Goal: Task Accomplishment & Management: Manage account settings

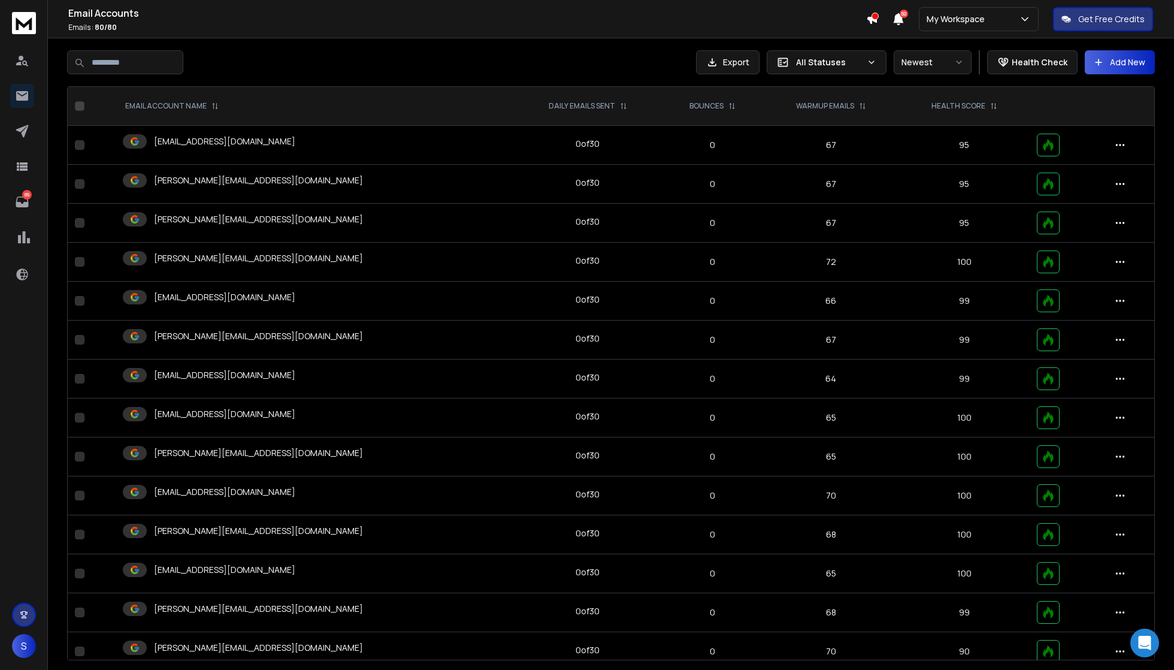
click at [461, 49] on div "Export All Statuses Newest Health Check Add New EMAIL ACCOUNT NAME DAILY EMAILS…" at bounding box center [611, 355] width 1126 height 634
click at [10, 204] on link "89" at bounding box center [22, 202] width 24 height 24
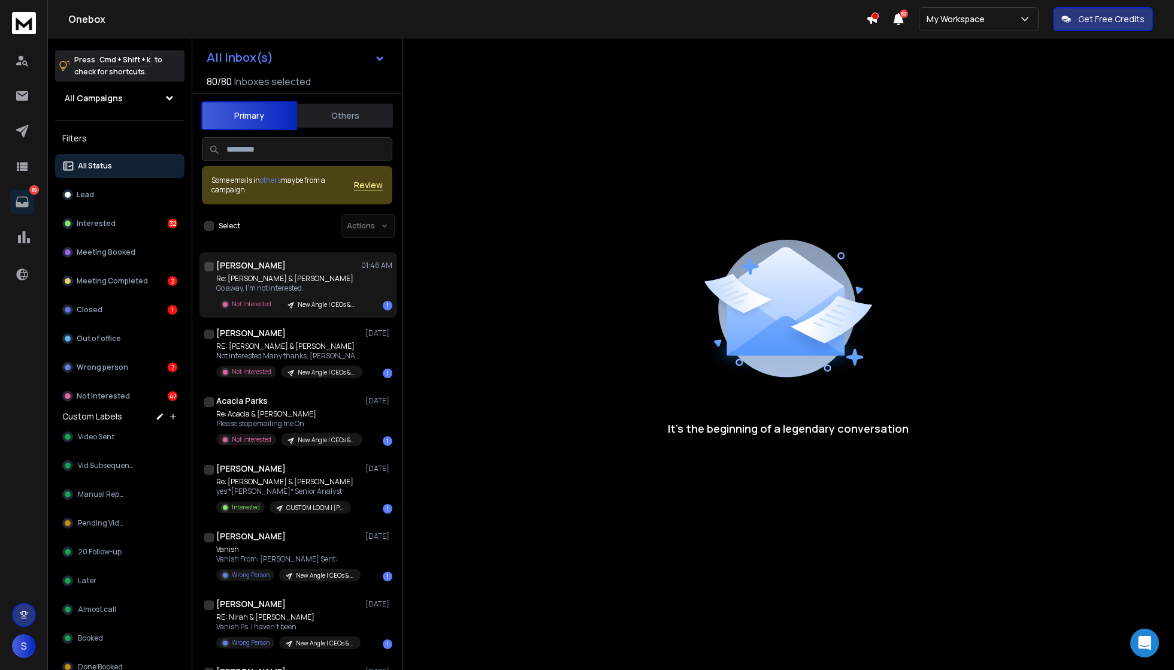
click at [285, 283] on p "Go away, I’m not interested." at bounding box center [288, 288] width 144 height 10
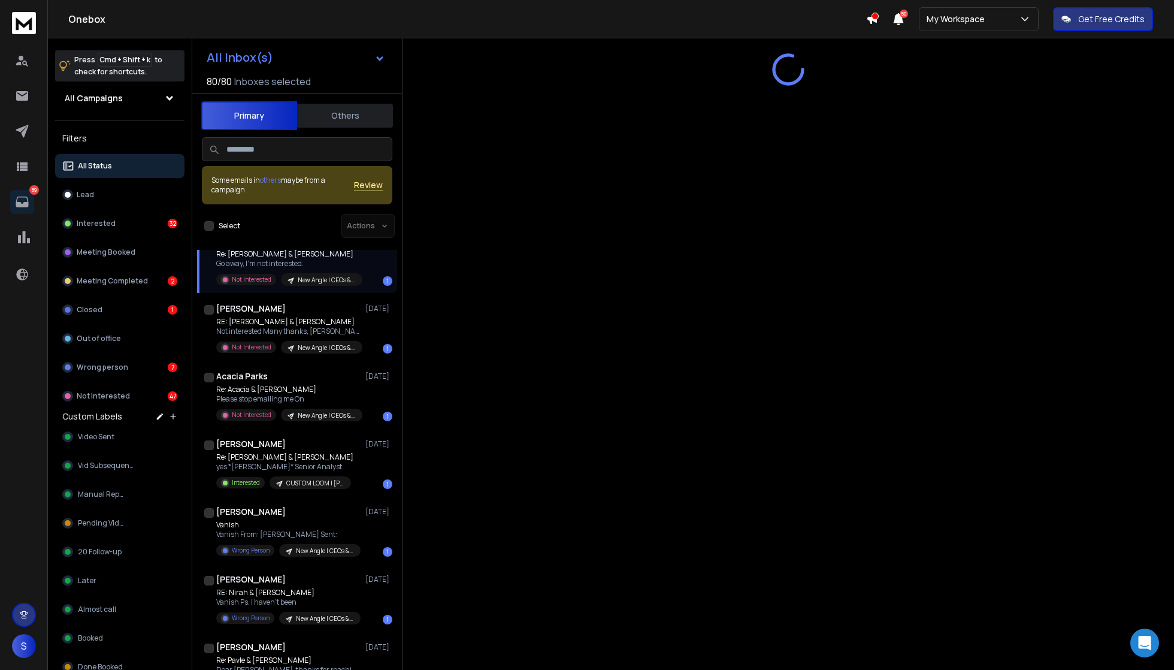
scroll to position [26, 0]
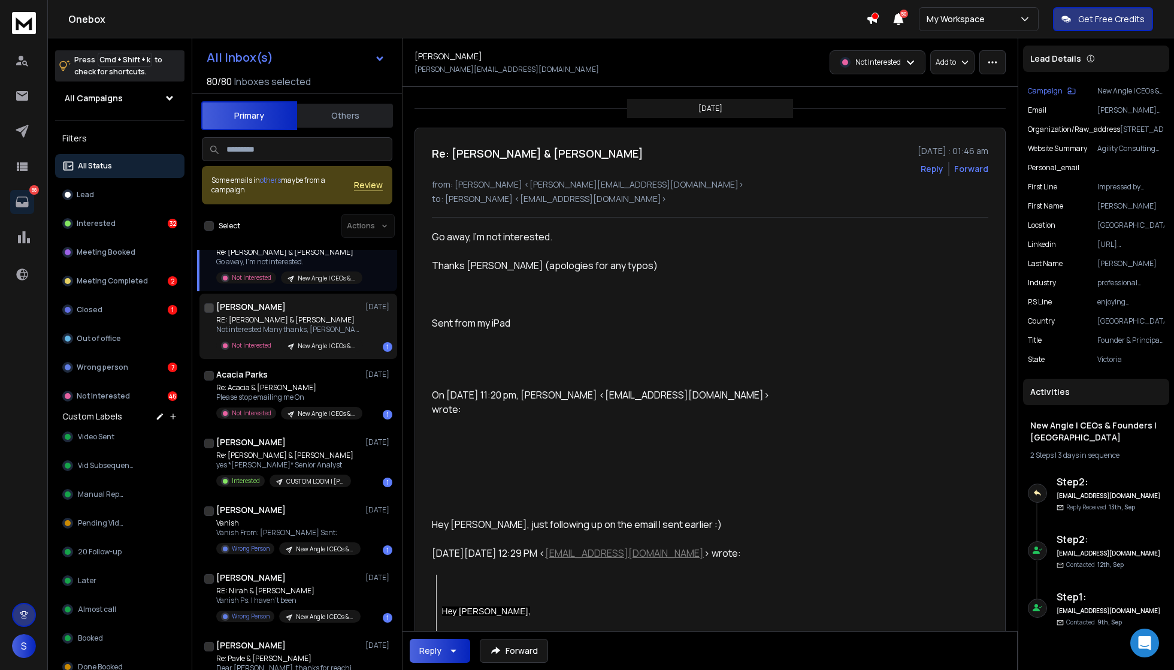
click at [302, 317] on p "RE: [PERSON_NAME] & [PERSON_NAME]" at bounding box center [288, 320] width 144 height 10
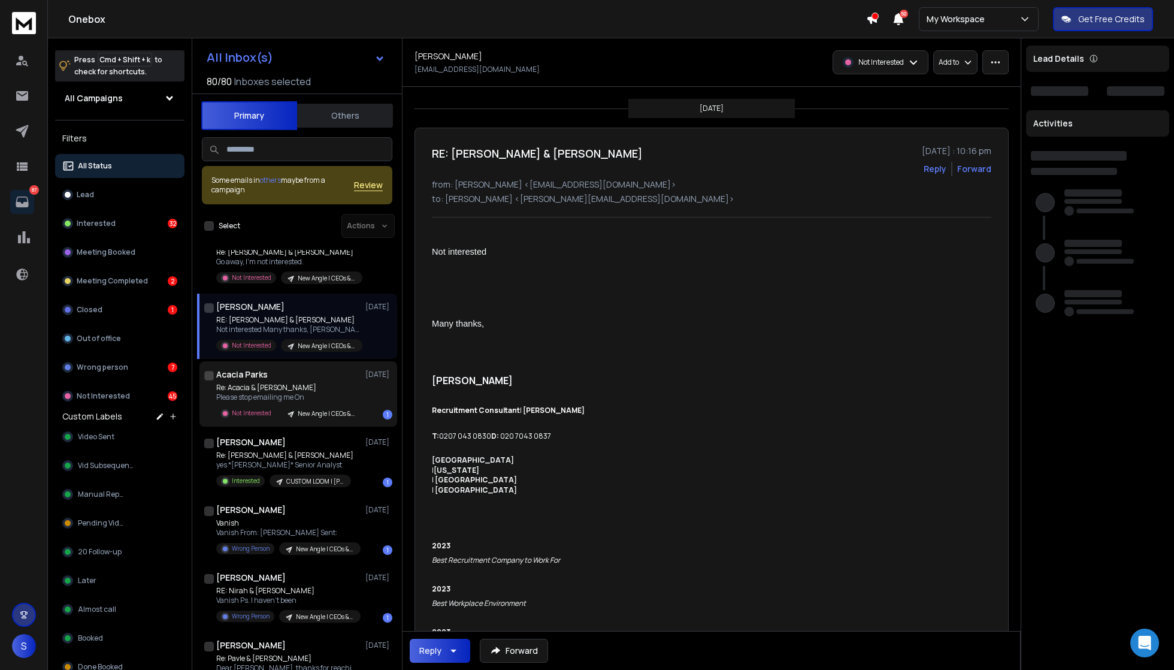
click at [307, 419] on div "Not Interested New Angle | CEOs & Founders | [GEOGRAPHIC_DATA]" at bounding box center [289, 413] width 146 height 13
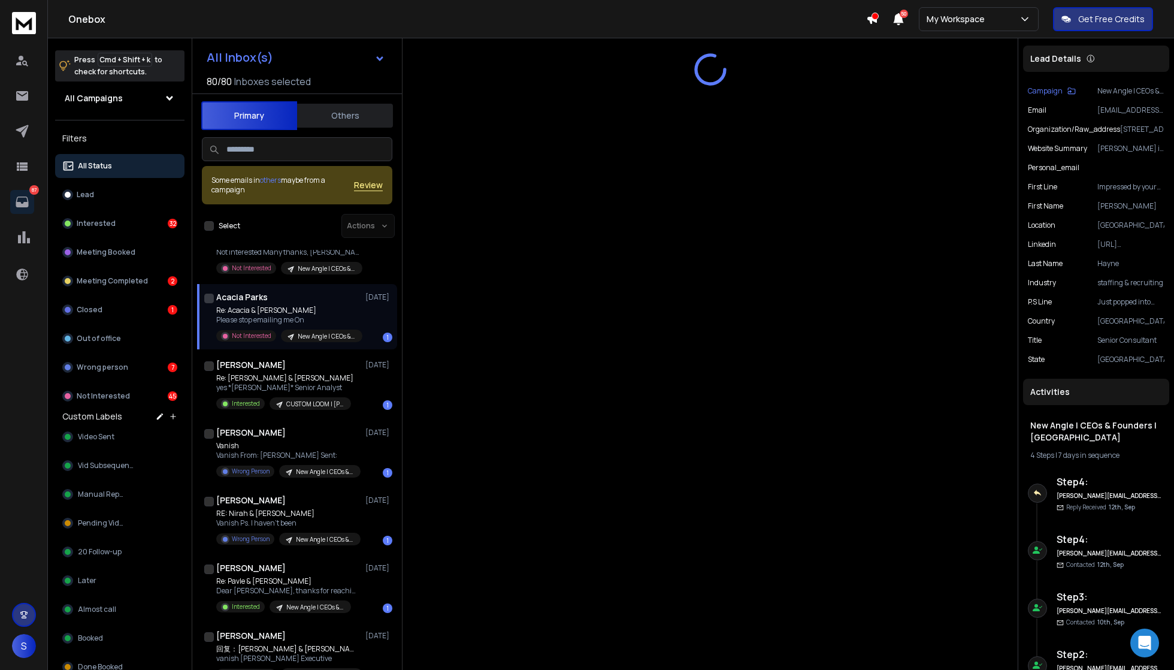
scroll to position [123, 0]
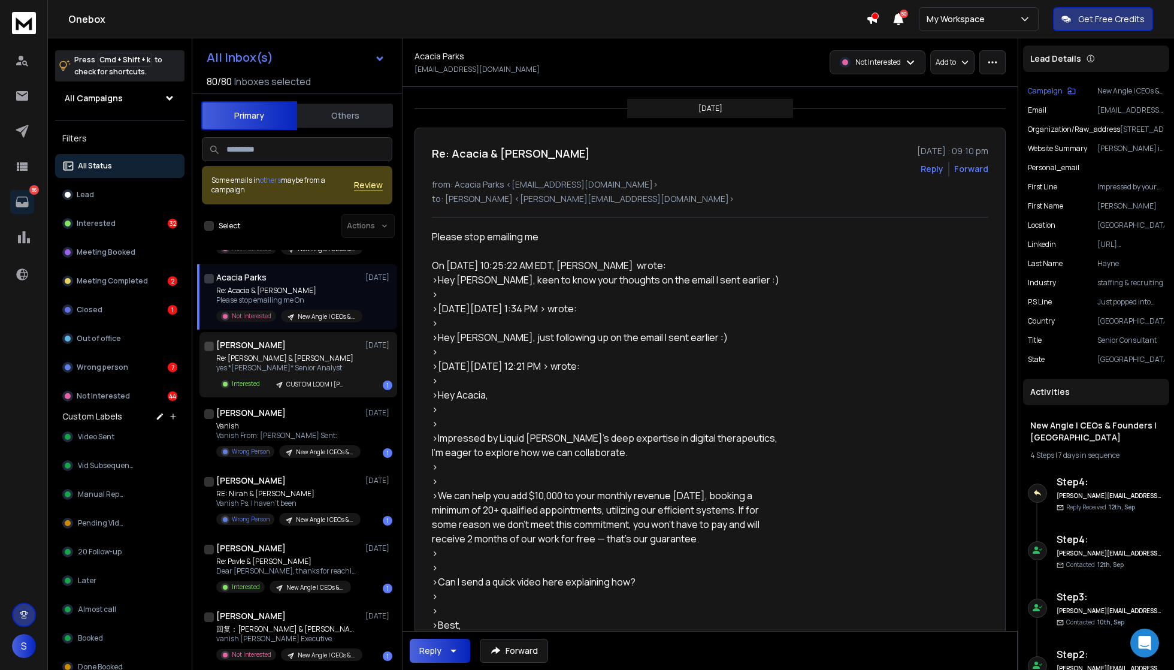
click at [319, 385] on p "CUSTOM LOOM | [PERSON_NAME] | WHOLE WORLD" at bounding box center [315, 384] width 58 height 9
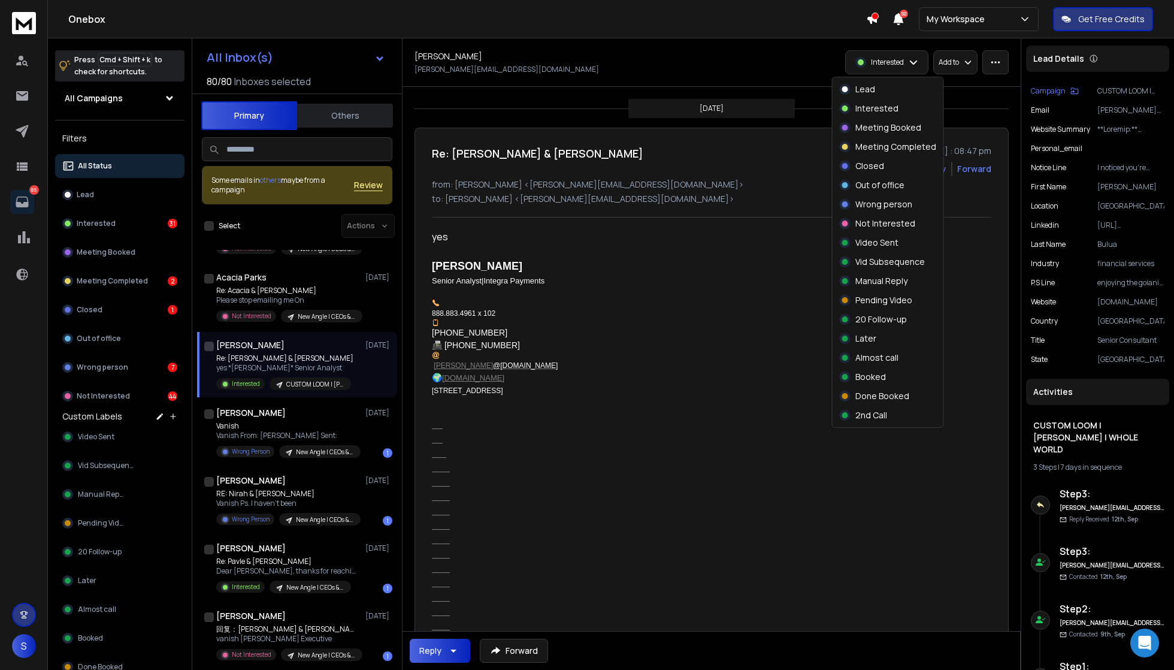
click at [880, 58] on p "Interested" at bounding box center [887, 63] width 33 height 10
click at [865, 299] on p "Pending Video" at bounding box center [883, 300] width 57 height 12
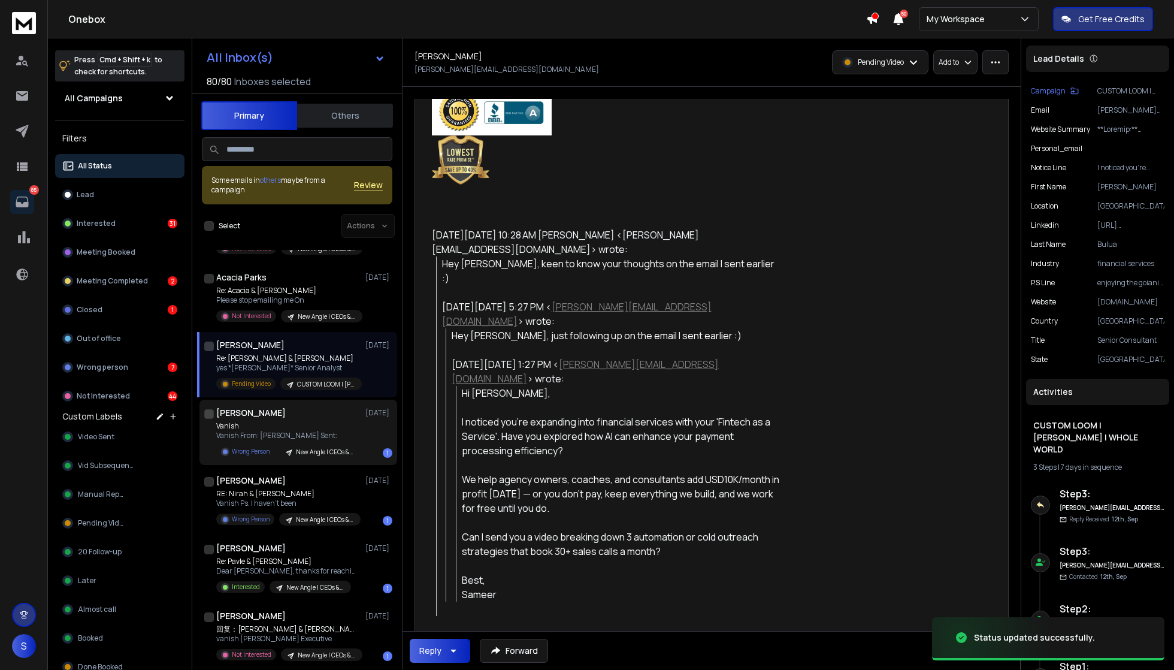
scroll to position [882, 0]
click at [248, 419] on h1 "[PERSON_NAME]" at bounding box center [250, 413] width 69 height 12
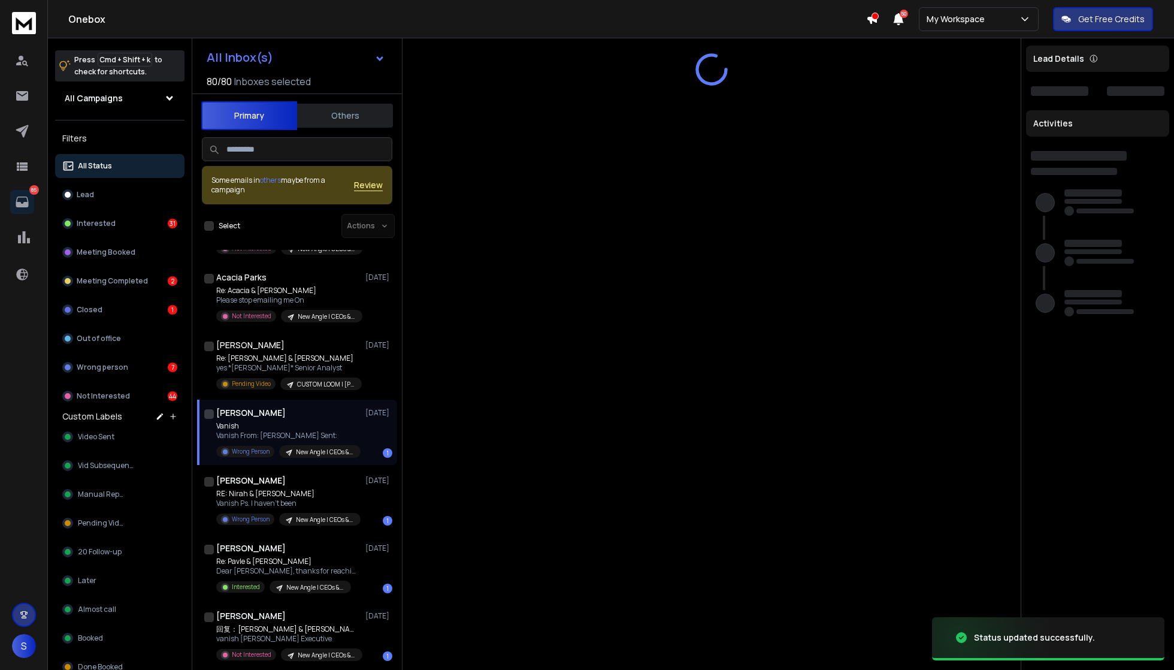
scroll to position [165, 0]
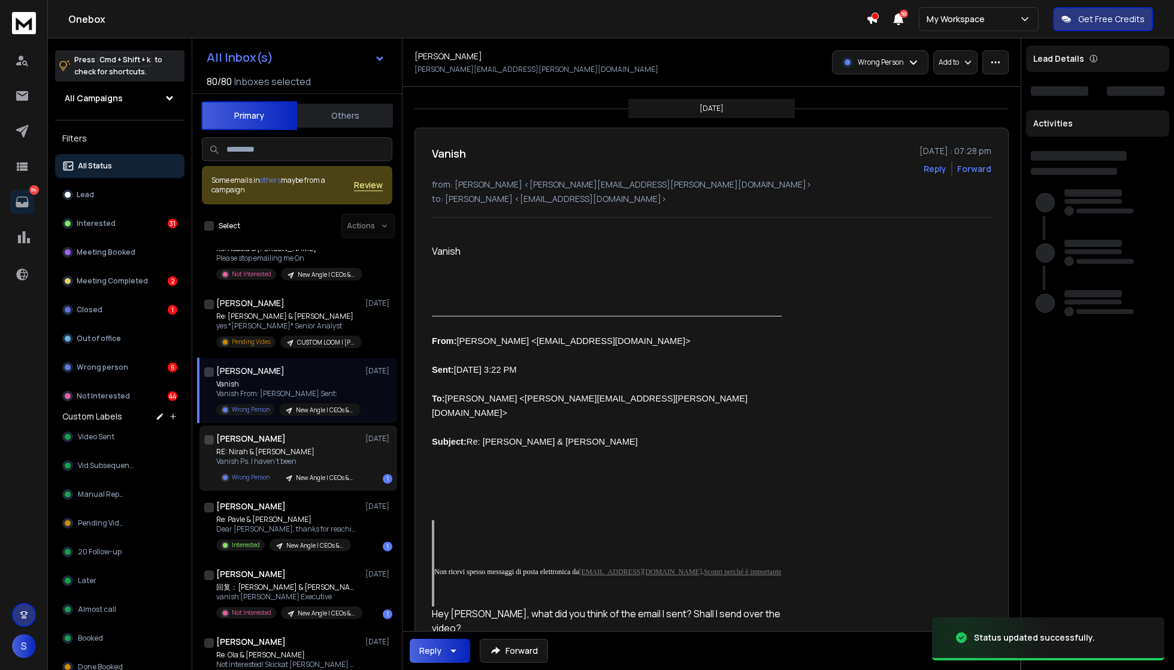
click at [257, 466] on p "Vanish Ps. I haven’t been" at bounding box center [288, 461] width 144 height 10
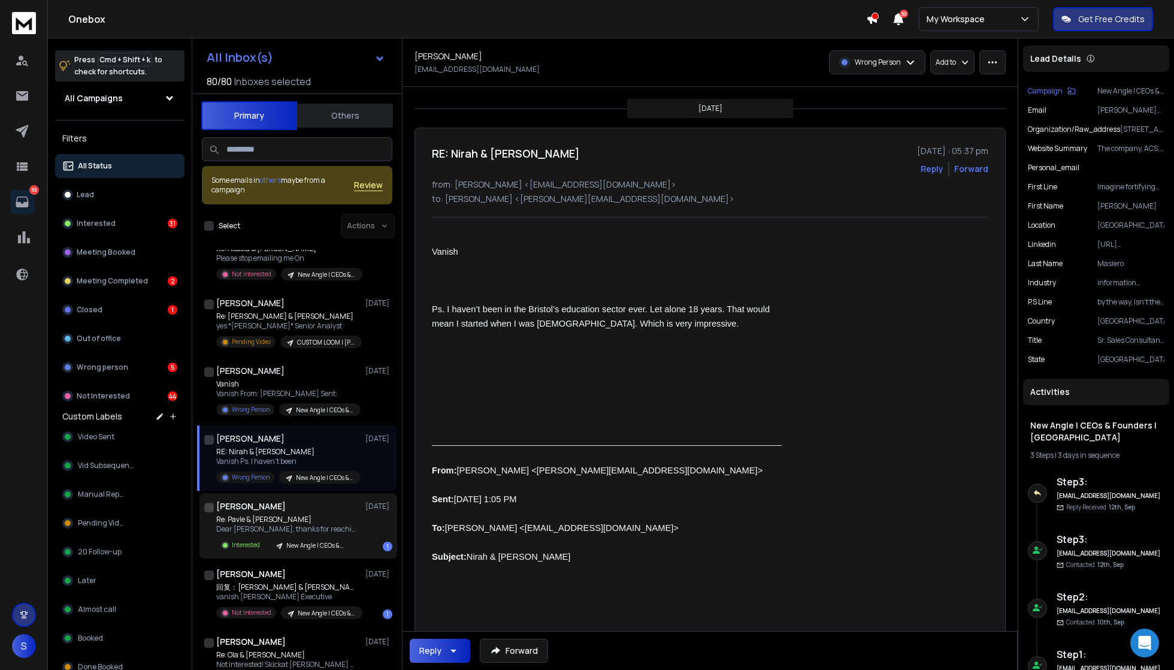
click at [283, 502] on p "Dear [PERSON_NAME], thanks for reaching" at bounding box center [288, 529] width 144 height 10
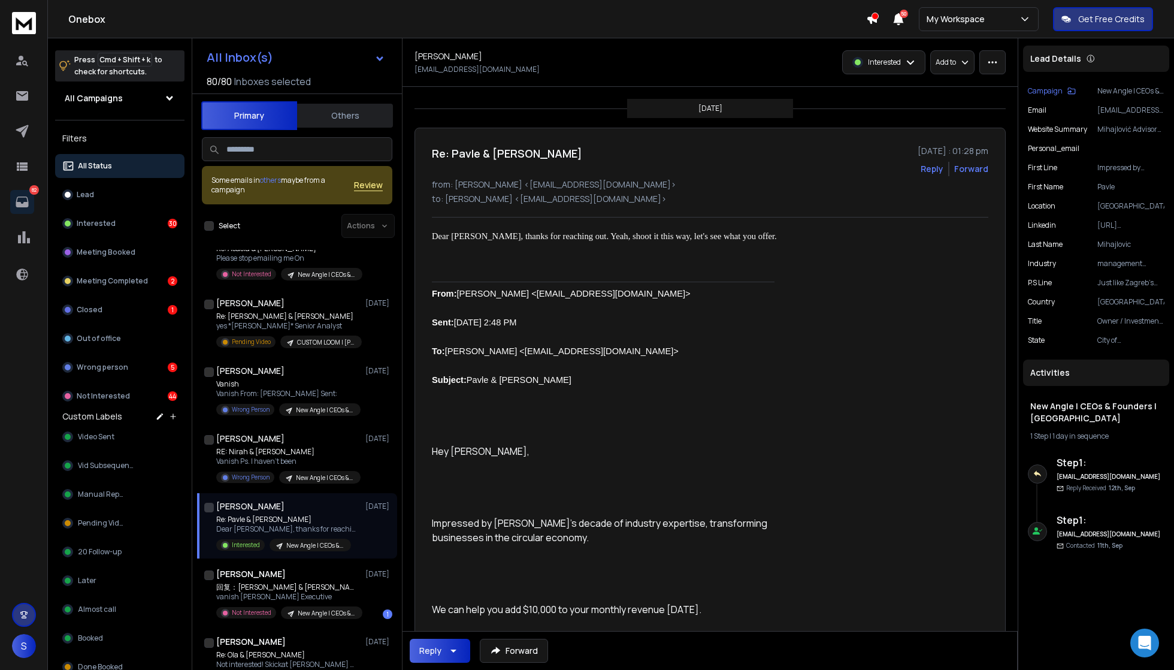
click at [880, 36] on div "Onebox 50 My Workspace Get Free Credits" at bounding box center [587, 19] width 1174 height 38
click at [880, 49] on div "[PERSON_NAME] [PERSON_NAME] [PERSON_NAME][EMAIL_ADDRESS][PERSON_NAME][DOMAIN_NA…" at bounding box center [710, 62] width 615 height 49
click at [880, 60] on p "Interested" at bounding box center [884, 63] width 33 height 10
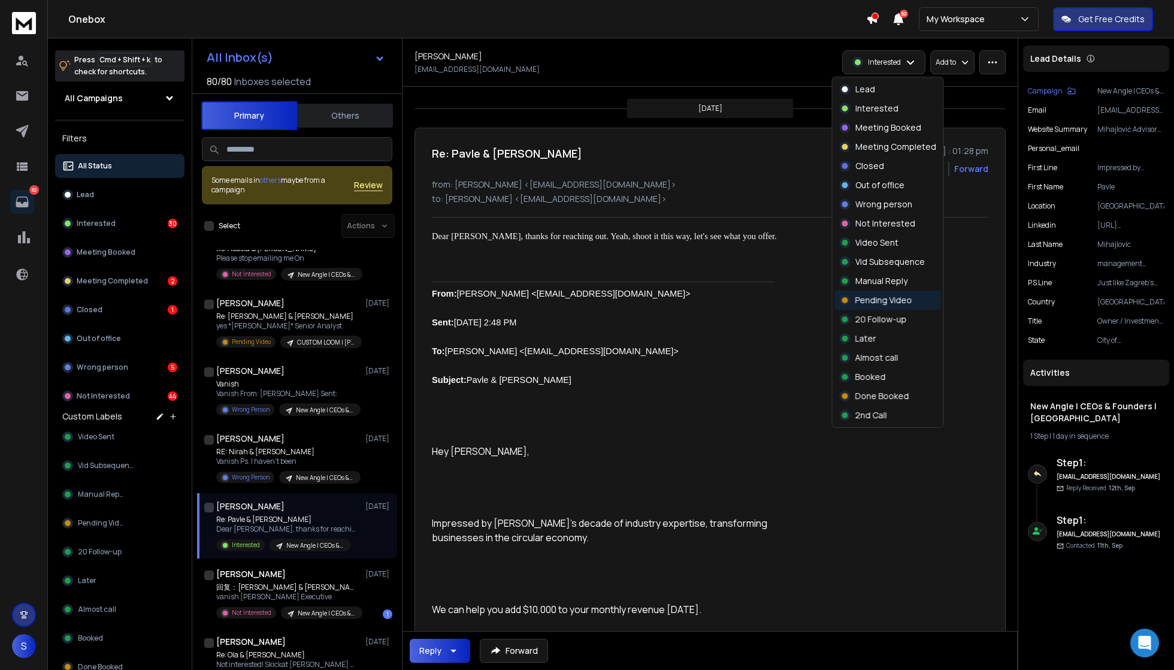
click at [880, 301] on p "Pending Video" at bounding box center [883, 300] width 57 height 12
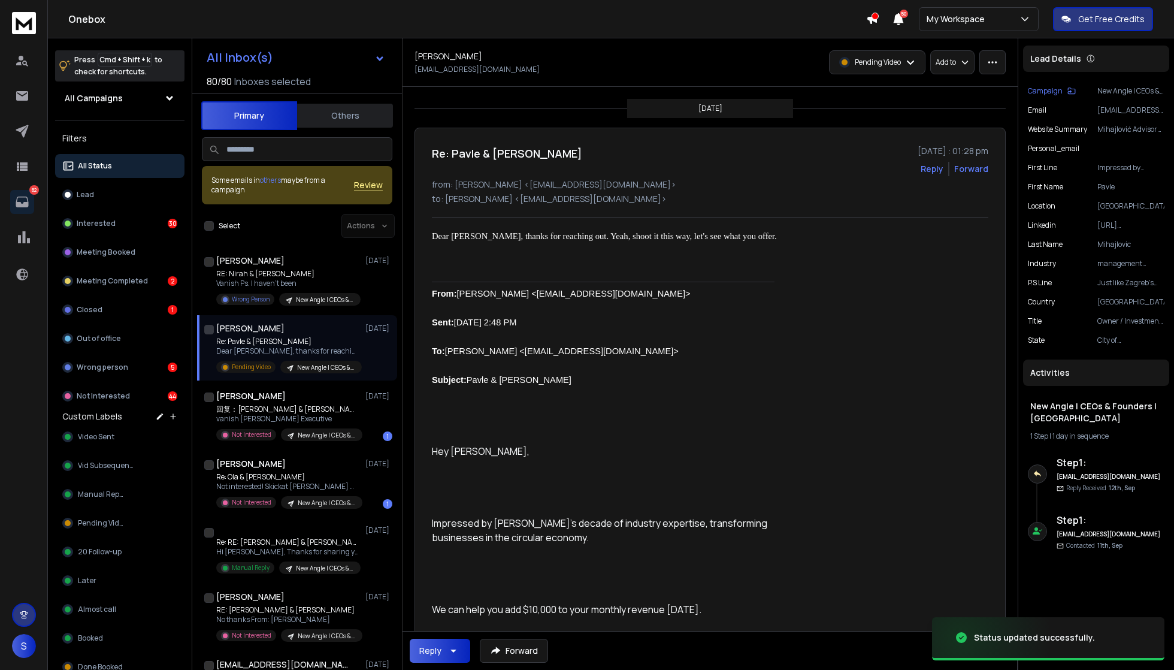
scroll to position [371, 0]
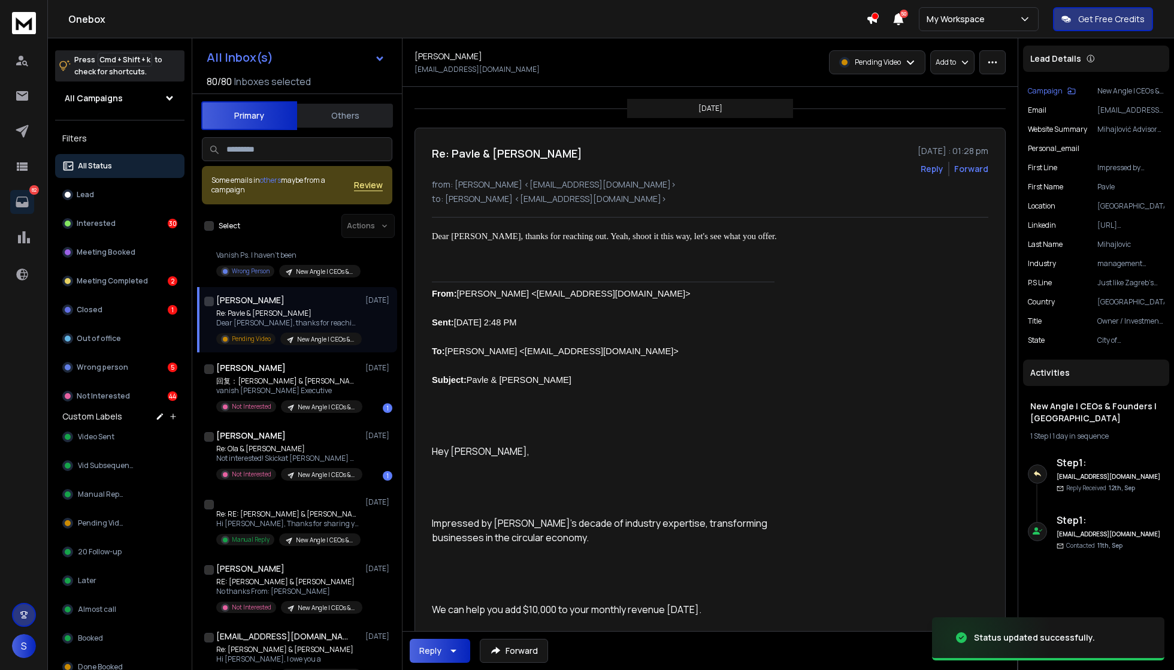
click at [344, 363] on div "[PERSON_NAME] 01:46 AM Re: [PERSON_NAME] & [PERSON_NAME] away, I’m not interest…" at bounding box center [297, 497] width 210 height 495
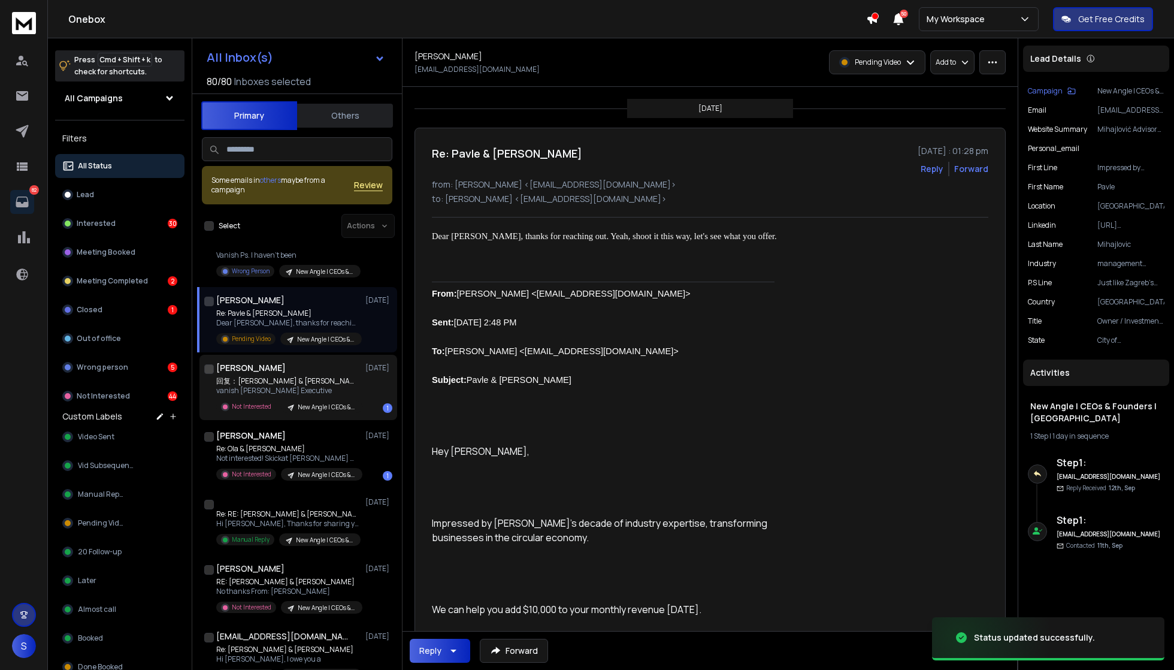
click at [338, 395] on p "vanish [PERSON_NAME] Executive" at bounding box center [288, 391] width 144 height 10
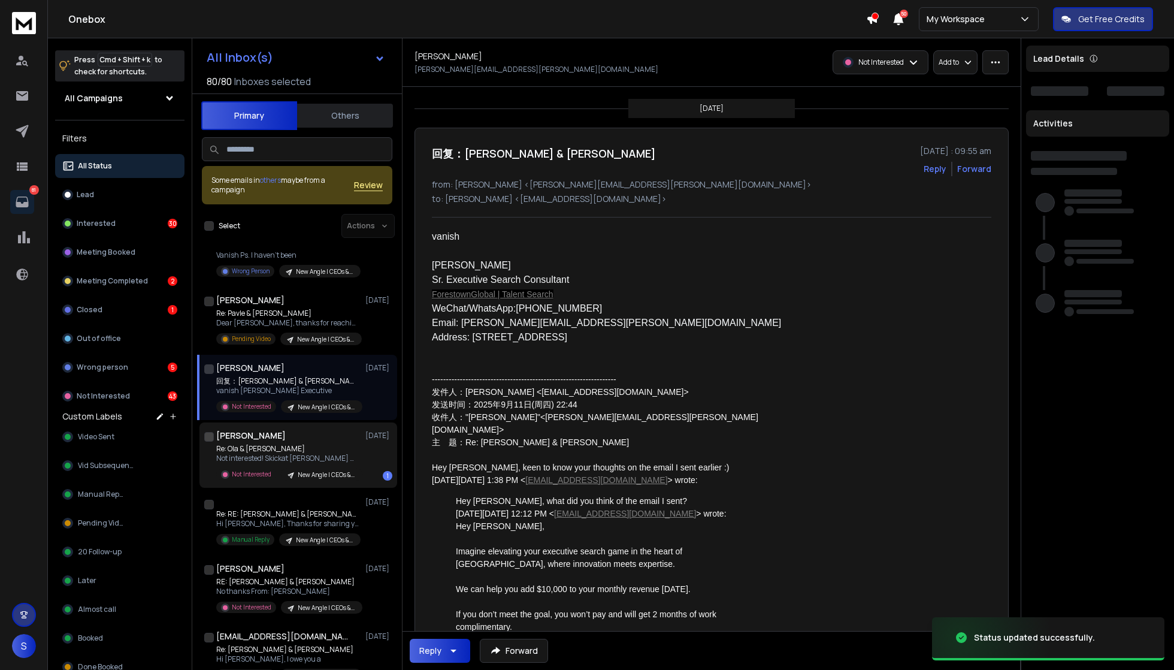
click at [326, 441] on div "[PERSON_NAME] [DATE]" at bounding box center [304, 435] width 176 height 12
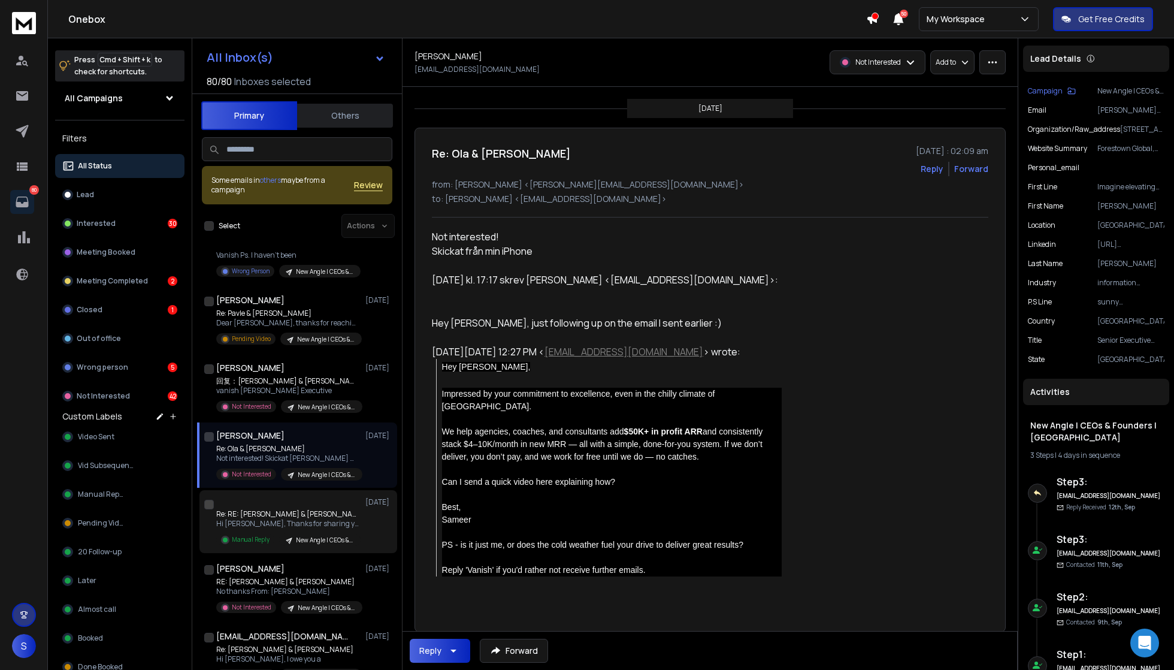
click at [315, 502] on p "Re: RE: [PERSON_NAME] & [PERSON_NAME]" at bounding box center [288, 514] width 144 height 10
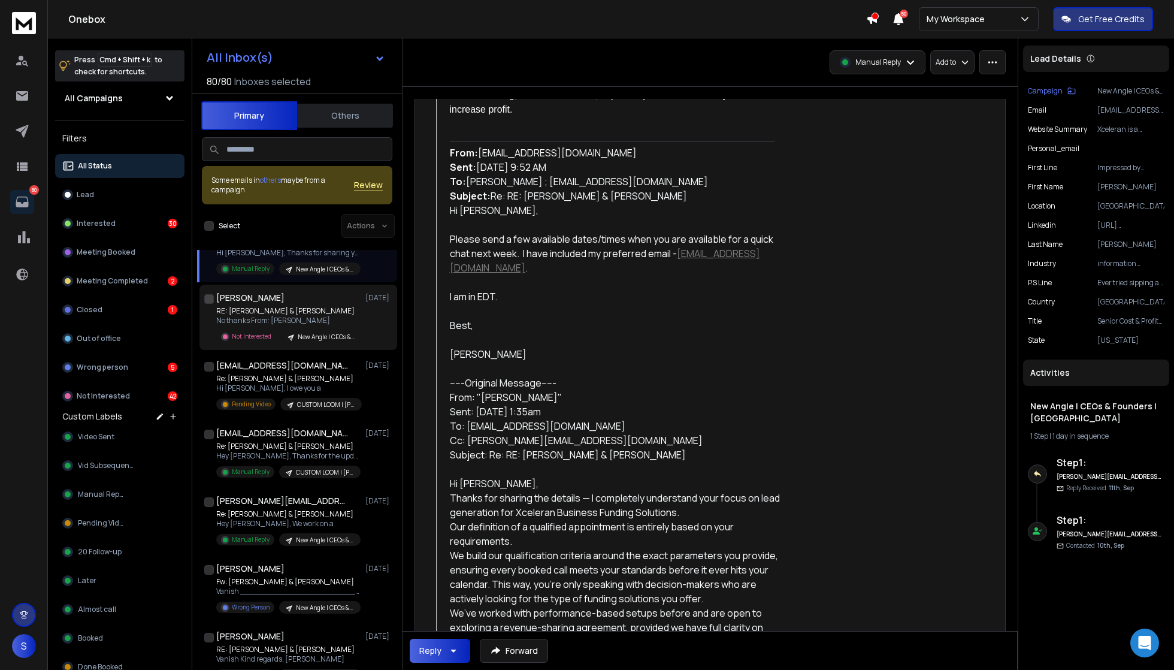
scroll to position [648, 0]
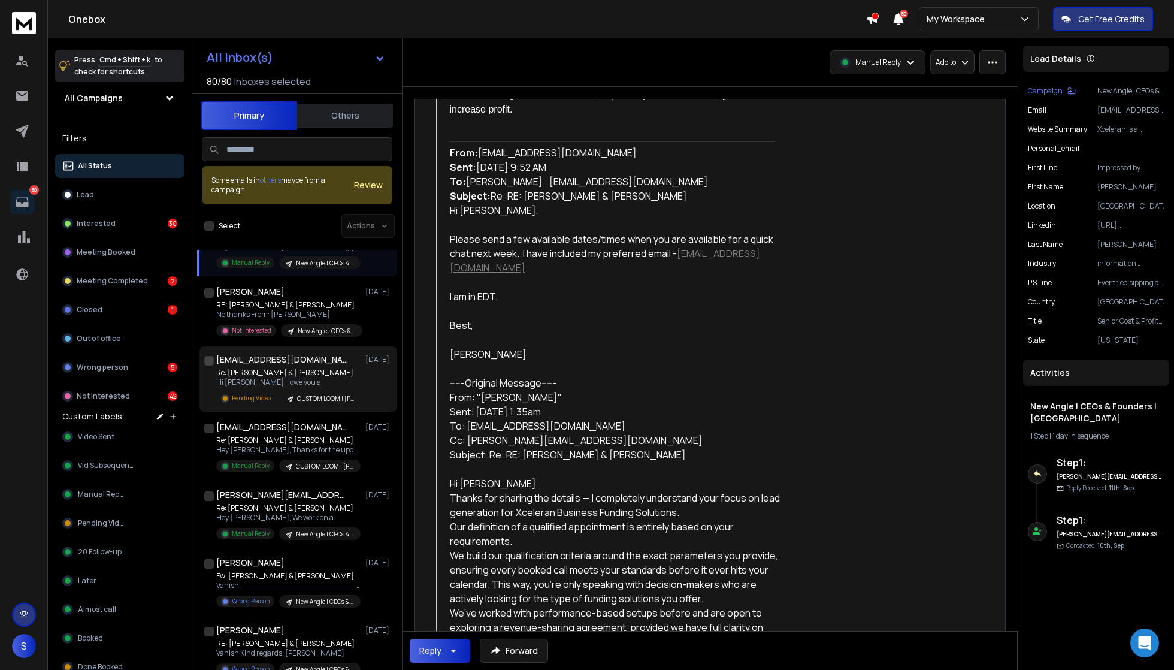
click at [328, 387] on p "Hi [PERSON_NAME], I owe you a" at bounding box center [288, 382] width 144 height 10
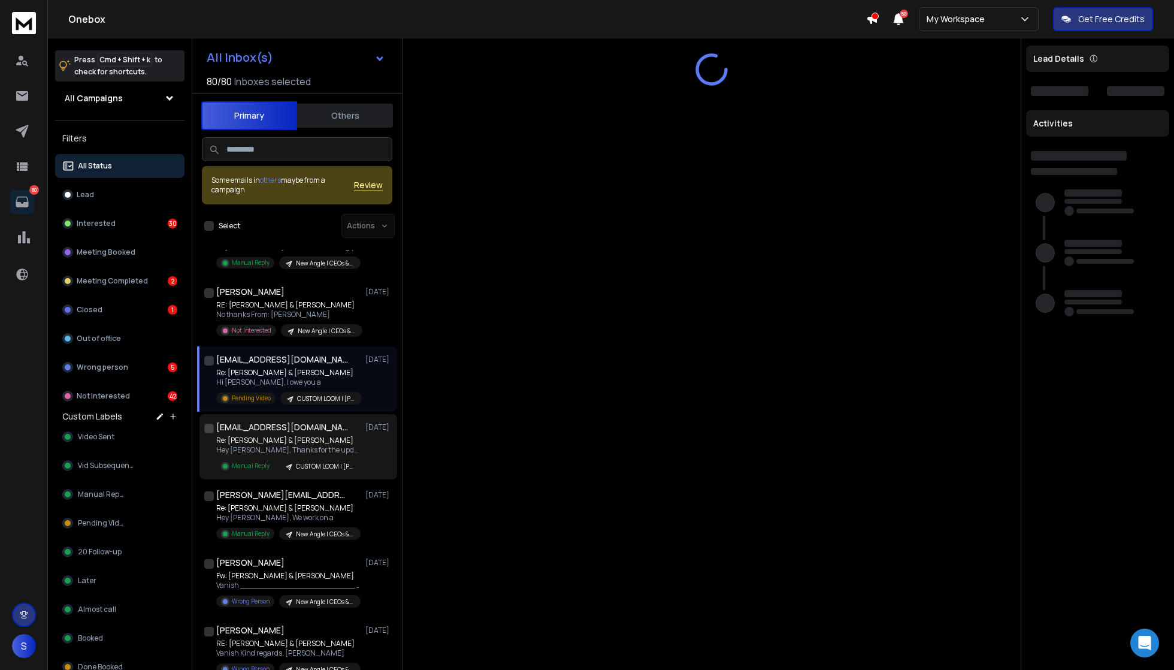
click at [298, 471] on div "Re: [PERSON_NAME] & [PERSON_NAME] Hey [PERSON_NAME], Thanks for the update! Man…" at bounding box center [288, 453] width 144 height 37
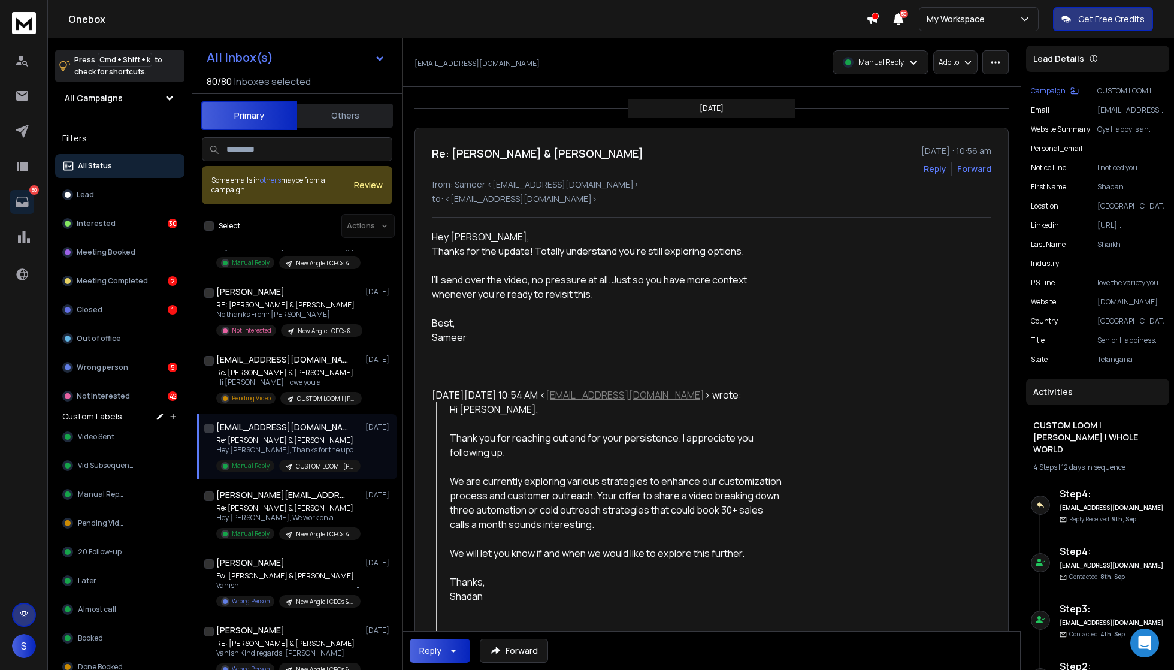
click at [284, 445] on p "Re: [PERSON_NAME] & [PERSON_NAME]" at bounding box center [288, 440] width 144 height 10
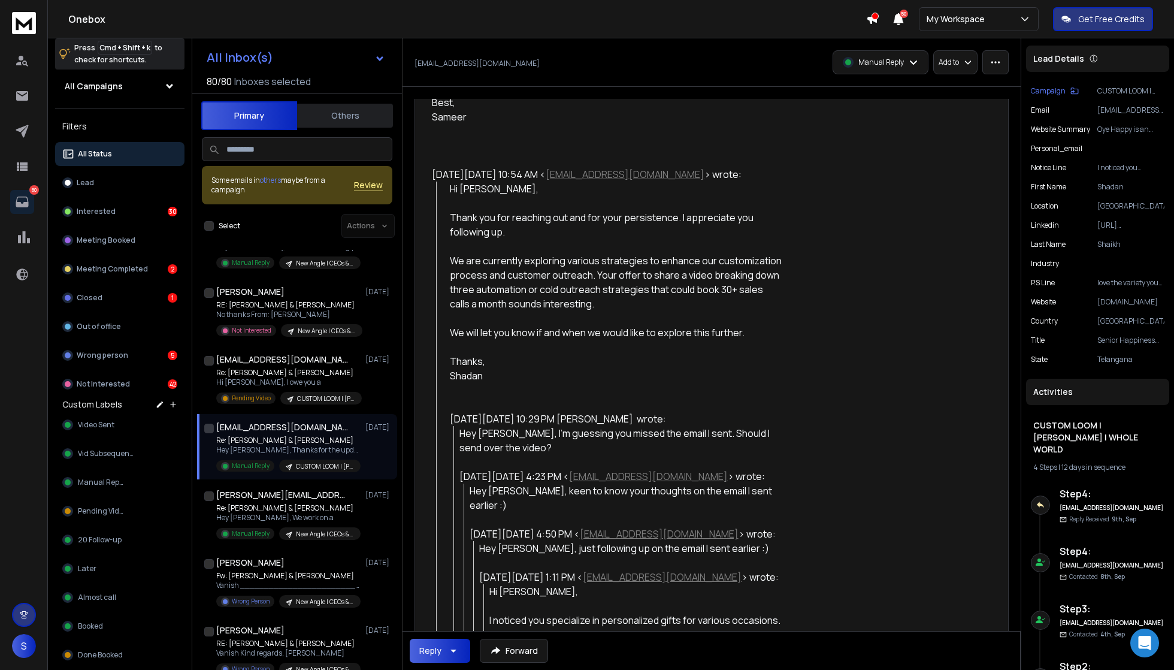
scroll to position [19, 0]
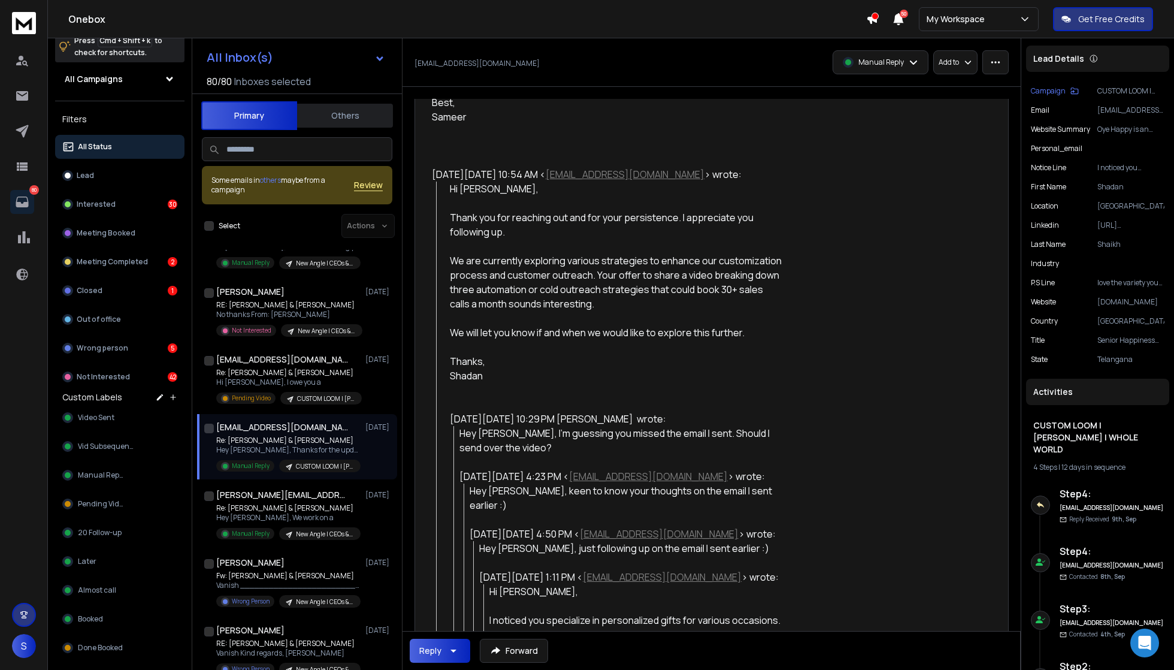
click at [331, 472] on div "CUSTOM LOOM | [PERSON_NAME] | WHOLE WORLD" at bounding box center [319, 465] width 81 height 13
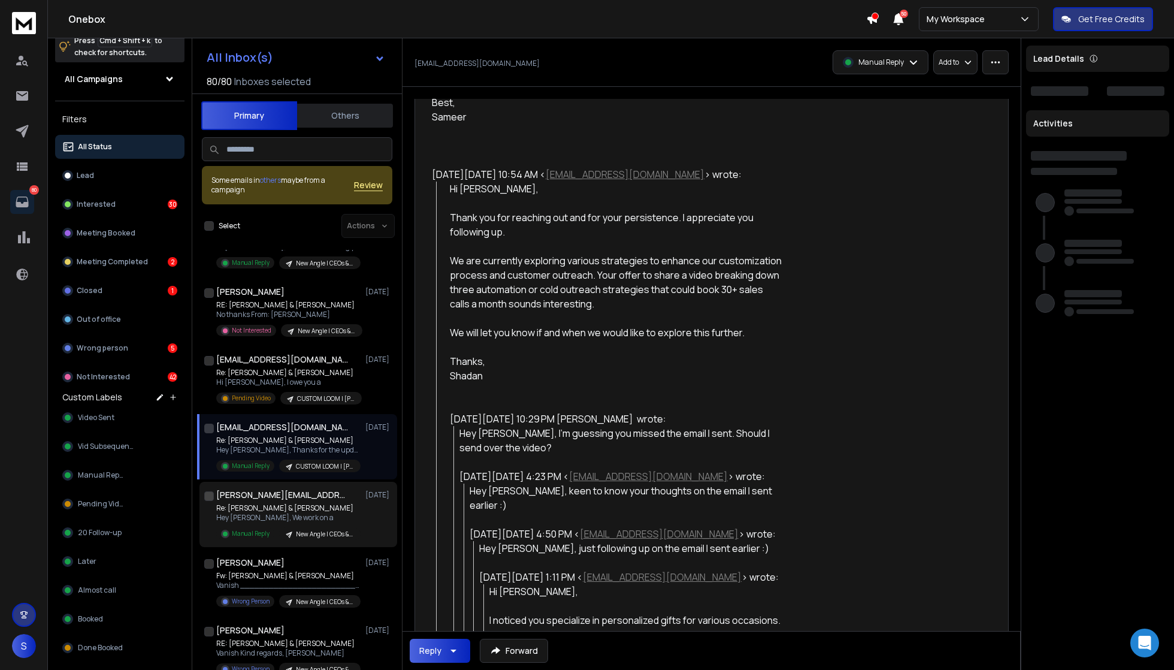
click at [309, 501] on div "[PERSON_NAME][EMAIL_ADDRESS][DOMAIN_NAME] [DATE] Re: [PERSON_NAME] & [PERSON_NA…" at bounding box center [298, 514] width 198 height 65
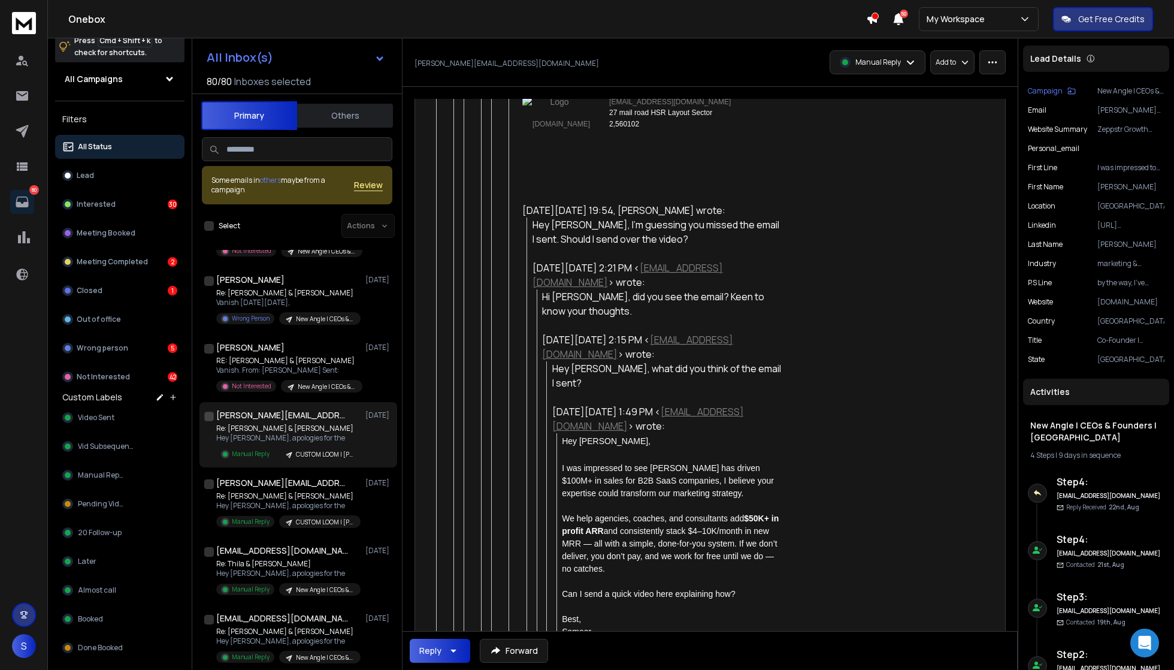
scroll to position [1666, 0]
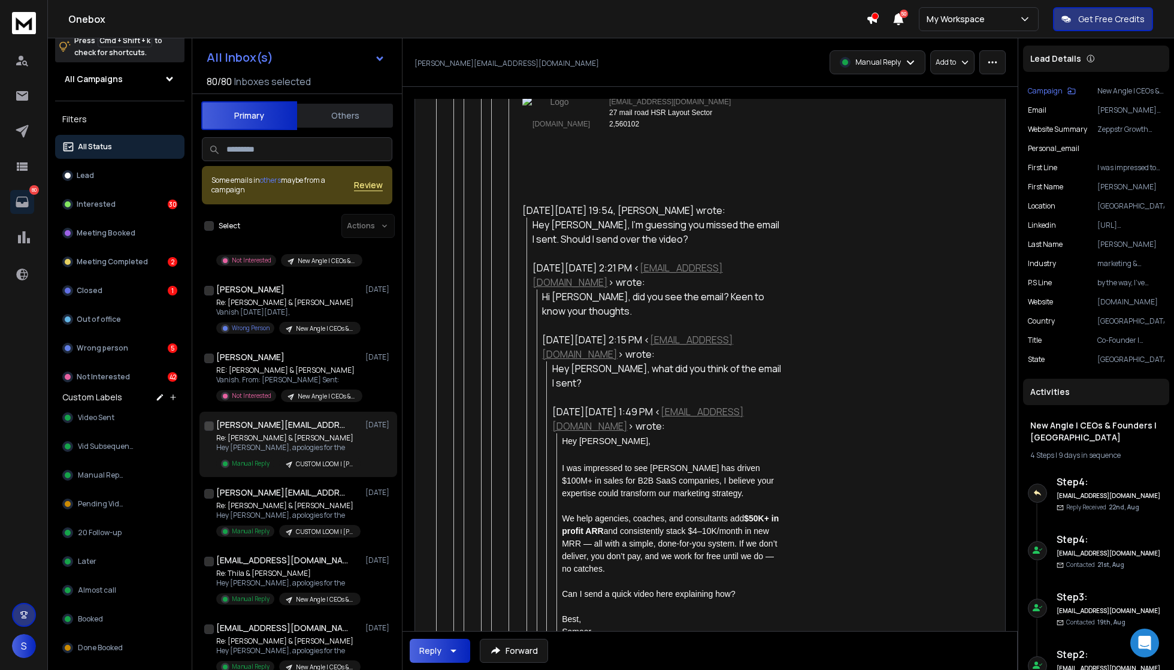
click at [274, 443] on p "Re: [PERSON_NAME] & [PERSON_NAME]" at bounding box center [288, 438] width 144 height 10
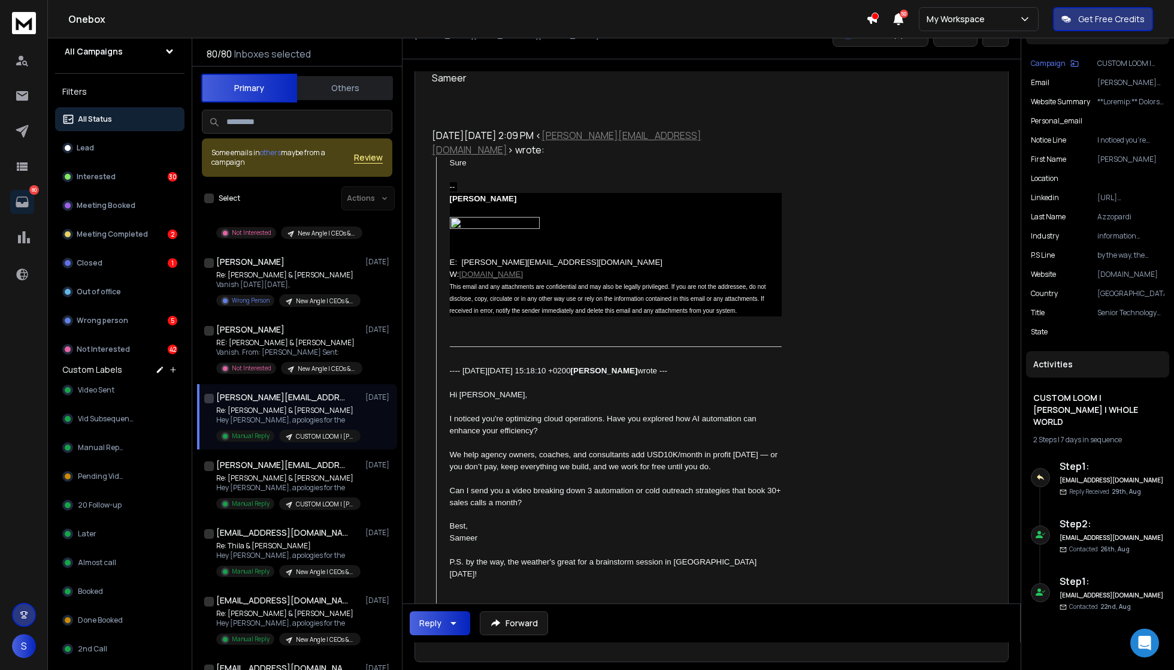
scroll to position [425, 0]
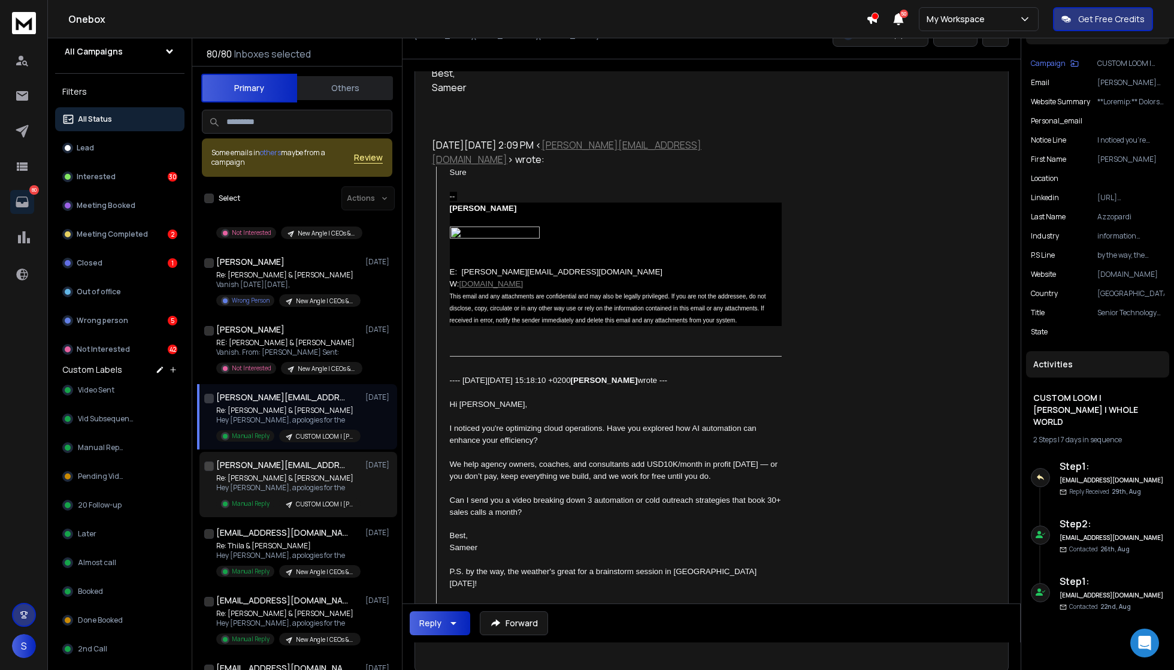
click at [305, 471] on h1 "[PERSON_NAME][EMAIL_ADDRESS][DOMAIN_NAME]" at bounding box center [282, 465] width 132 height 12
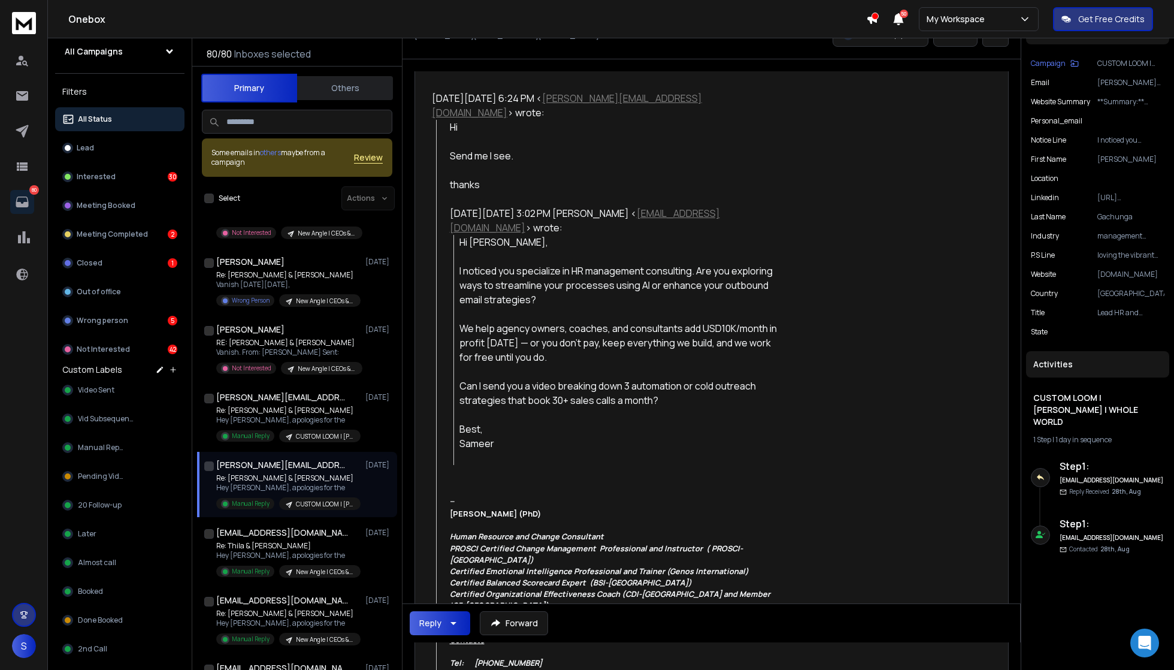
scroll to position [456, 0]
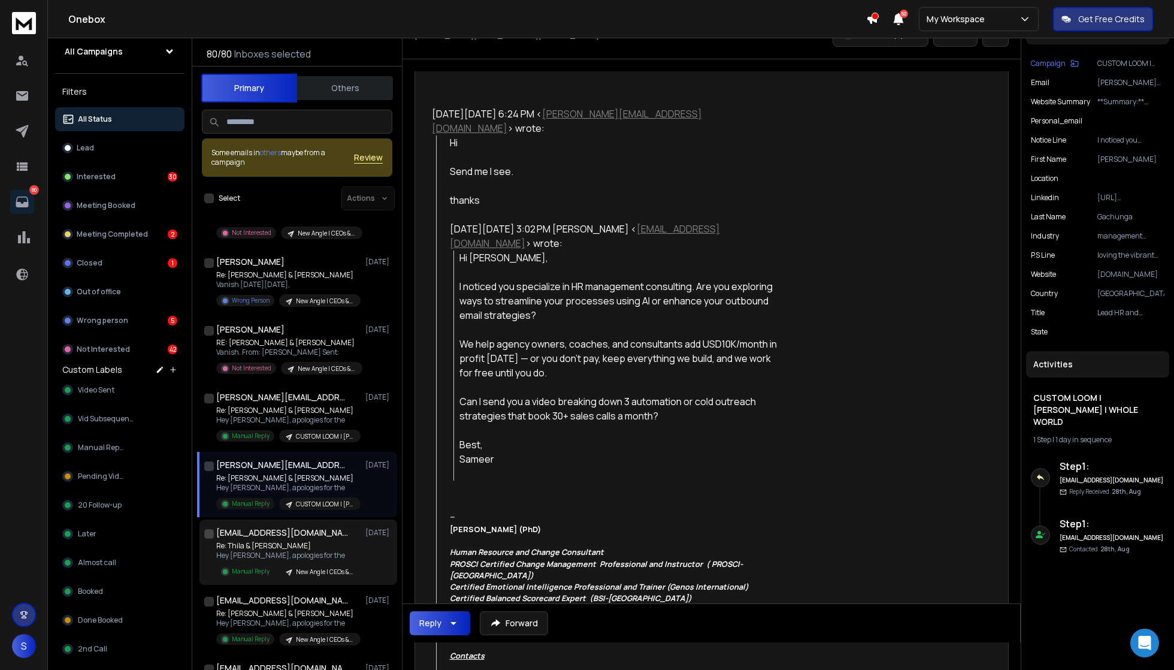
click at [350, 502] on p "Hey [PERSON_NAME], apologies for the" at bounding box center [288, 555] width 144 height 10
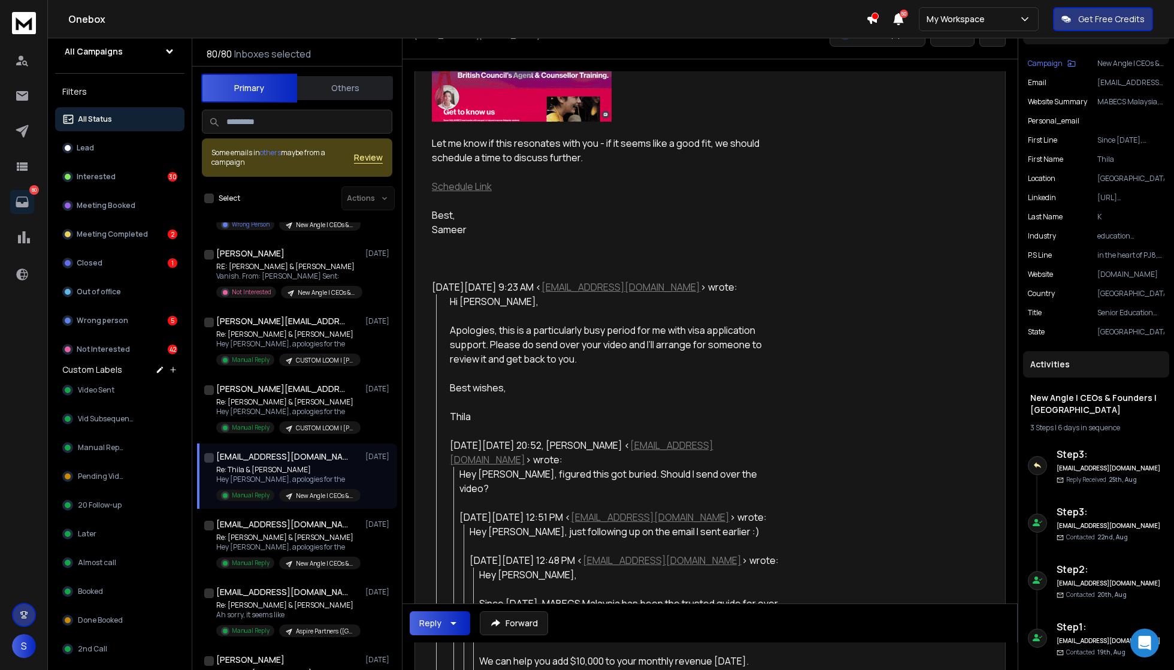
scroll to position [1742, 0]
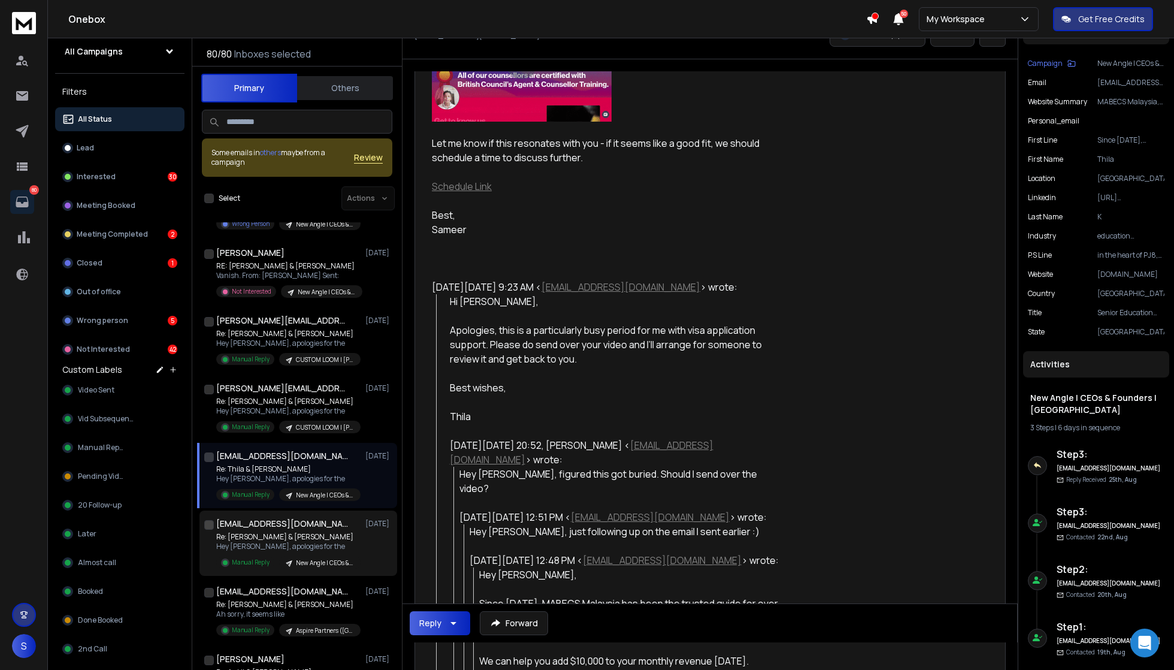
click at [337, 502] on p "Hey [PERSON_NAME], apologies for the" at bounding box center [288, 546] width 144 height 10
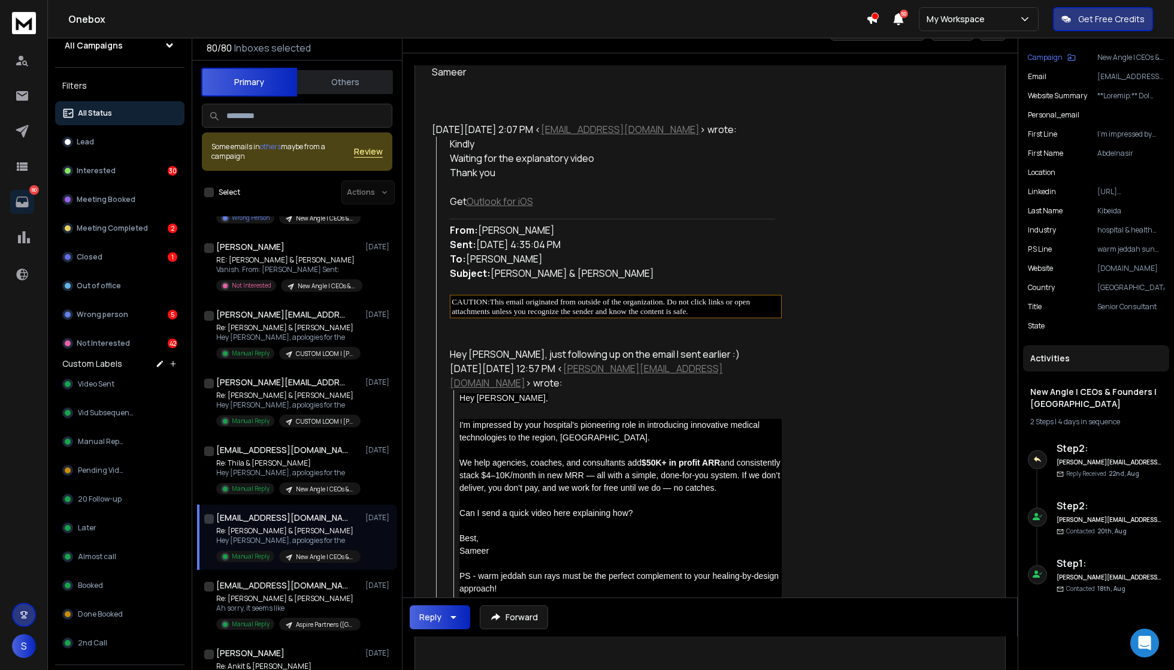
scroll to position [434, 0]
click at [272, 123] on input at bounding box center [297, 116] width 190 height 24
type input "**********"
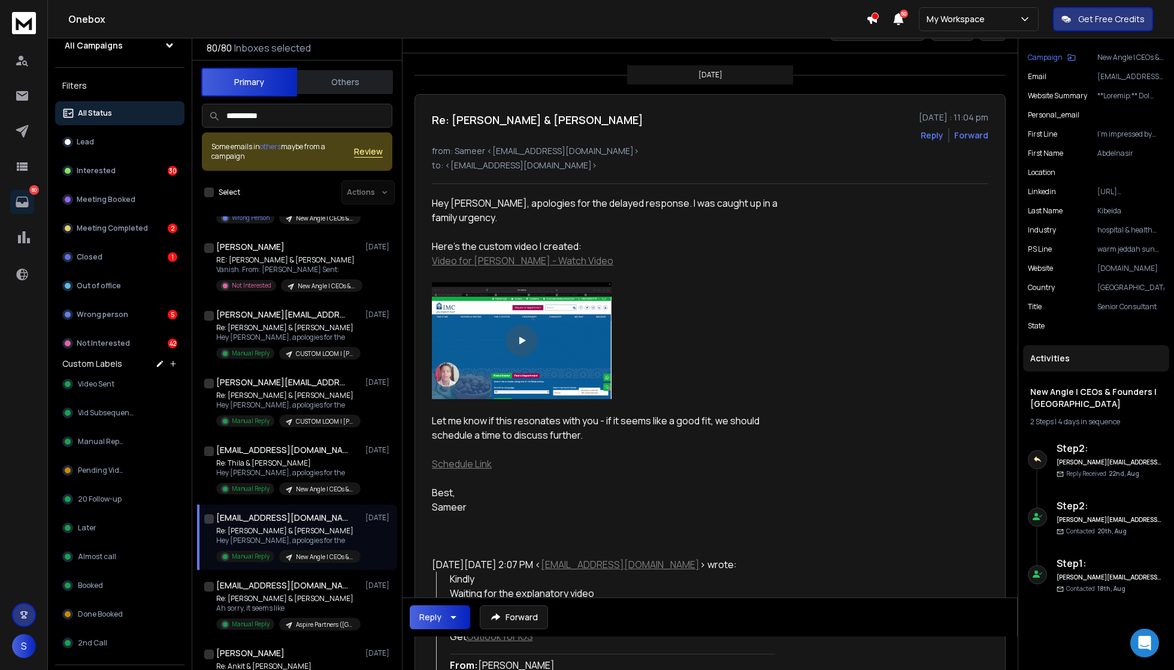
scroll to position [0, 0]
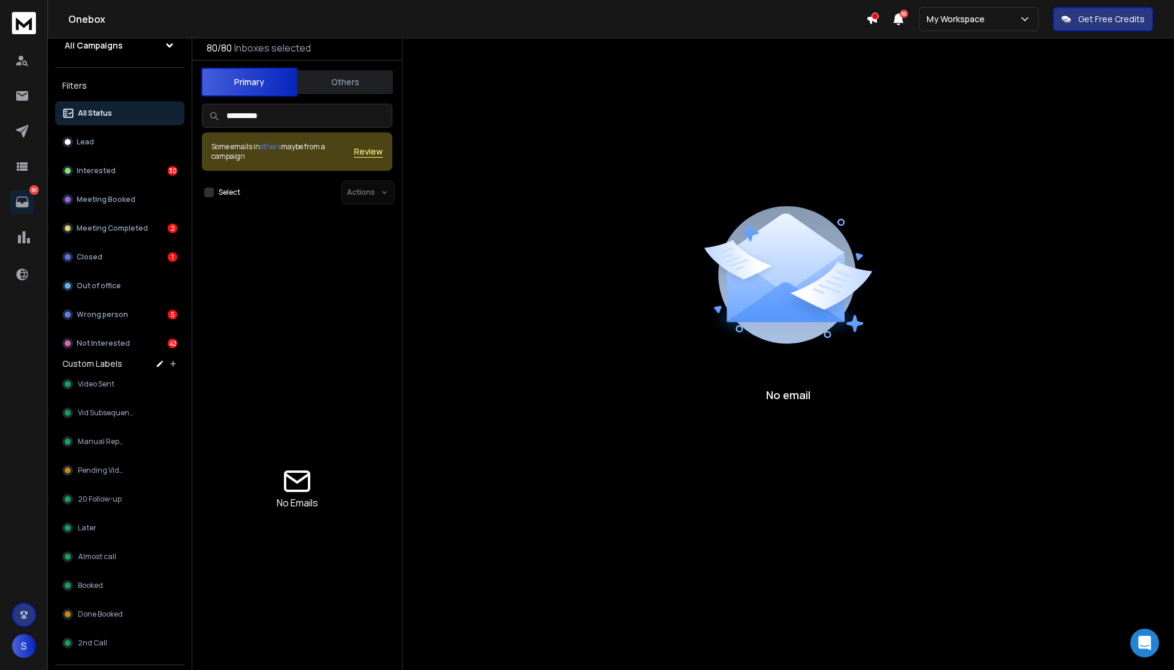
click at [296, 122] on input "**********" at bounding box center [297, 116] width 190 height 24
click at [110, 492] on button "20 Follow-up" at bounding box center [119, 499] width 129 height 24
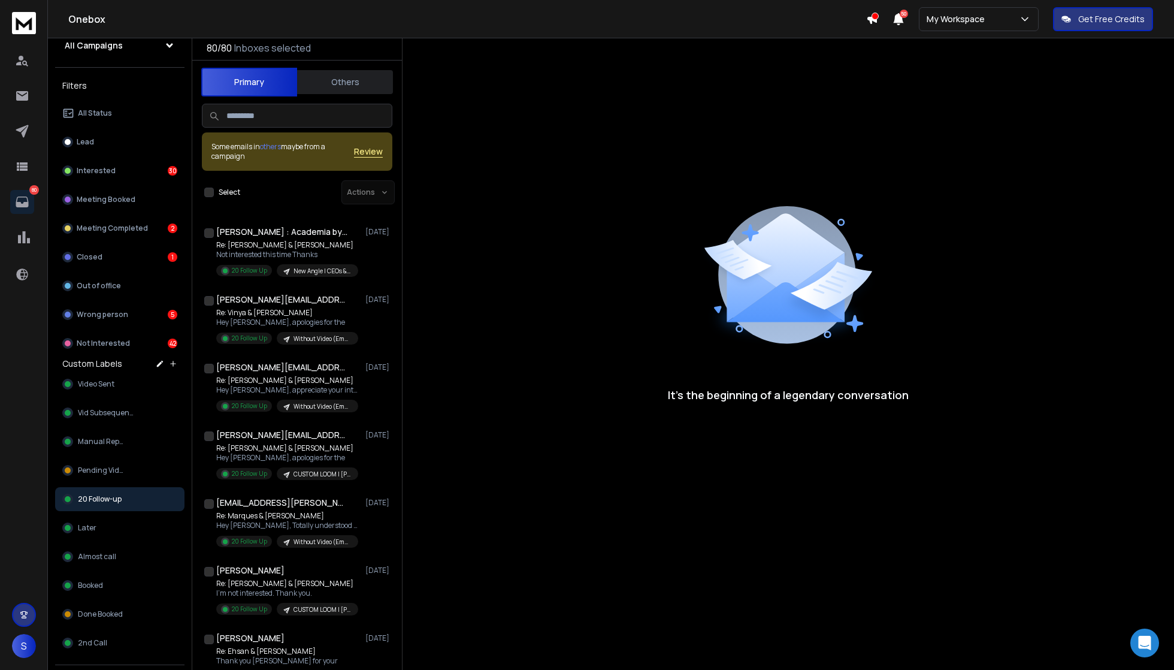
click at [115, 115] on button "All Status" at bounding box center [119, 113] width 129 height 24
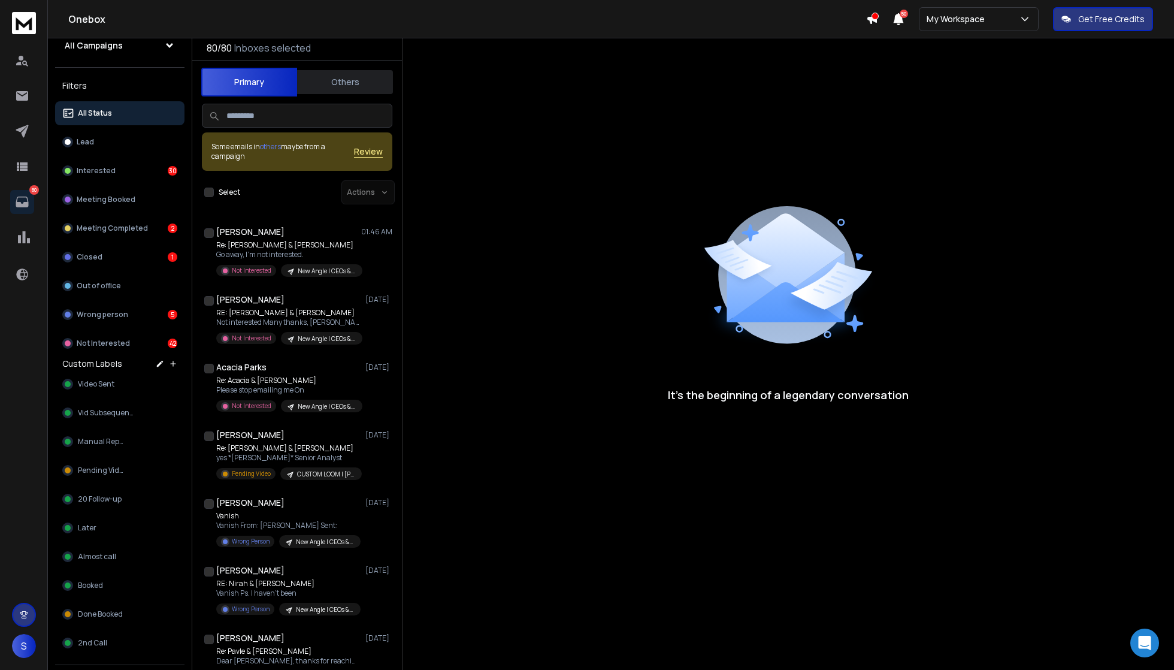
click at [130, 448] on button "Manual Reply" at bounding box center [119, 441] width 129 height 24
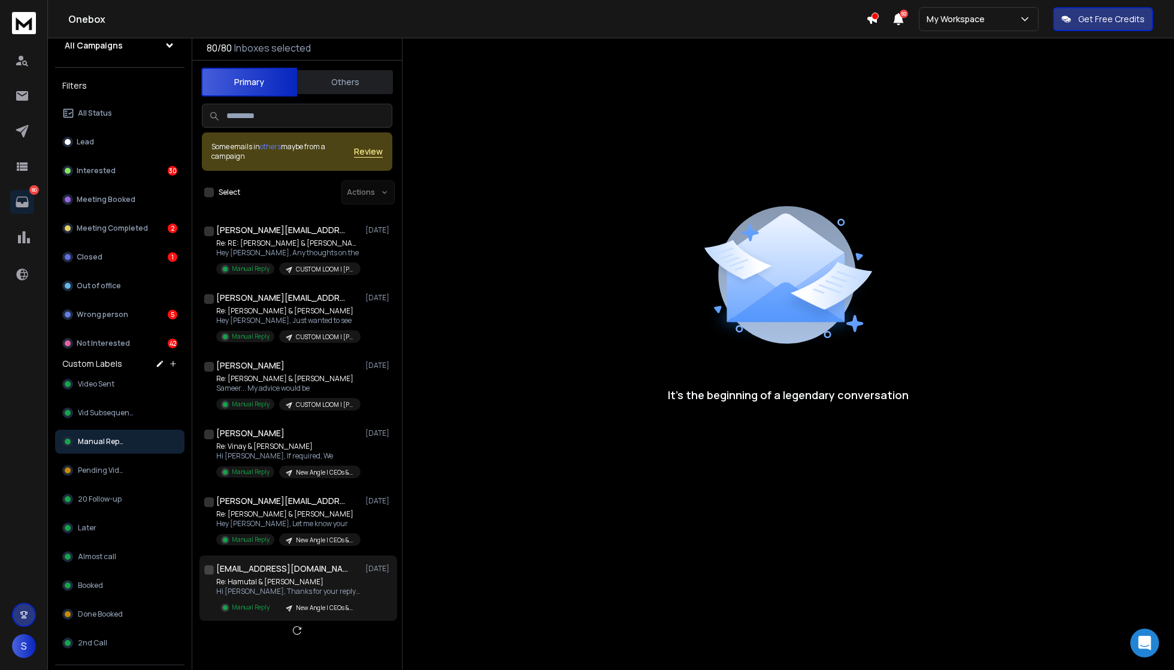
click at [283, 502] on div "[EMAIL_ADDRESS][DOMAIN_NAME] [DATE] Re: [PERSON_NAME] & [PERSON_NAME], Thanks f…" at bounding box center [304, 587] width 176 height 51
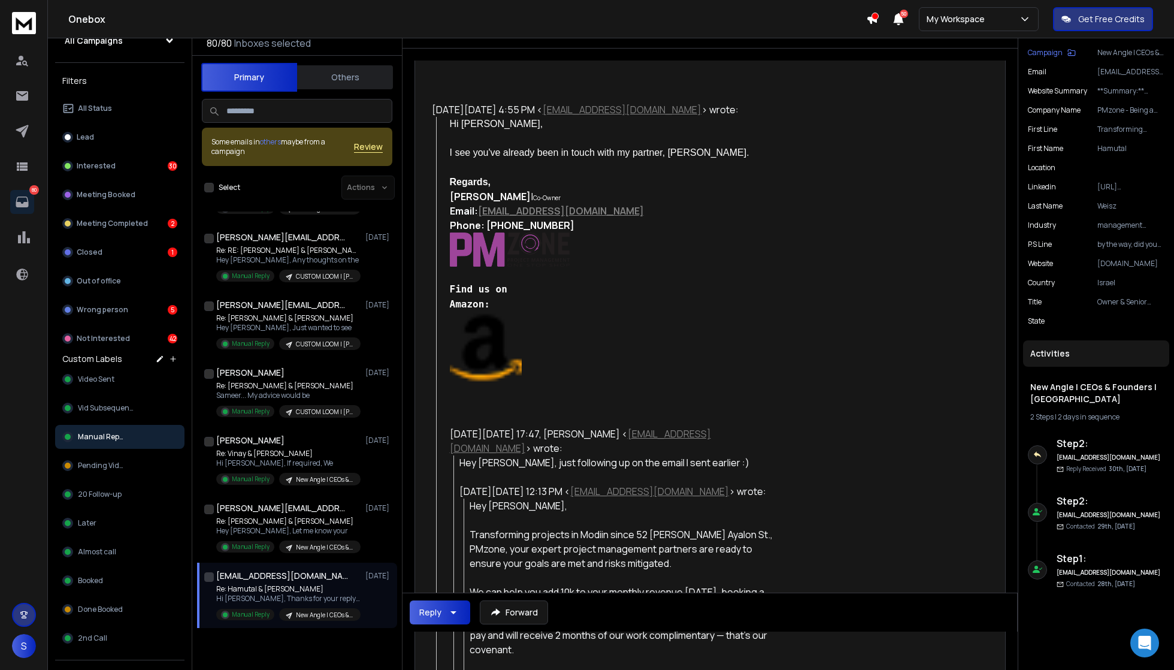
scroll to position [288, 0]
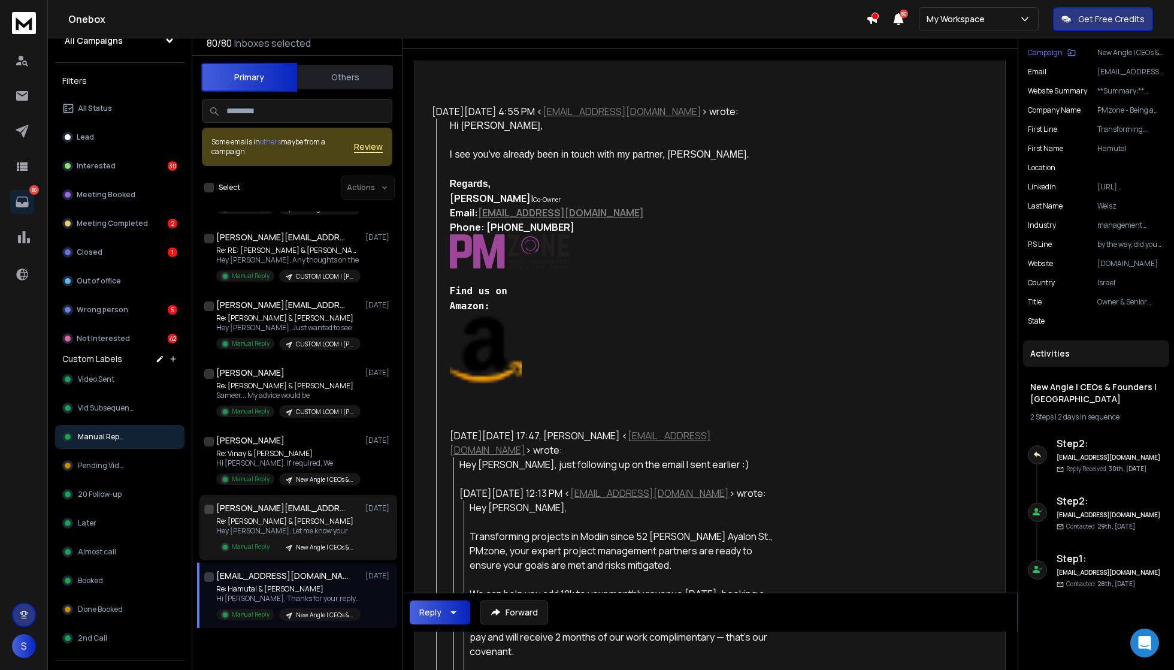
click at [361, 502] on div "Re: [PERSON_NAME] & [PERSON_NAME] Hey [PERSON_NAME], Let me know your Manual Re…" at bounding box center [288, 534] width 144 height 37
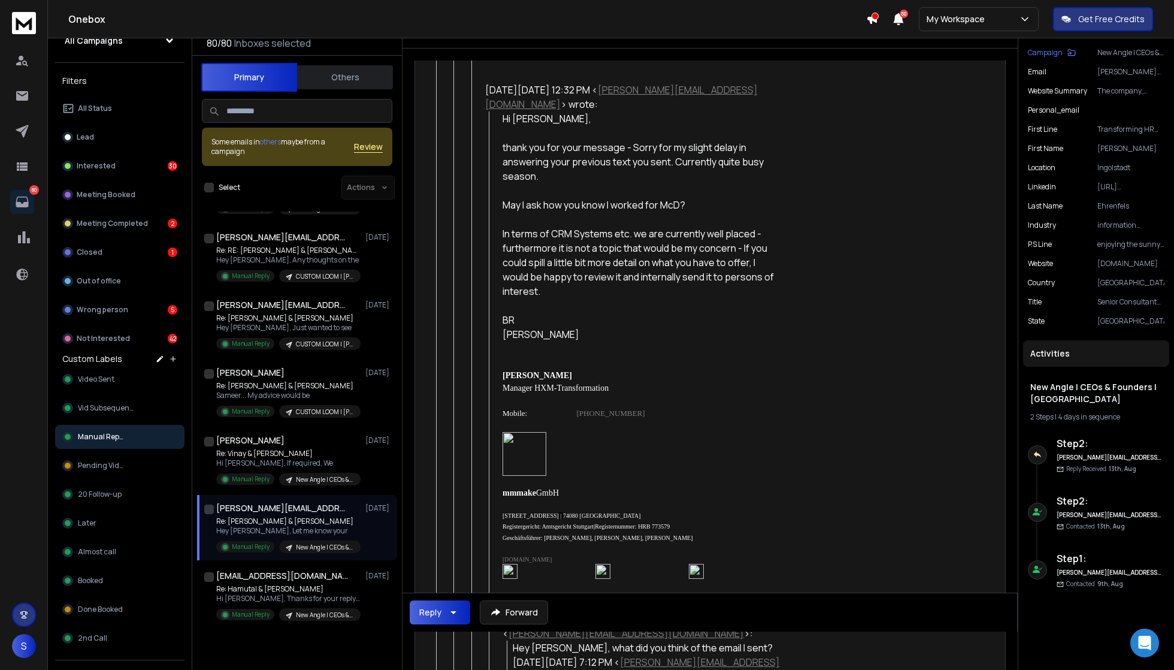
scroll to position [995, 0]
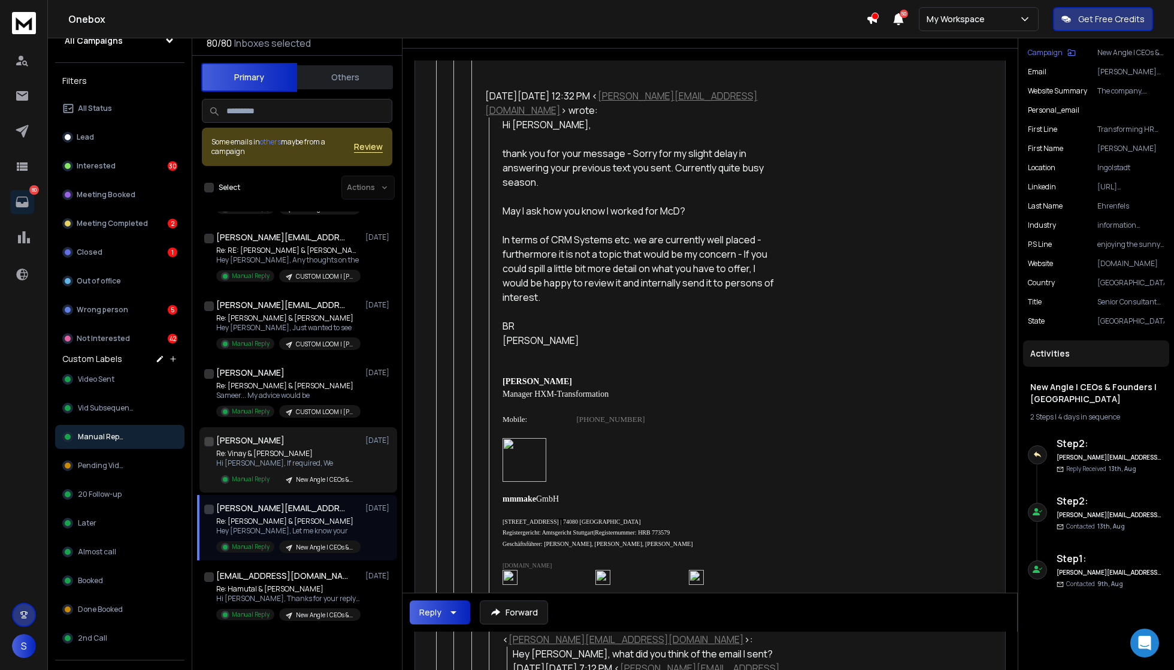
click at [325, 473] on div "New Angle | CEOs & Founders | [GEOGRAPHIC_DATA]" at bounding box center [319, 479] width 81 height 13
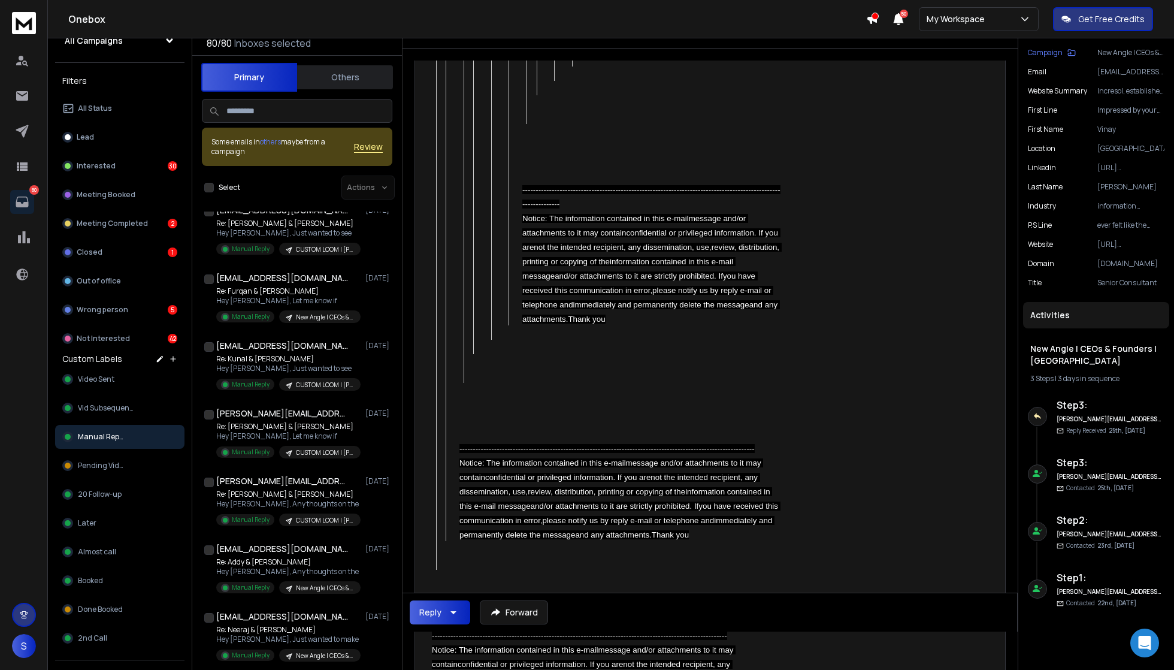
scroll to position [1592, 0]
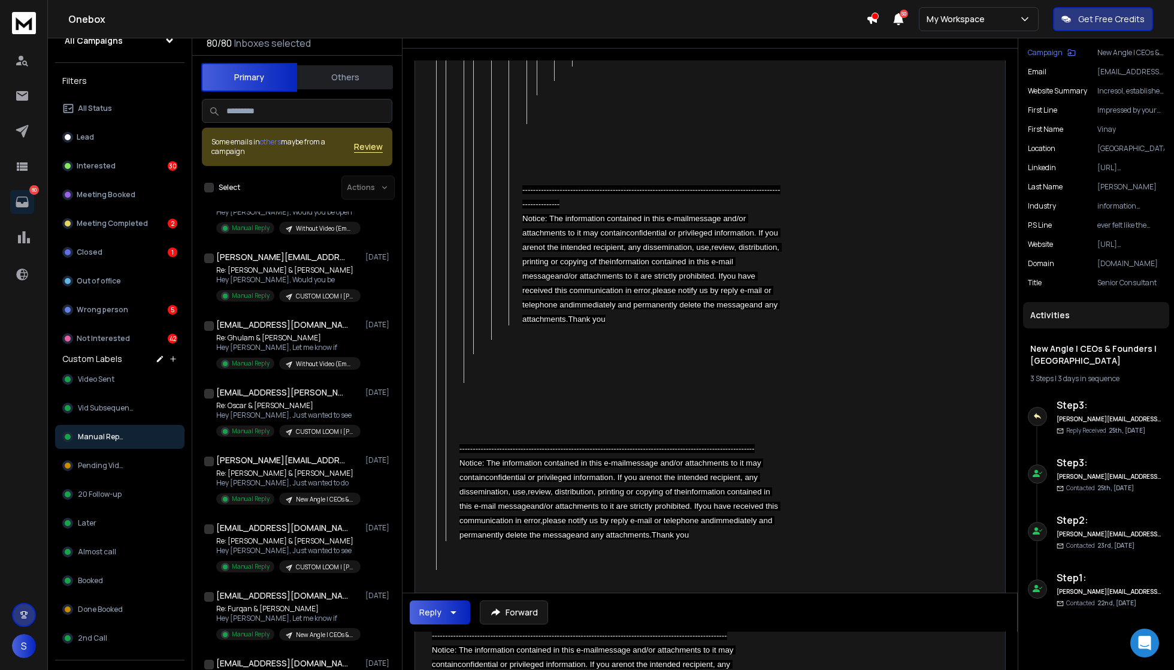
click at [102, 502] on span "Booked" at bounding box center [90, 581] width 25 height 10
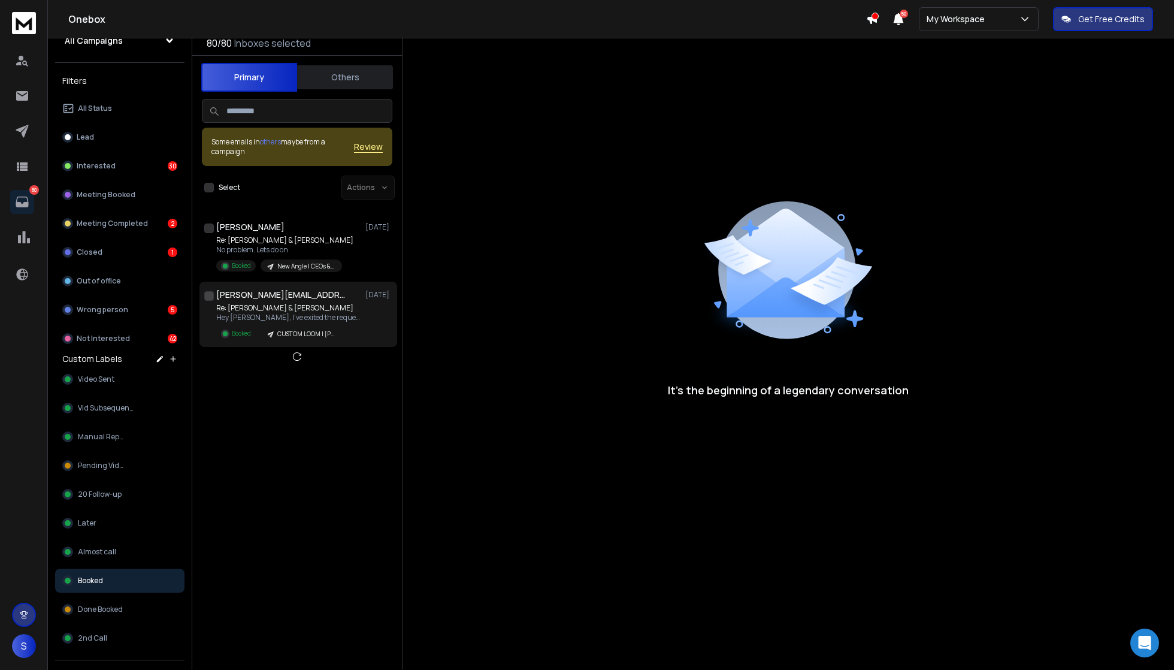
click at [303, 331] on p "CUSTOM LOOM | [PERSON_NAME] | WHOLE WORLD" at bounding box center [306, 333] width 58 height 9
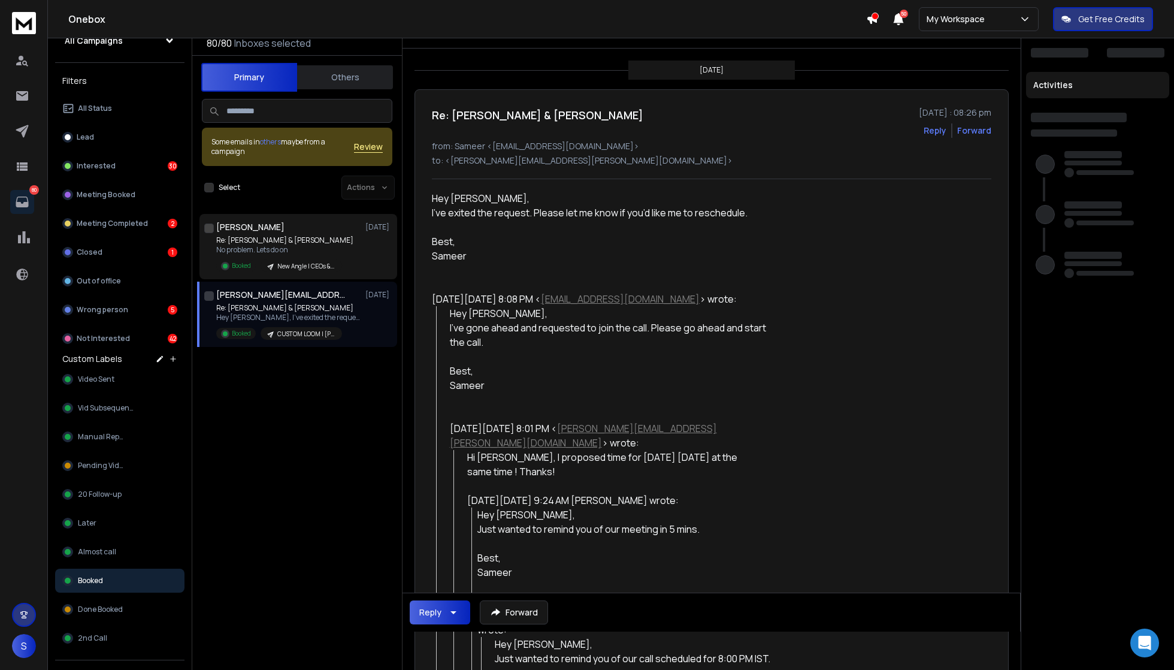
click at [295, 243] on p "Re: [PERSON_NAME] & [PERSON_NAME]" at bounding box center [284, 240] width 137 height 10
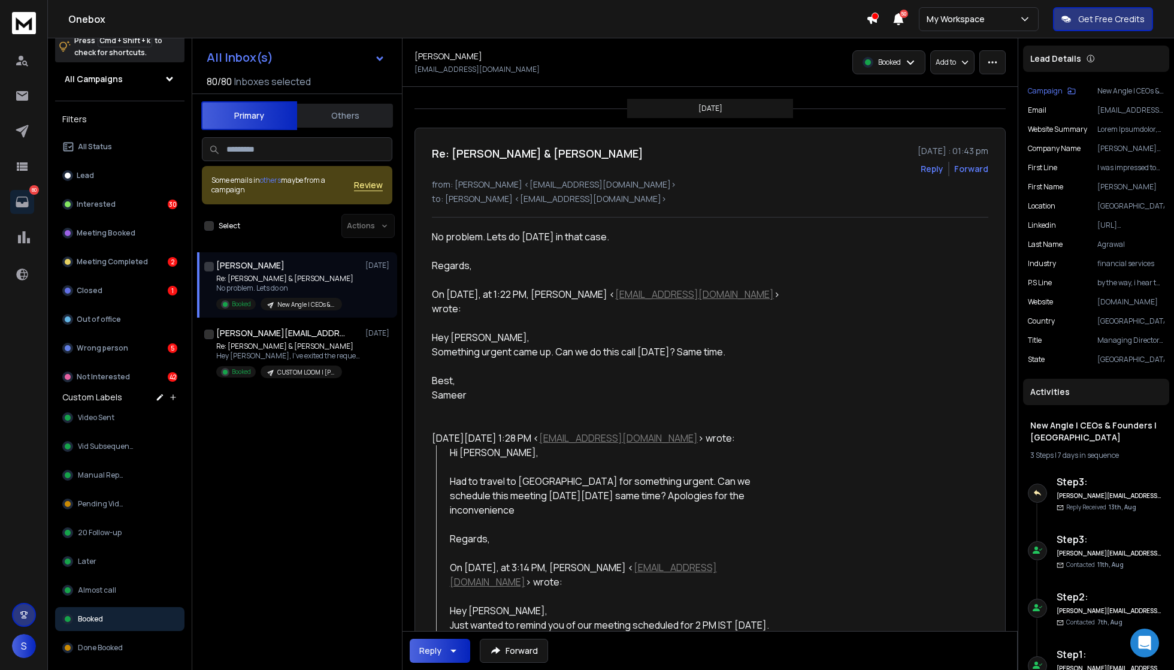
click at [419, 502] on div "Reply" at bounding box center [430, 650] width 22 height 12
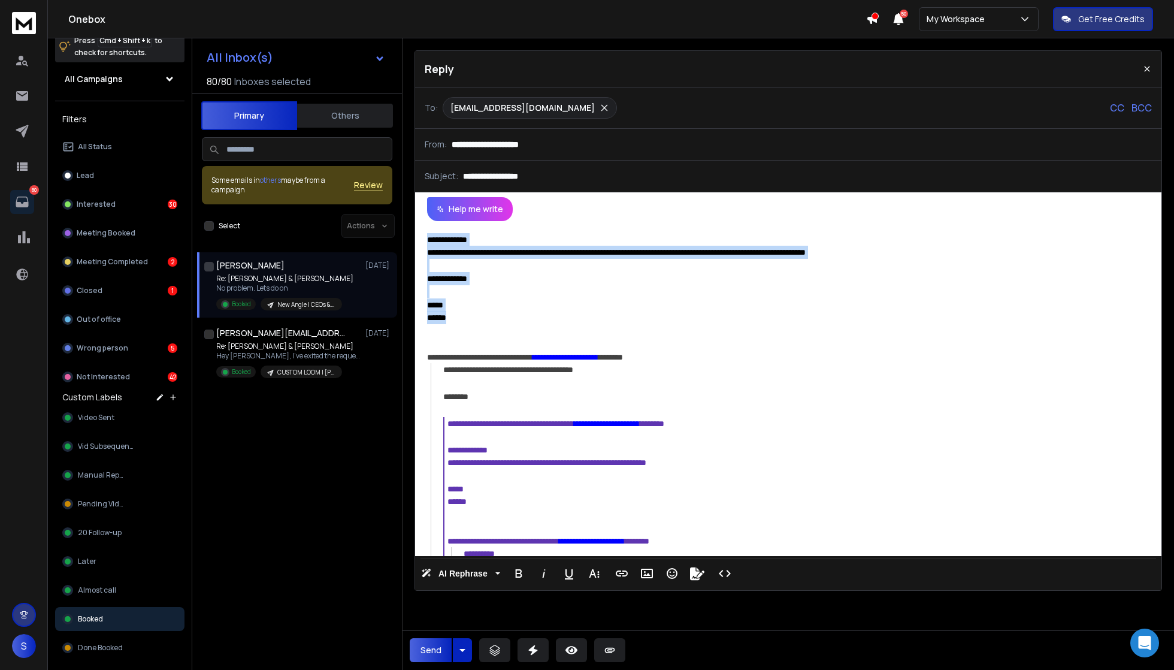
drag, startPoint x: 476, startPoint y: 311, endPoint x: 425, endPoint y: 238, distance: 88.7
click at [425, 238] on div "**********" at bounding box center [788, 388] width 746 height 335
copy div "**********"
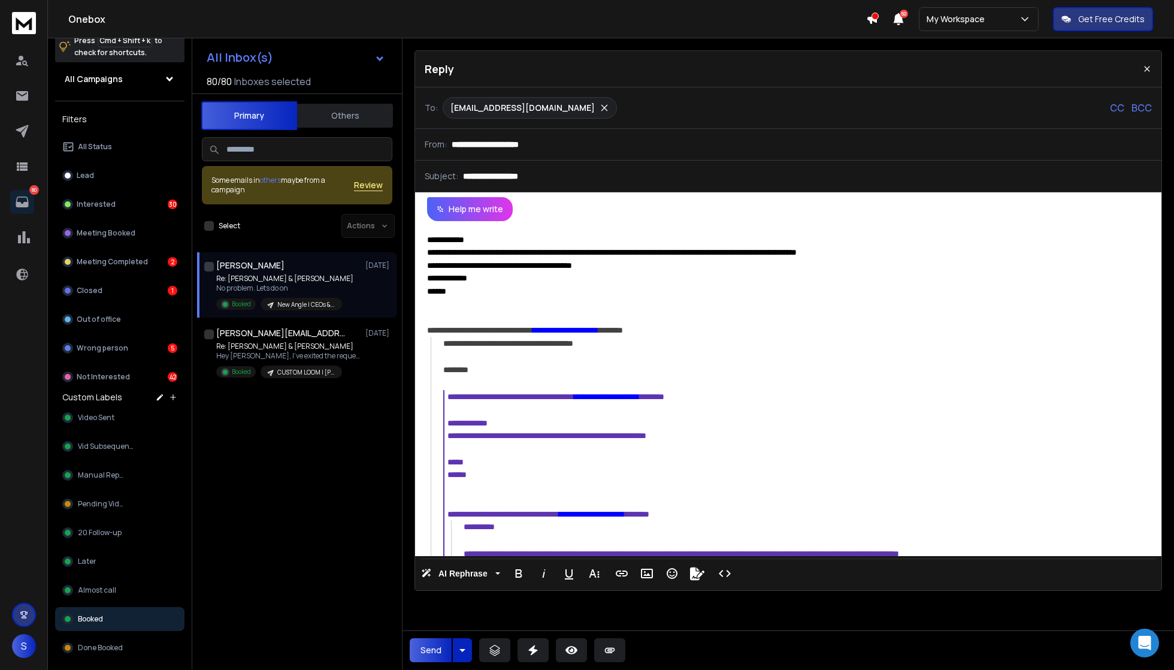
click at [429, 274] on p "**********" at bounding box center [786, 284] width 719 height 26
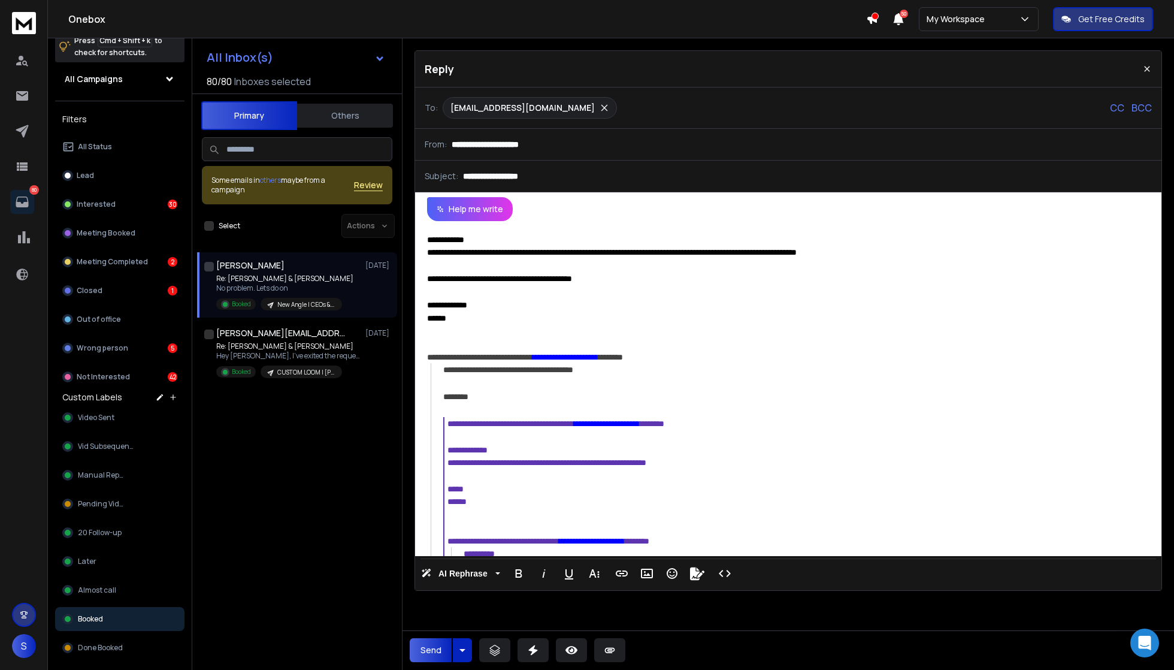
click at [430, 502] on button "Send" at bounding box center [431, 650] width 42 height 24
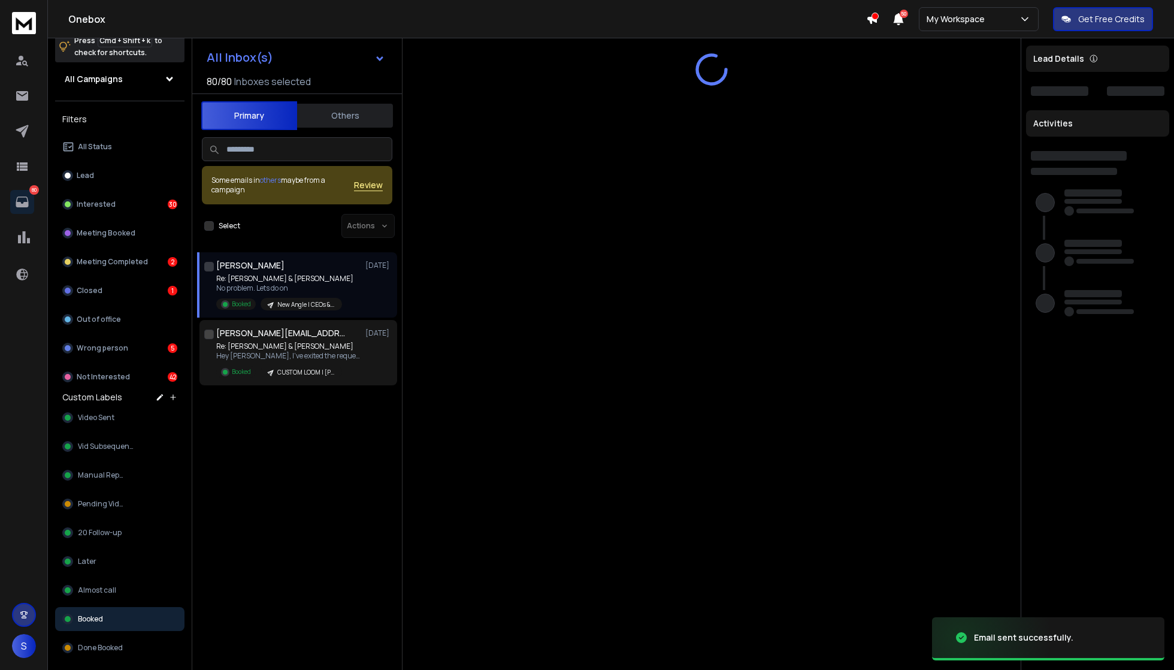
click at [285, 334] on h1 "[PERSON_NAME][EMAIL_ADDRESS][PERSON_NAME][DOMAIN_NAME]" at bounding box center [282, 333] width 132 height 12
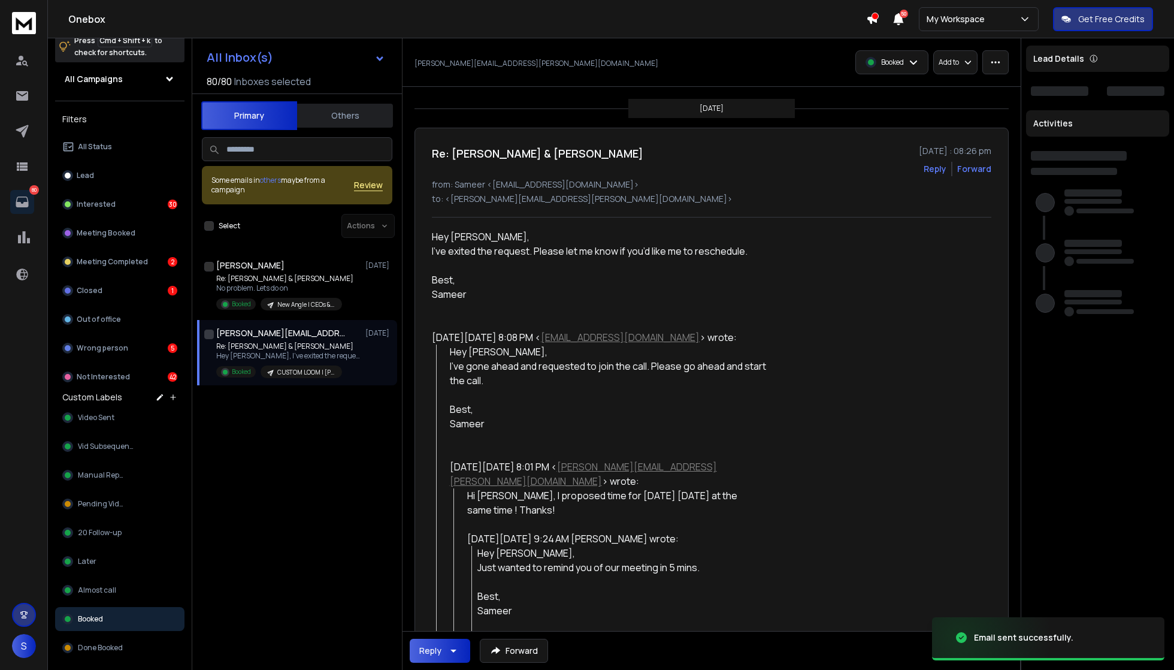
click at [285, 334] on h1 "[PERSON_NAME][EMAIL_ADDRESS][PERSON_NAME][DOMAIN_NAME]" at bounding box center [282, 333] width 132 height 12
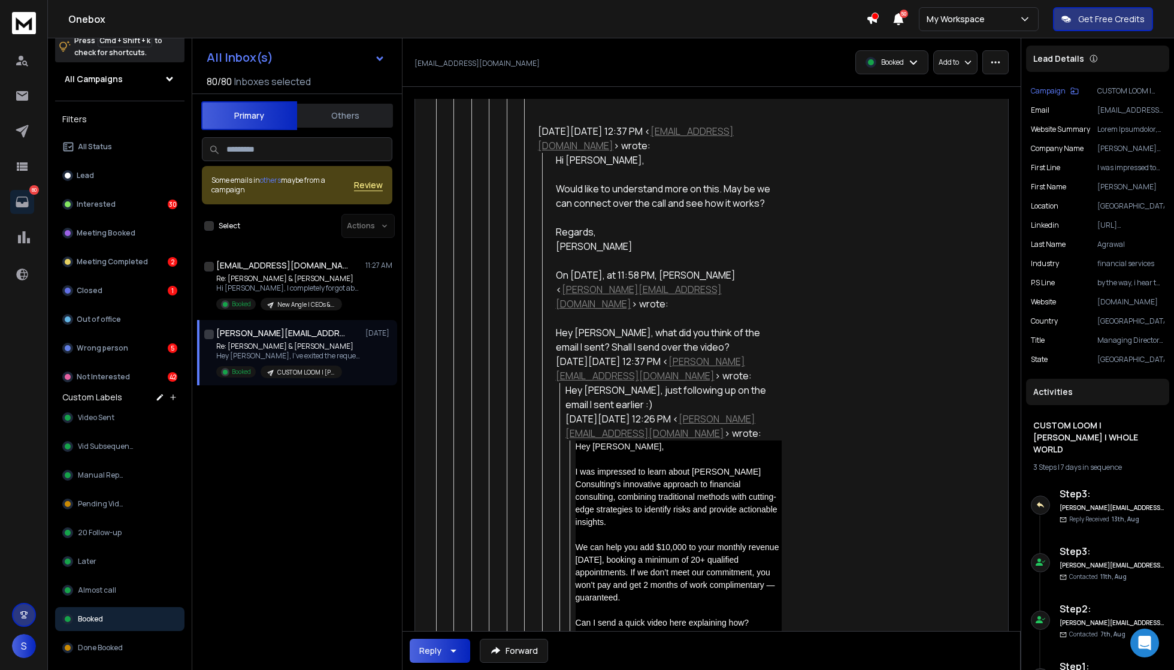
scroll to position [1812, 0]
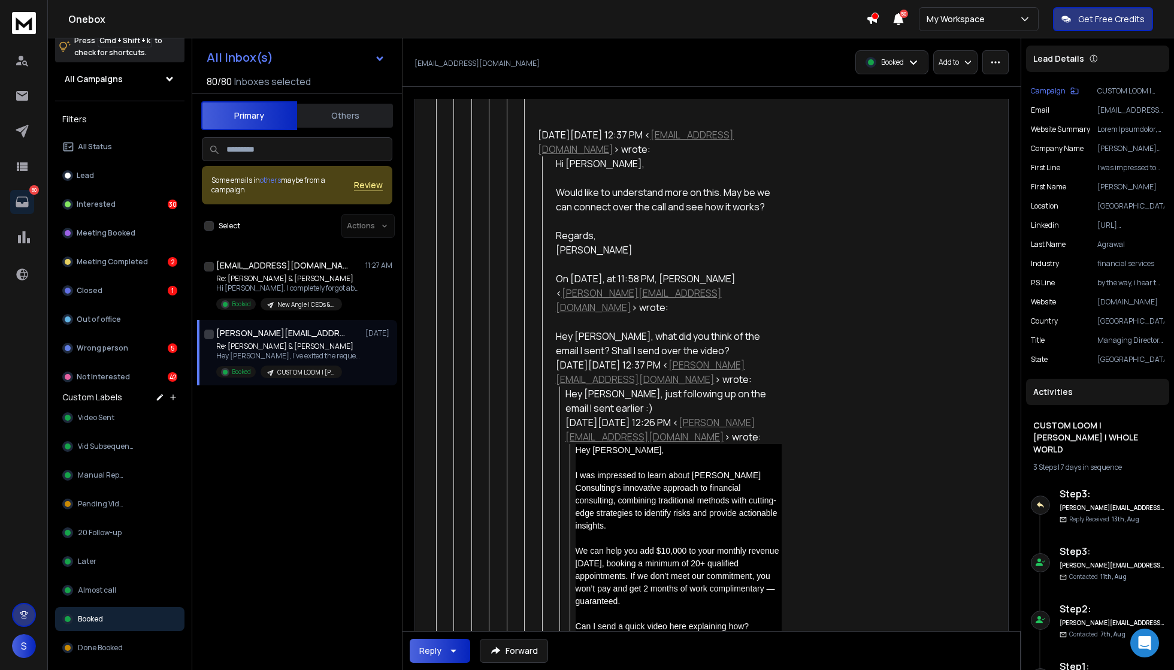
click at [307, 345] on p "Re: [PERSON_NAME] & [PERSON_NAME]" at bounding box center [288, 346] width 144 height 10
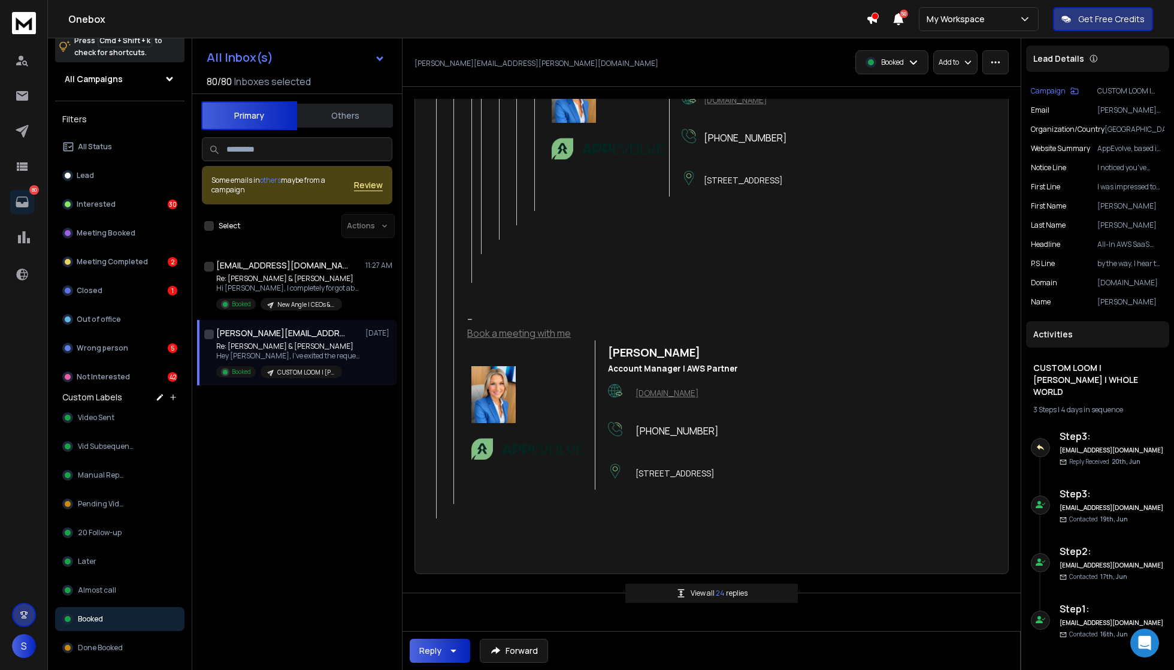
scroll to position [6278, 0]
click at [724, 502] on div "View all 24 replies" at bounding box center [711, 592] width 173 height 19
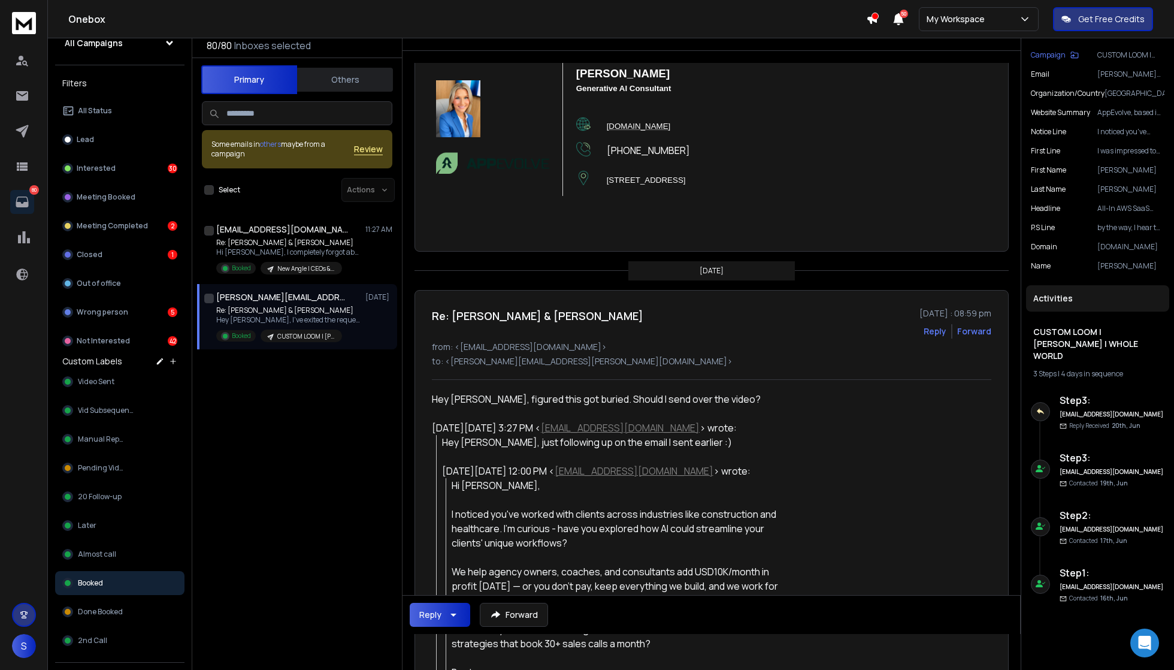
scroll to position [77129, 0]
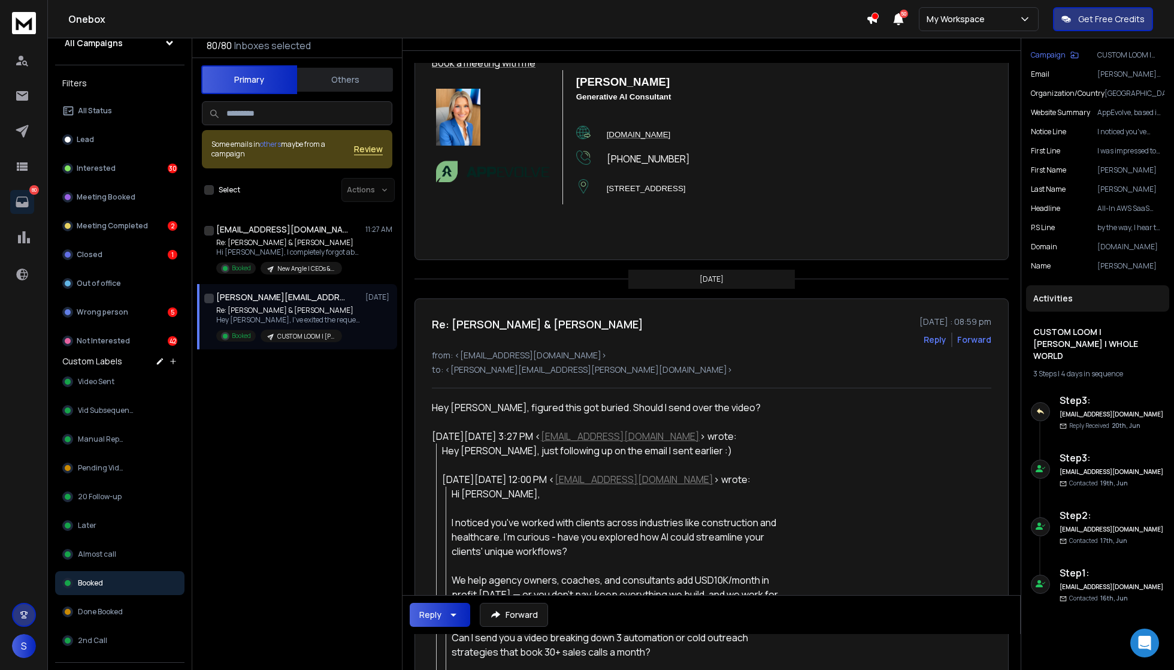
click at [86, 502] on span "Done Booked" at bounding box center [100, 612] width 45 height 10
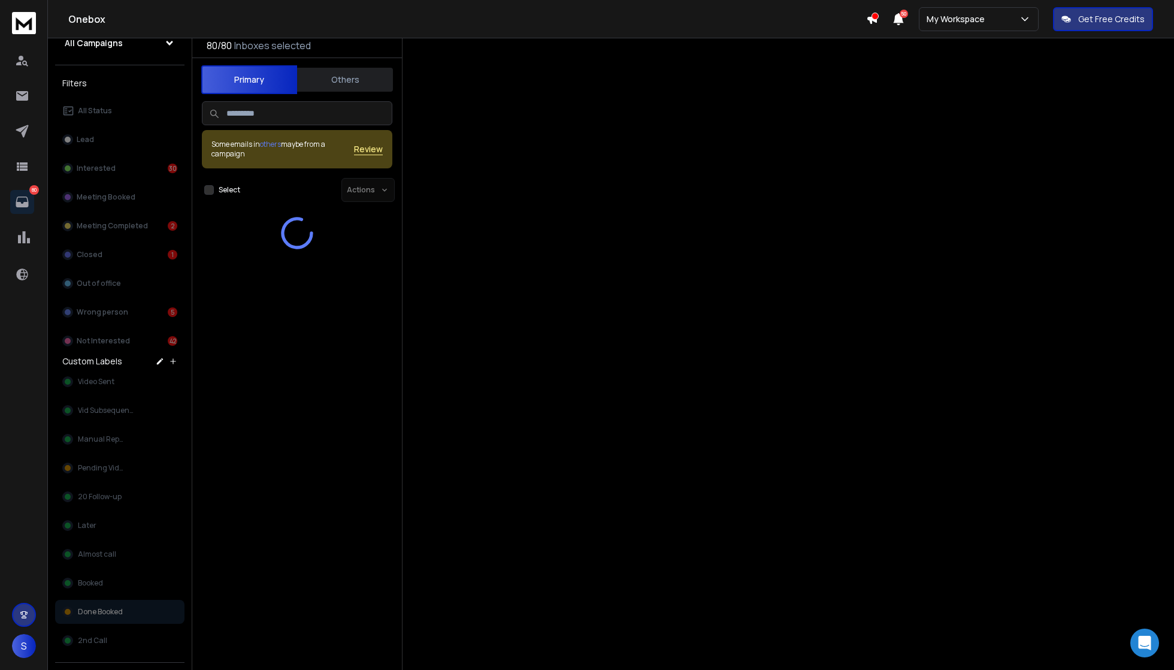
scroll to position [0, 0]
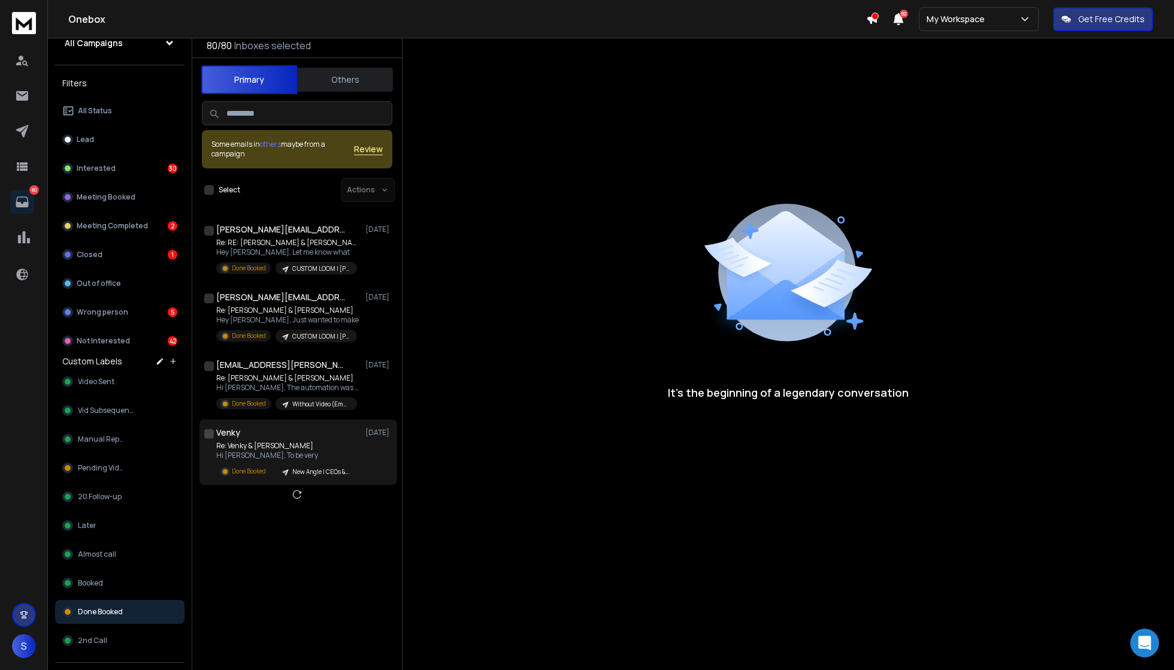
click at [261, 438] on div "Venky [DATE]" at bounding box center [304, 432] width 176 height 12
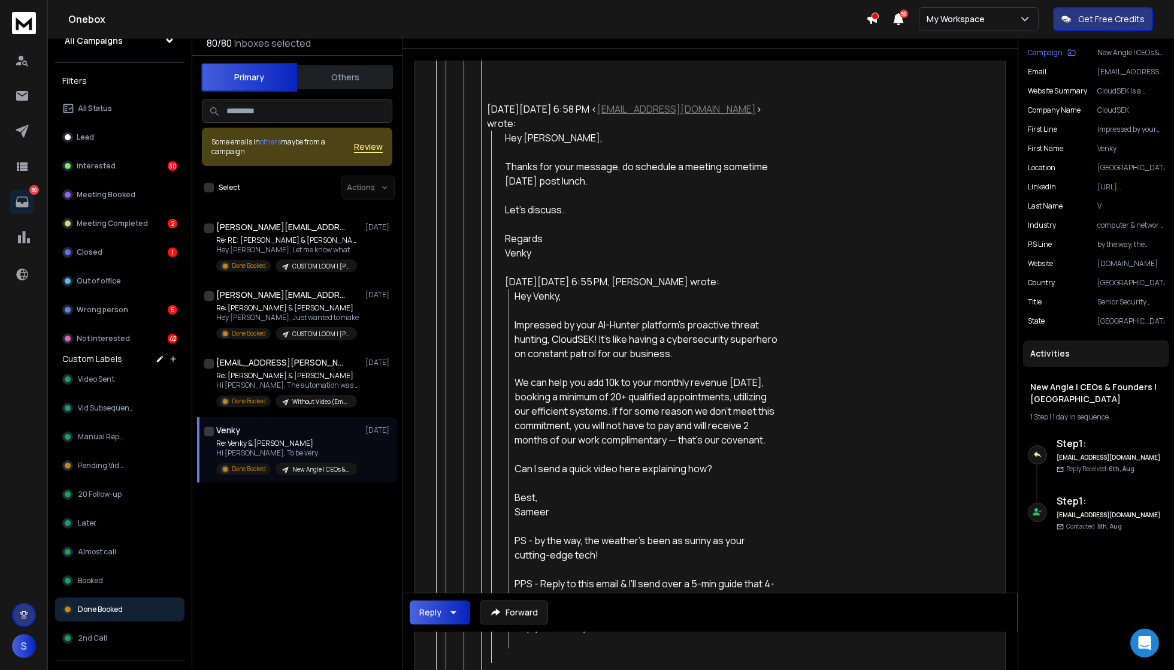
scroll to position [895, 0]
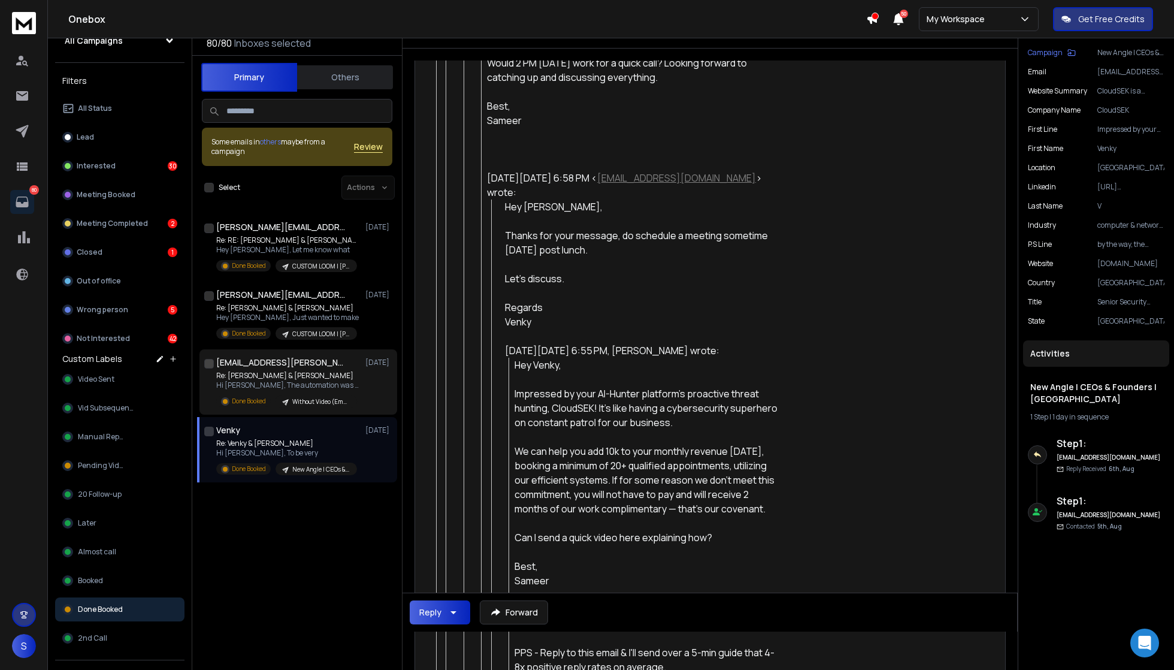
click at [290, 403] on div at bounding box center [286, 401] width 7 height 7
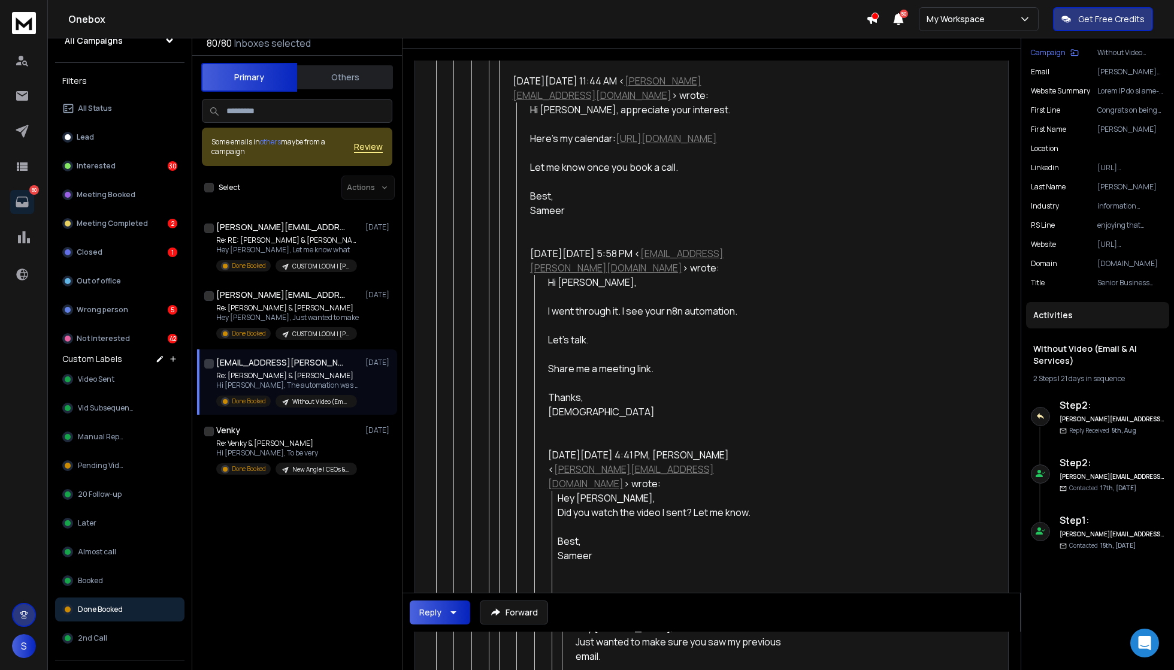
scroll to position [1759, 0]
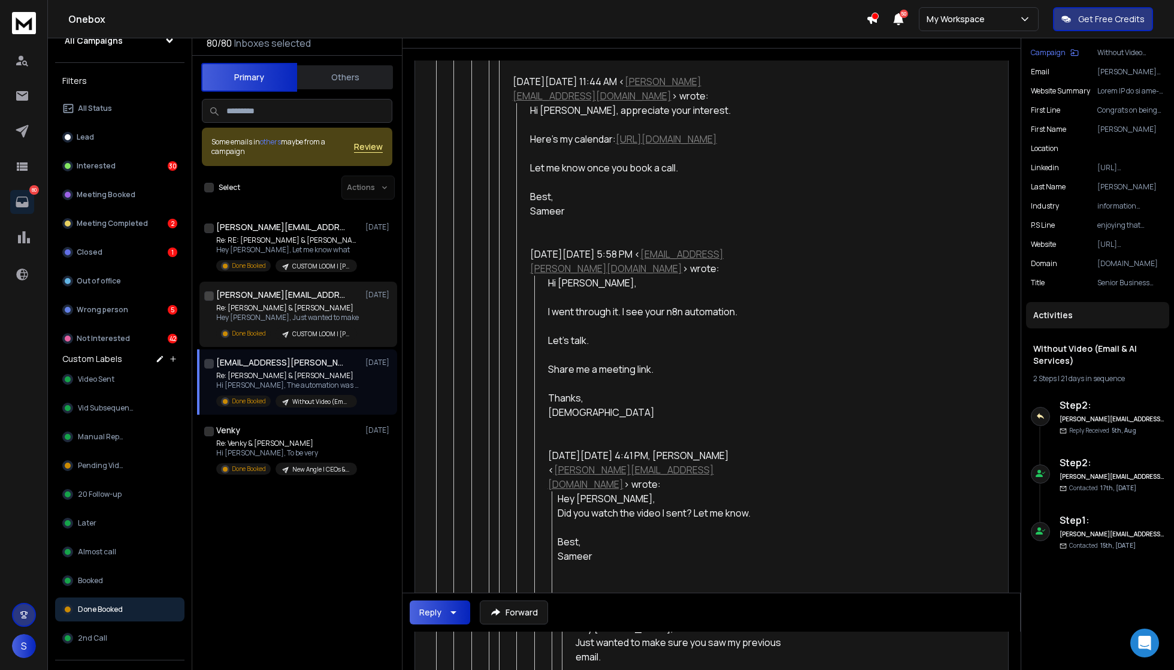
click at [253, 310] on p "Re: [PERSON_NAME] & [PERSON_NAME]" at bounding box center [287, 308] width 143 height 10
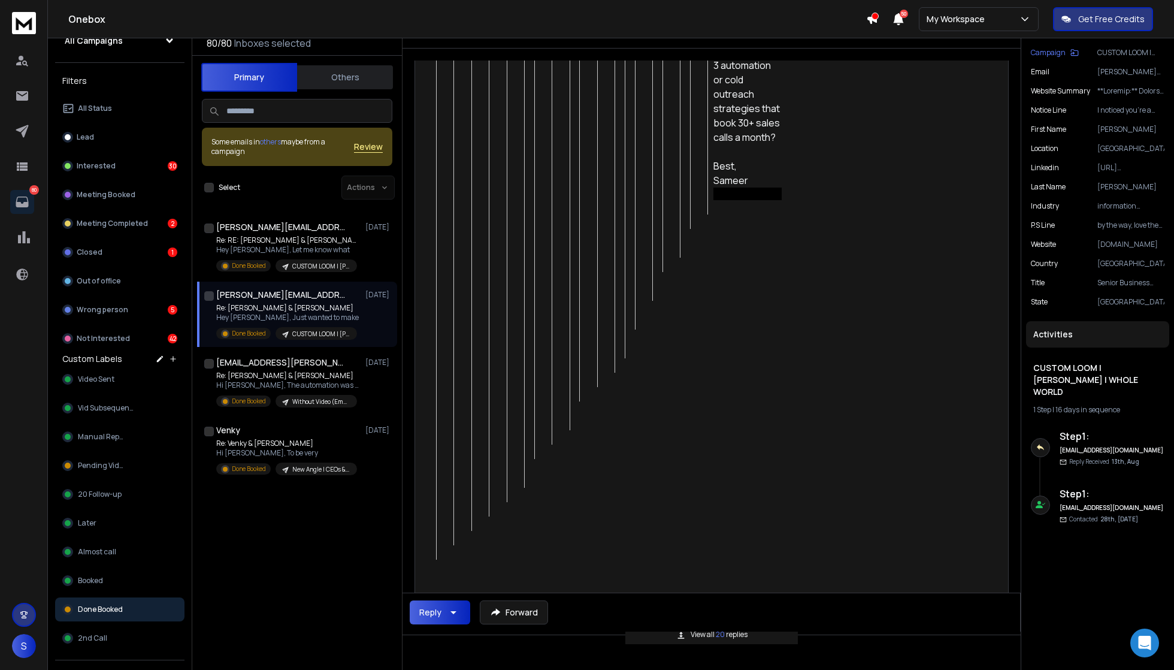
scroll to position [38, 0]
click at [688, 502] on div "View all 20 replies" at bounding box center [711, 634] width 173 height 19
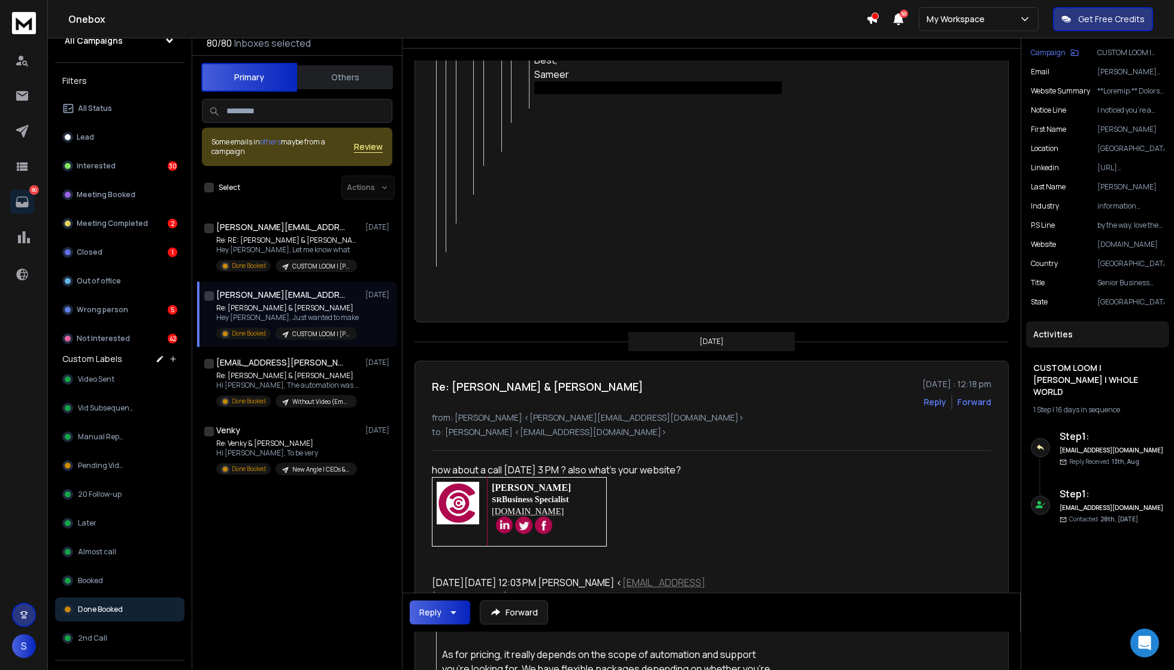
scroll to position [45006, 0]
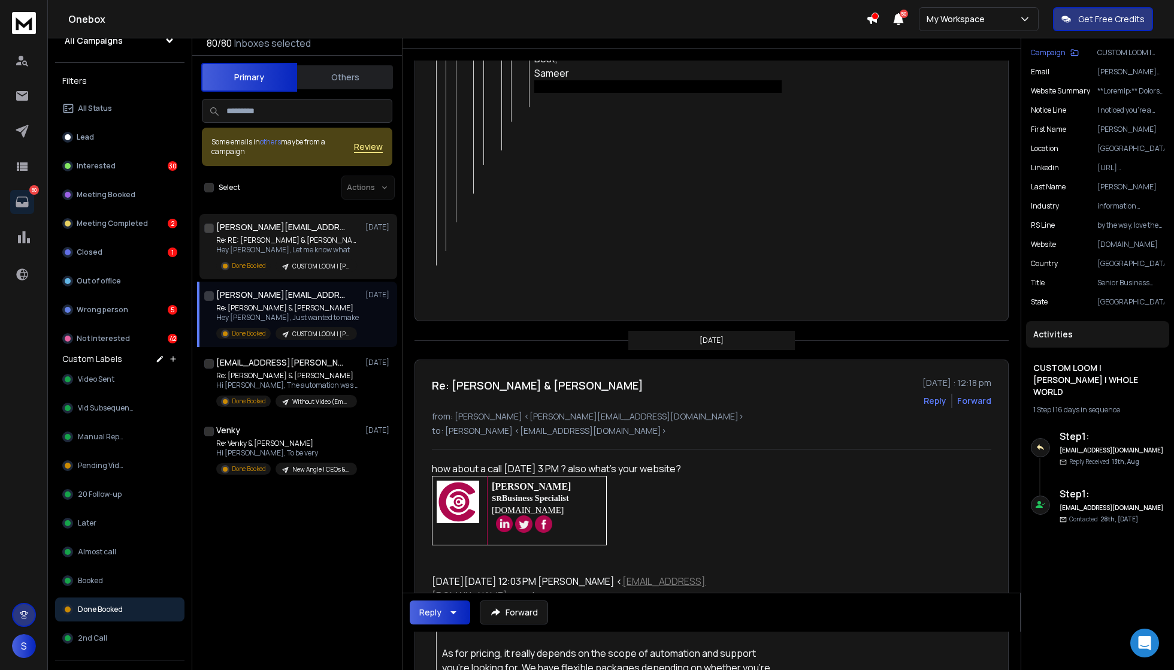
click at [307, 241] on p "Re: RE: [PERSON_NAME] & [PERSON_NAME]" at bounding box center [288, 240] width 144 height 10
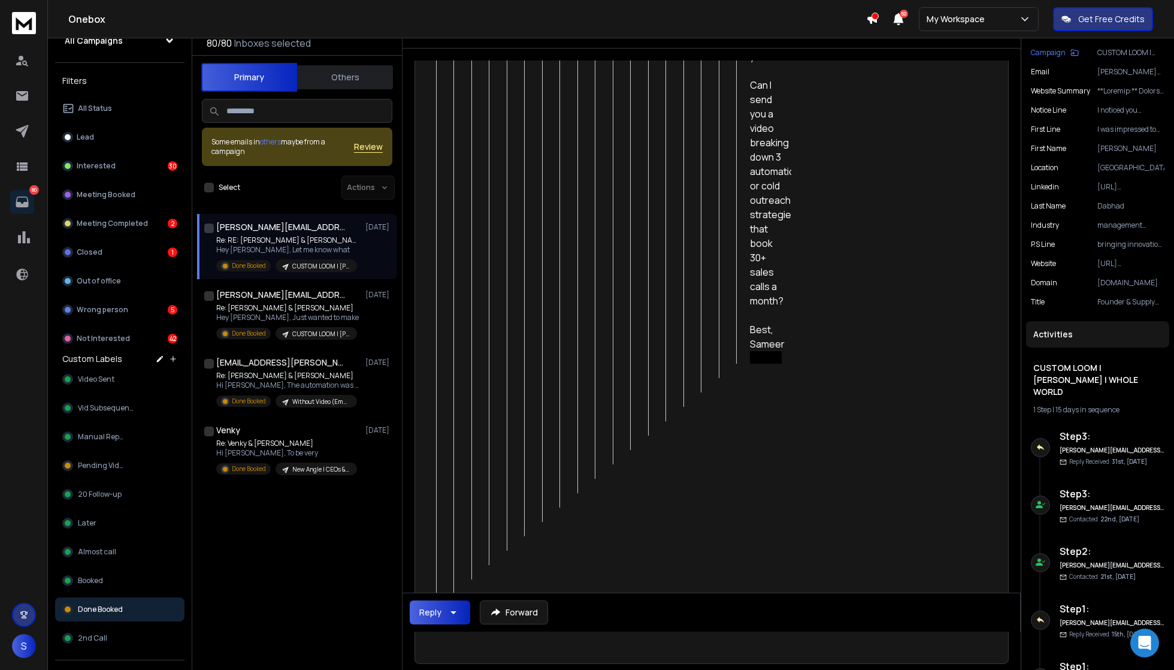
scroll to position [9186, 0]
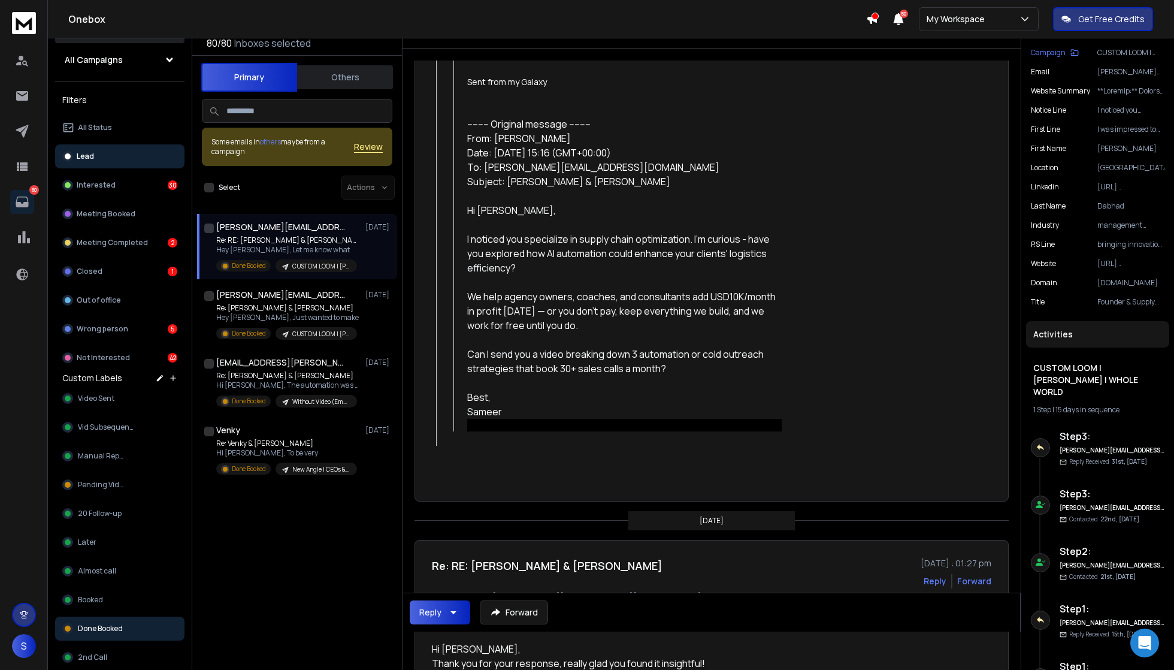
scroll to position [0, 0]
click at [135, 219] on button "Meeting Booked" at bounding box center [119, 214] width 129 height 24
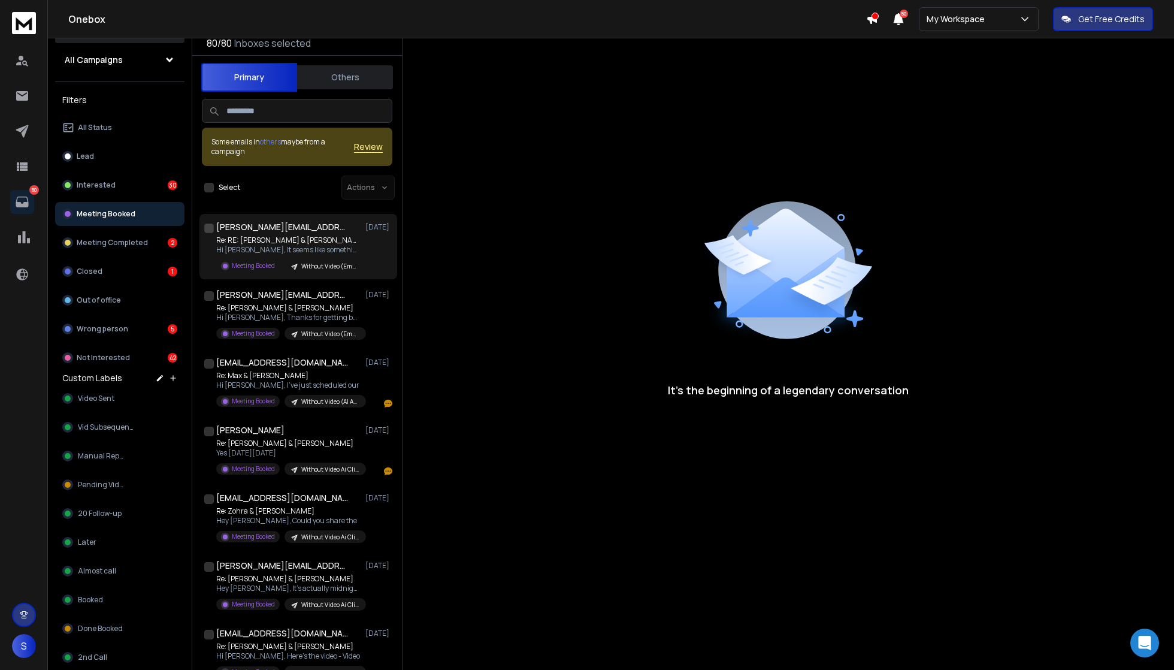
click at [310, 245] on p "Hi [PERSON_NAME], It seems like something" at bounding box center [288, 250] width 144 height 10
click at [339, 234] on div "[PERSON_NAME][EMAIL_ADDRESS][DOMAIN_NAME] [DATE] Re: RE: [PERSON_NAME] & [PERSO…" at bounding box center [304, 246] width 176 height 51
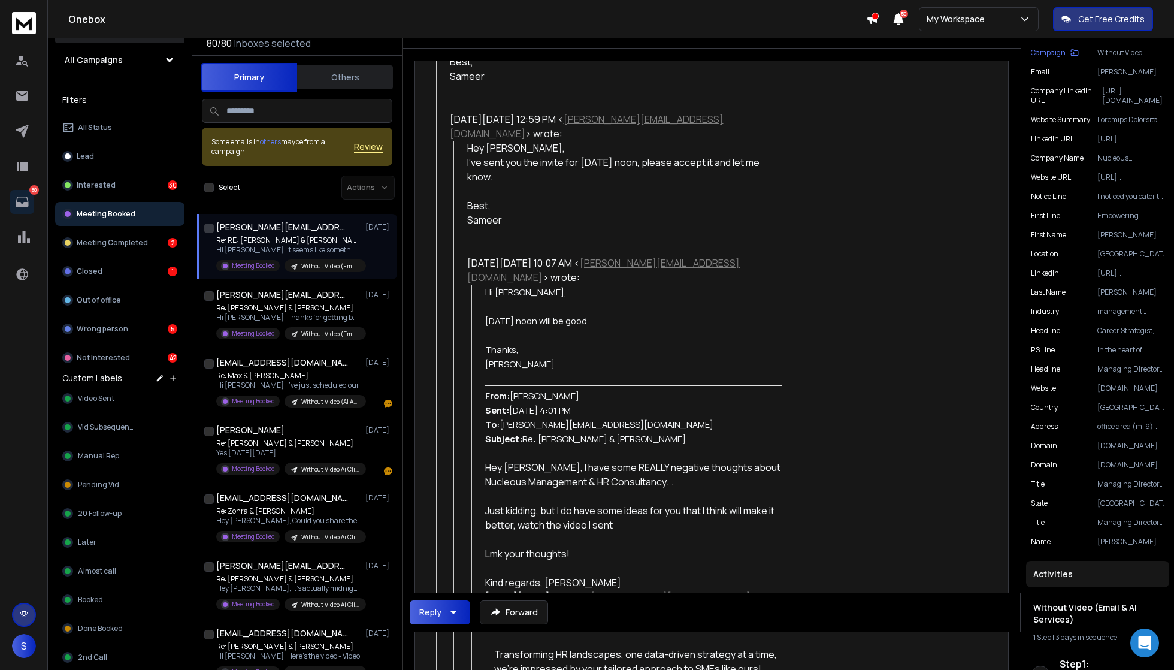
scroll to position [347, 0]
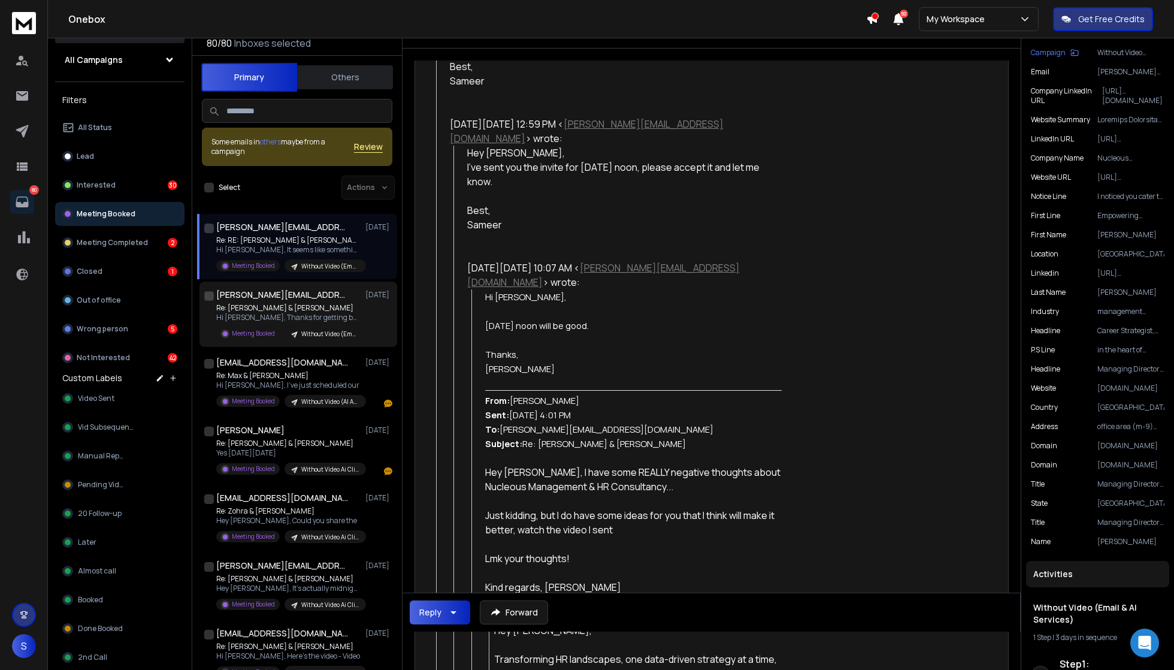
click at [279, 319] on p "Hi [PERSON_NAME], Thanks for getting back" at bounding box center [288, 318] width 144 height 10
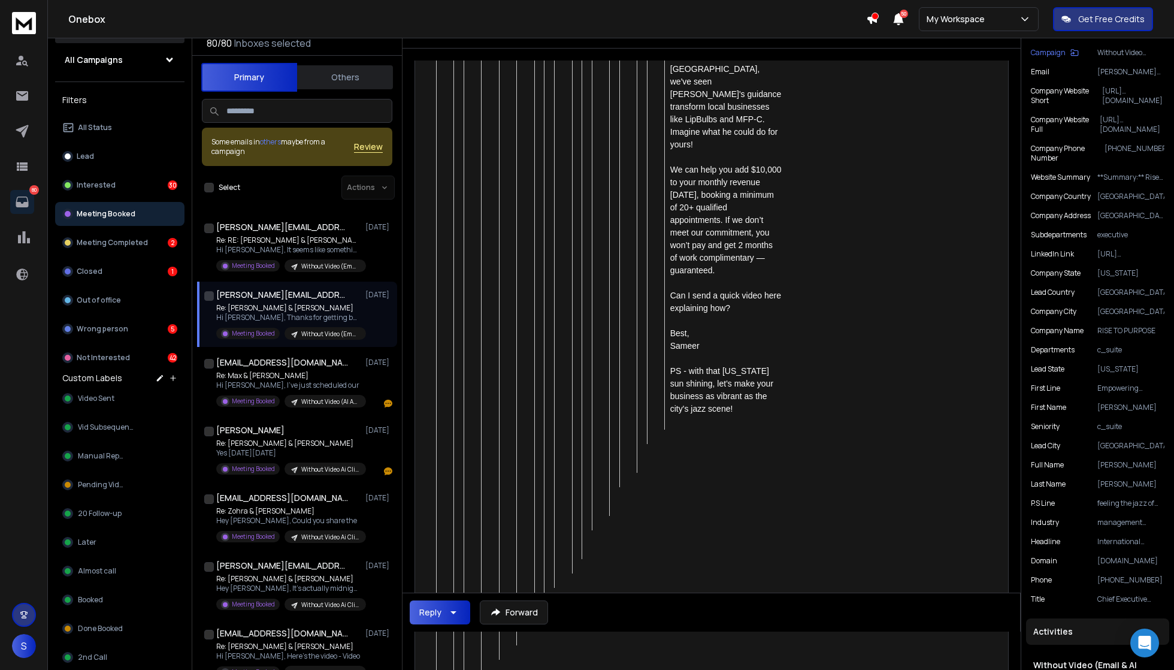
scroll to position [4165, 0]
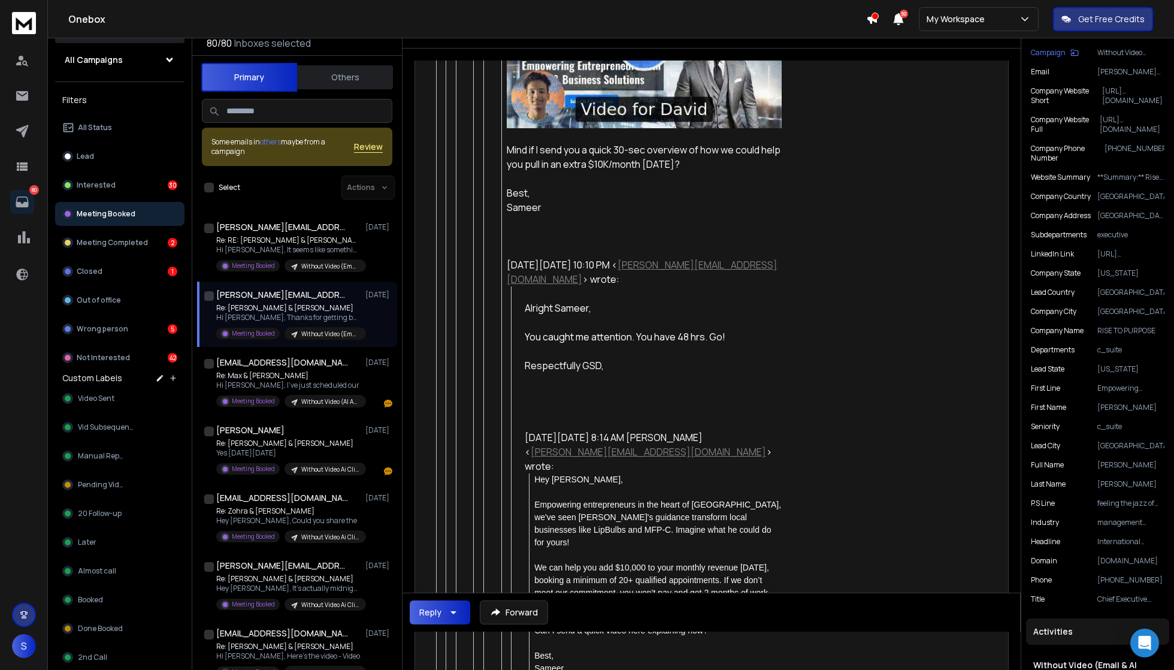
scroll to position [34459, 0]
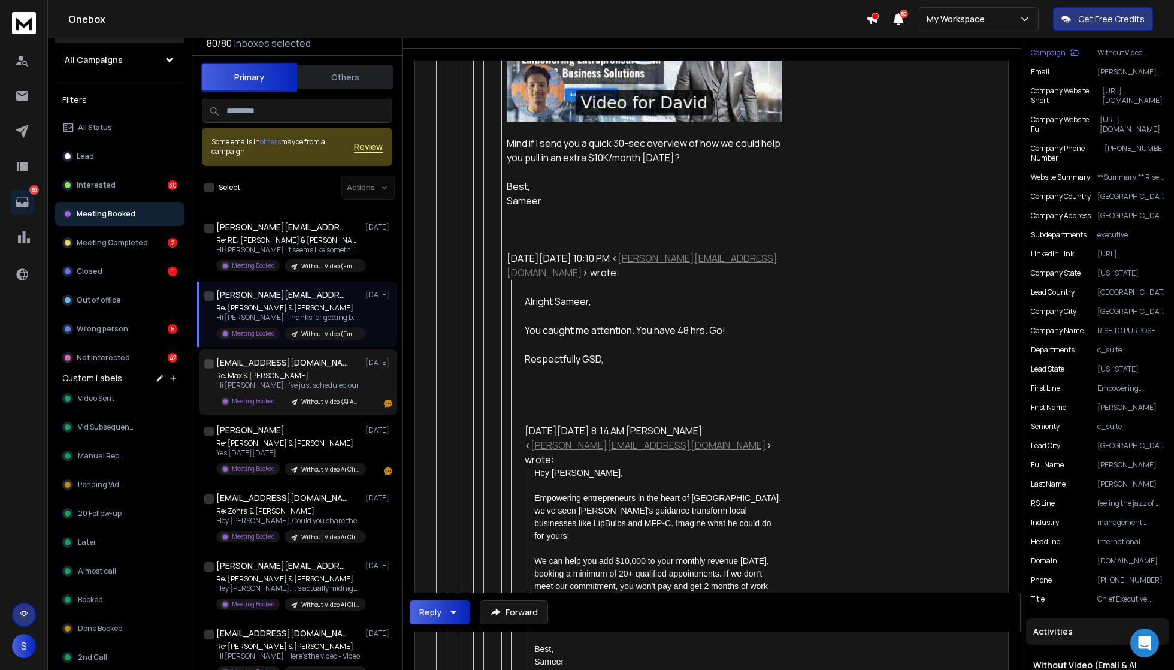
click at [316, 407] on div "Meeting Booked Without Video (AI Automation Services)" at bounding box center [291, 401] width 150 height 13
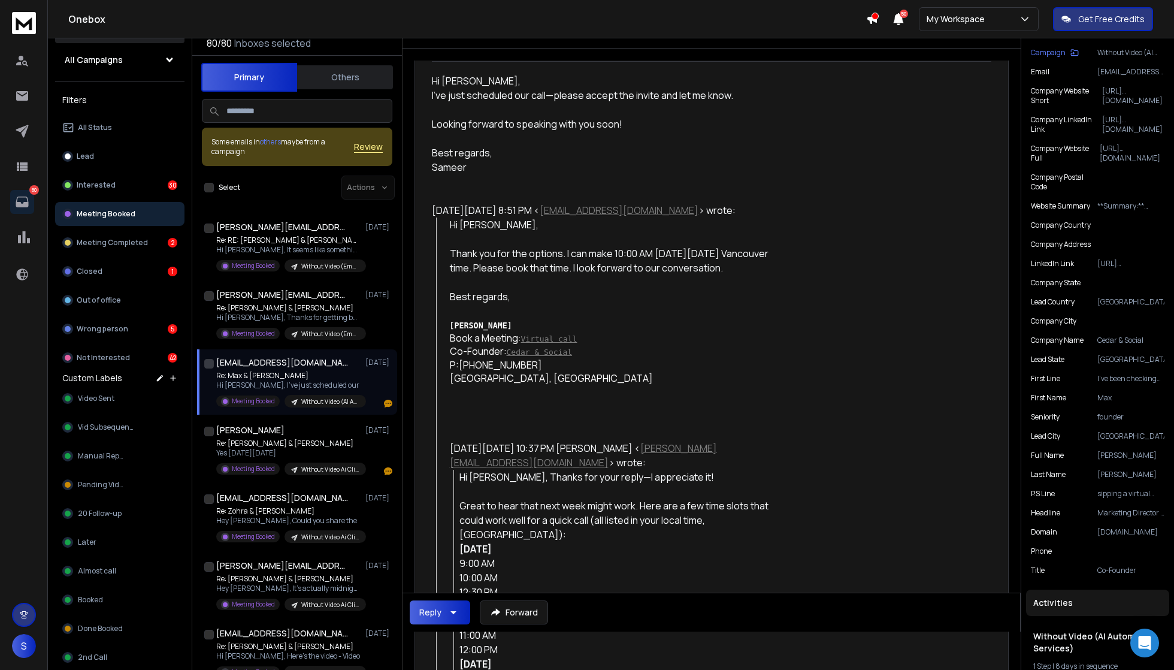
scroll to position [119, 0]
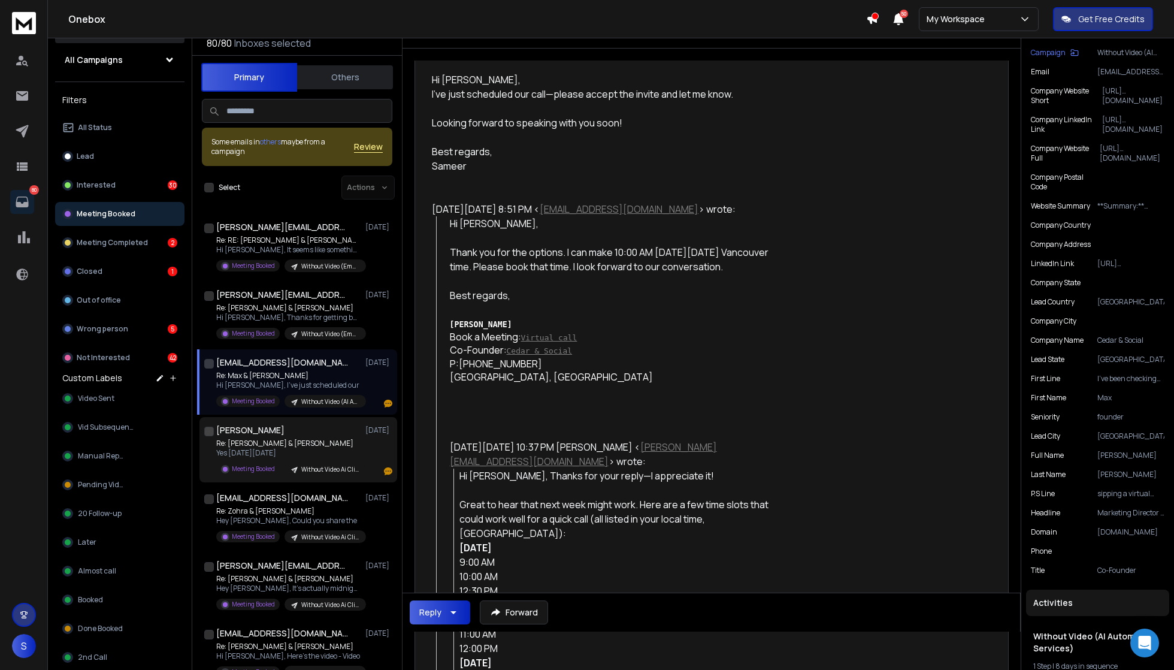
click at [290, 436] on div "[PERSON_NAME] [DATE]" at bounding box center [304, 430] width 176 height 12
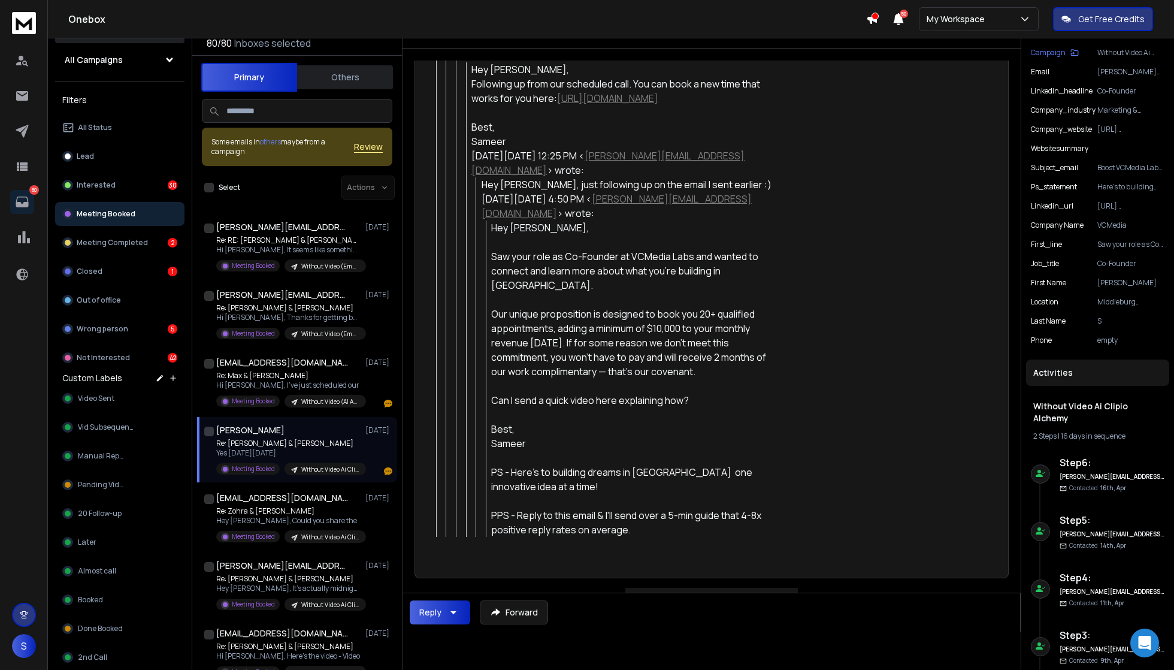
scroll to position [38, 0]
click at [686, 502] on div "View all 13 replies" at bounding box center [711, 597] width 173 height 19
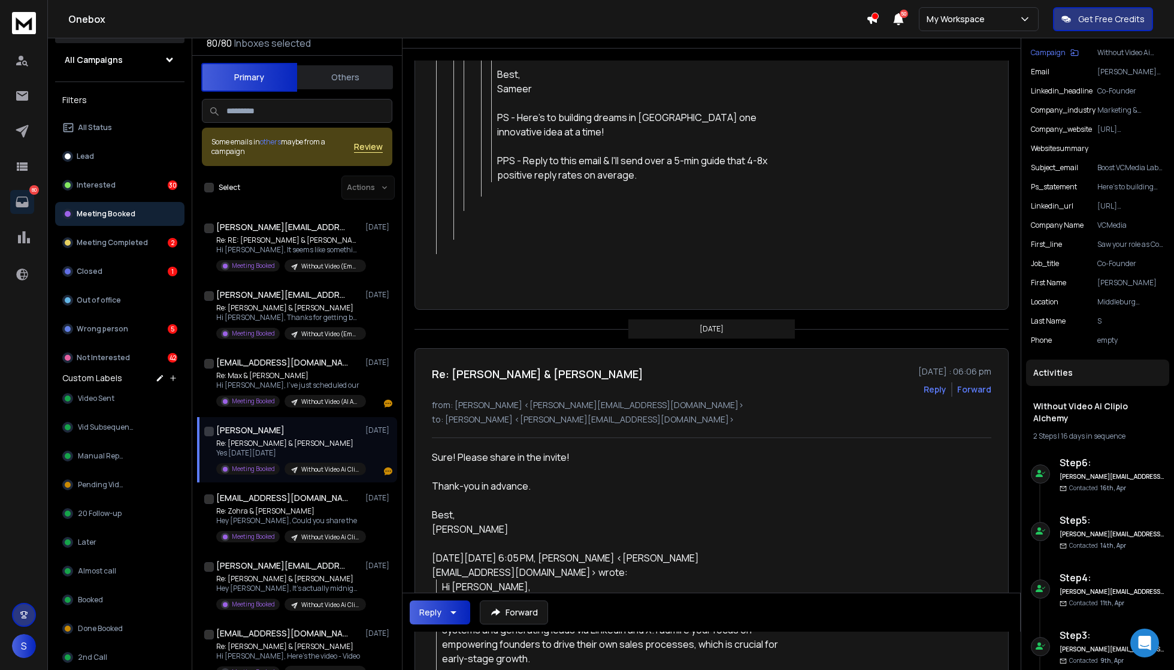
scroll to position [9019, 0]
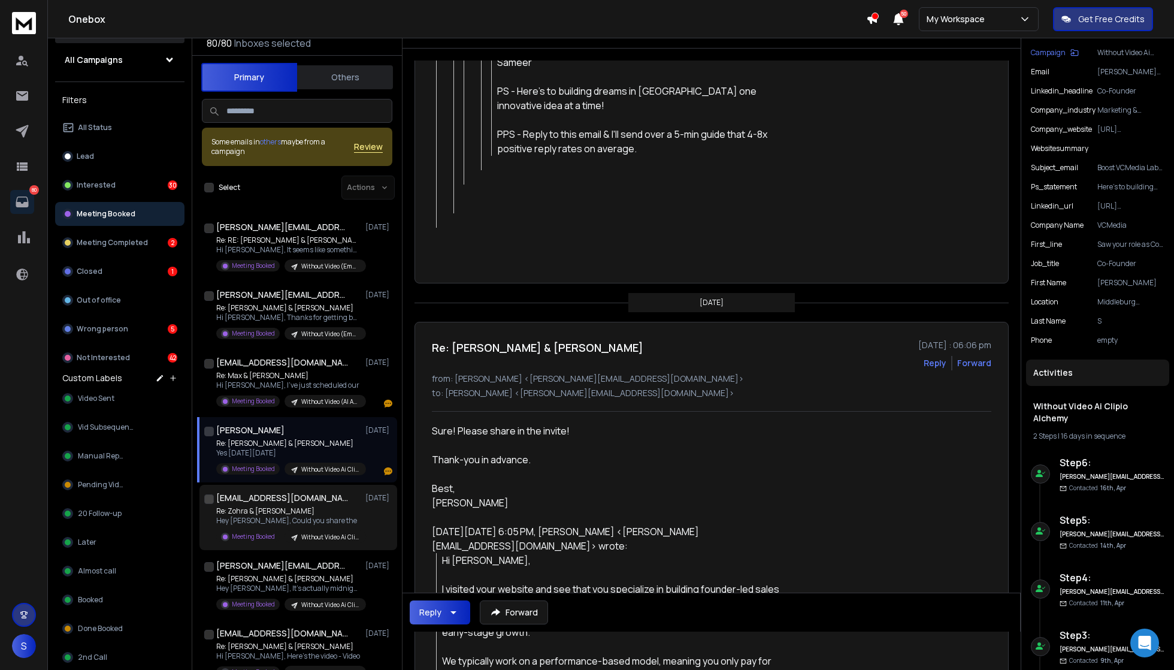
click at [322, 502] on p "Re: Zohra & [PERSON_NAME]" at bounding box center [288, 511] width 144 height 10
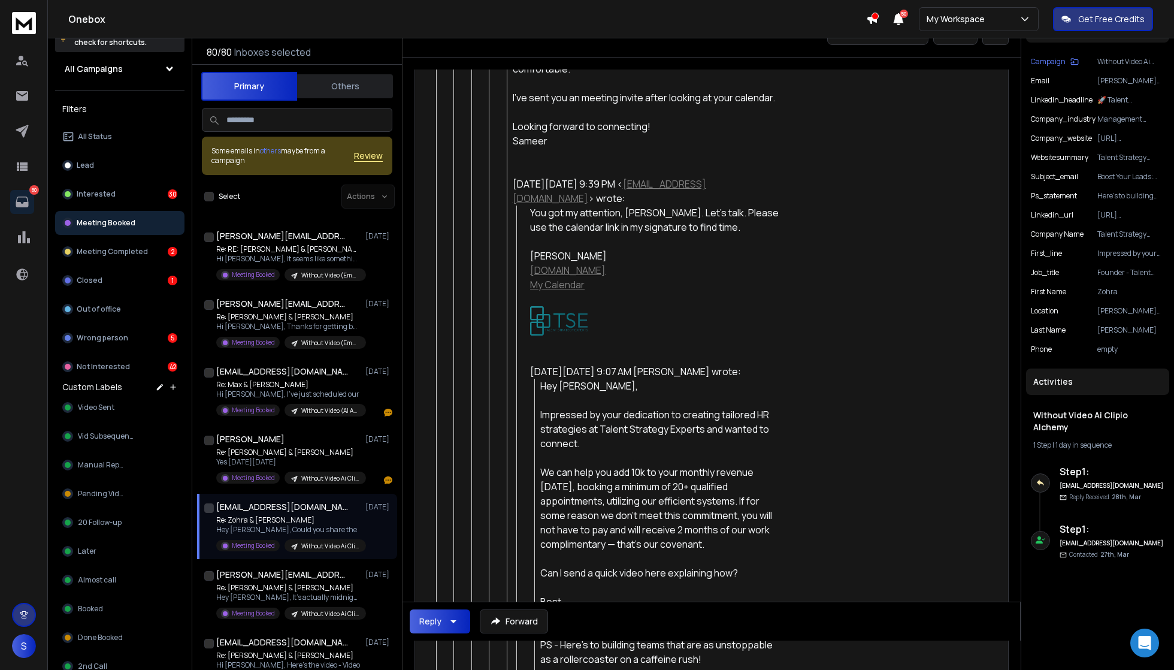
scroll to position [1031, 0]
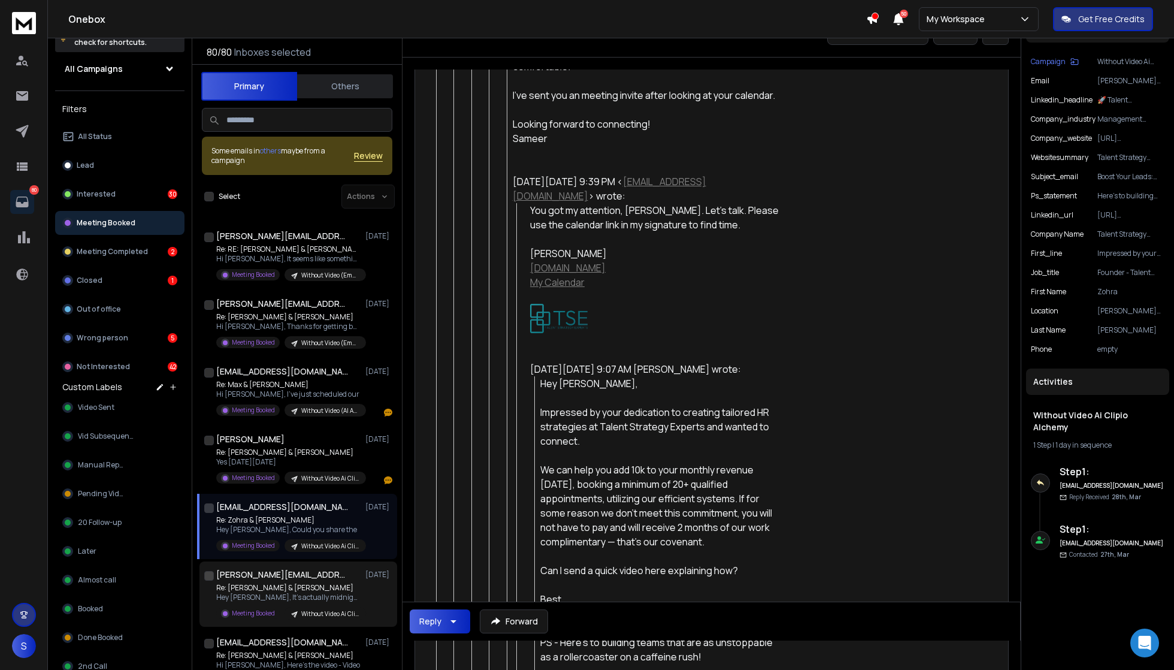
click at [286, 502] on p "Hey [PERSON_NAME], It’s actually midnight on" at bounding box center [288, 597] width 144 height 10
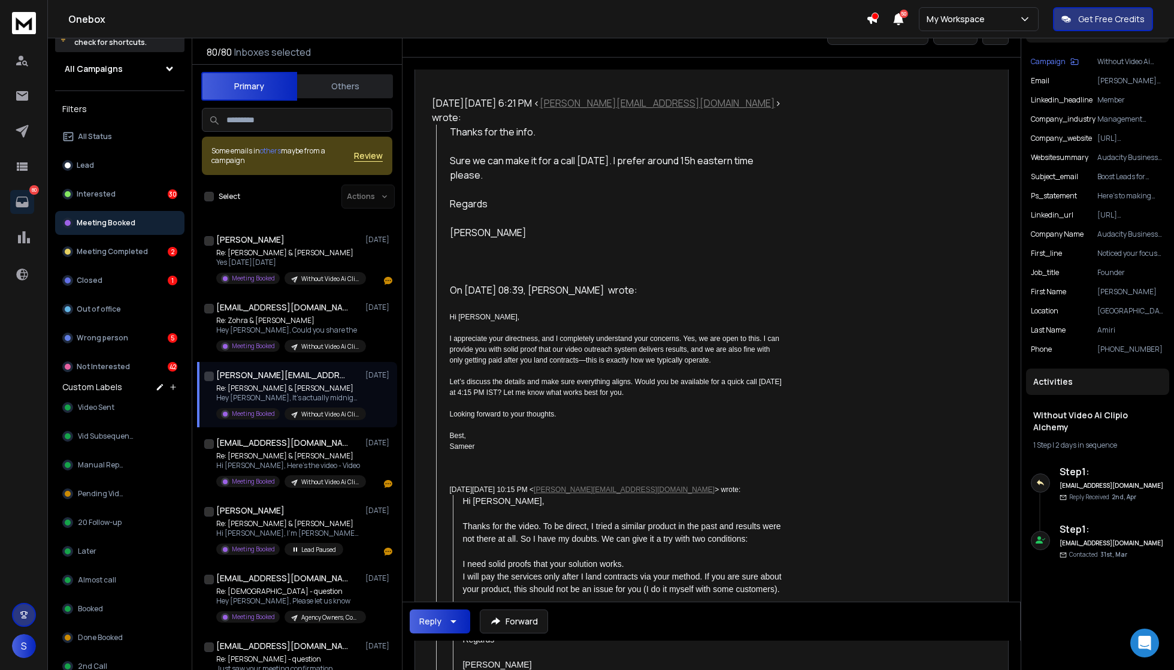
scroll to position [344, 0]
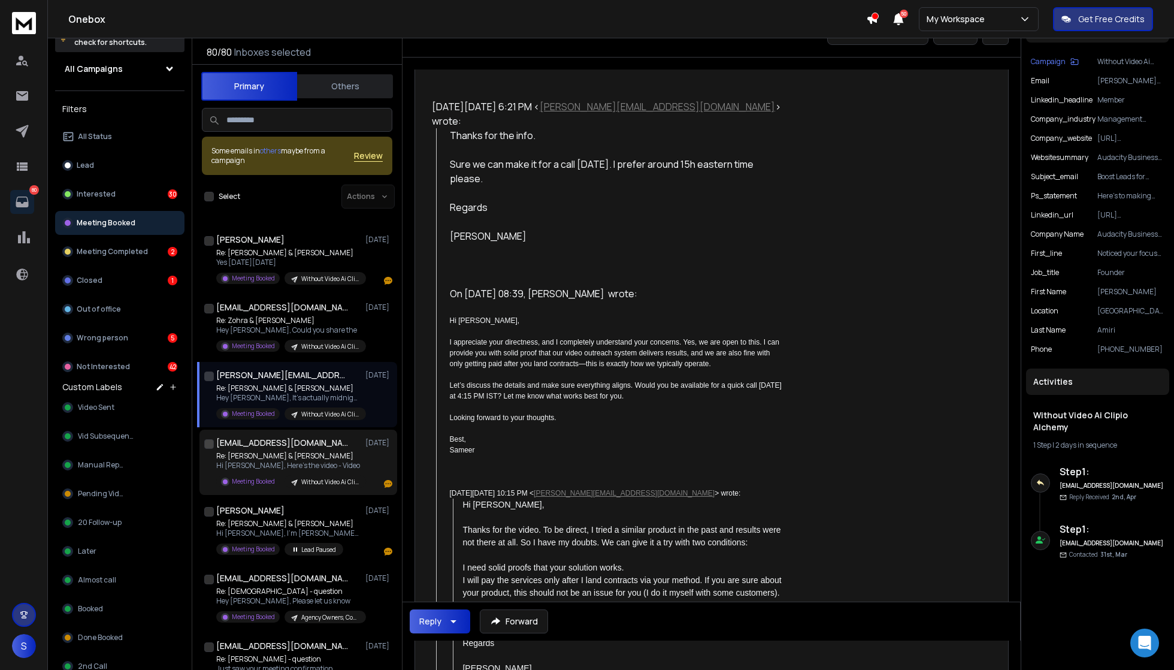
click at [314, 449] on div "[EMAIL_ADDRESS][DOMAIN_NAME] [DATE]" at bounding box center [304, 443] width 176 height 12
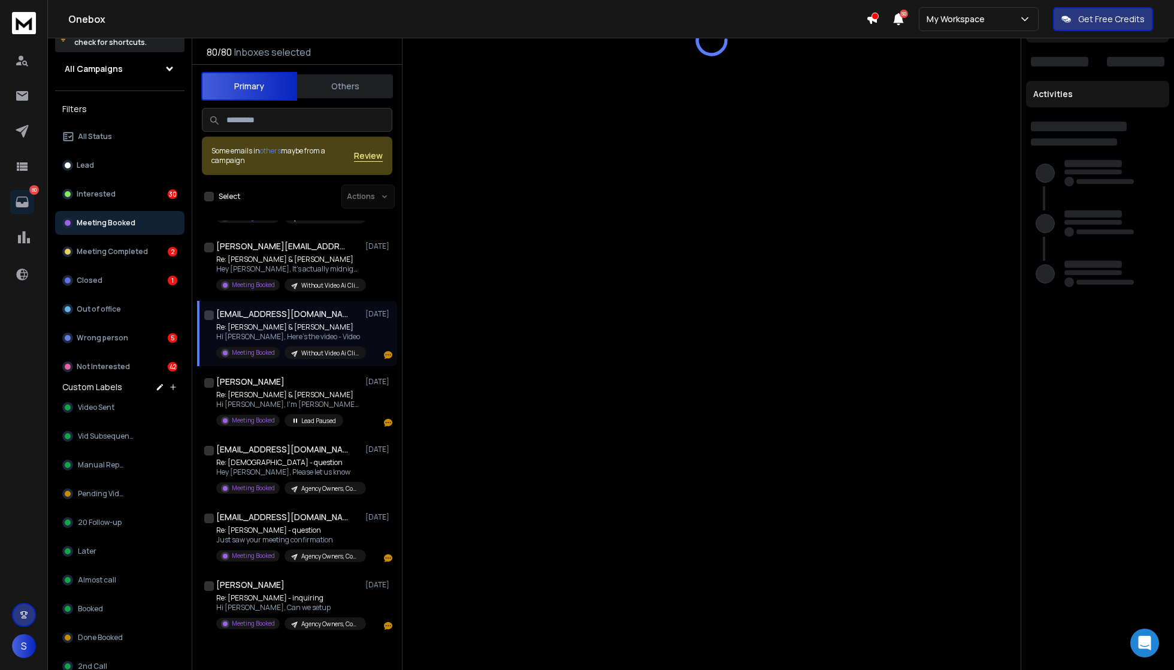
scroll to position [399, 0]
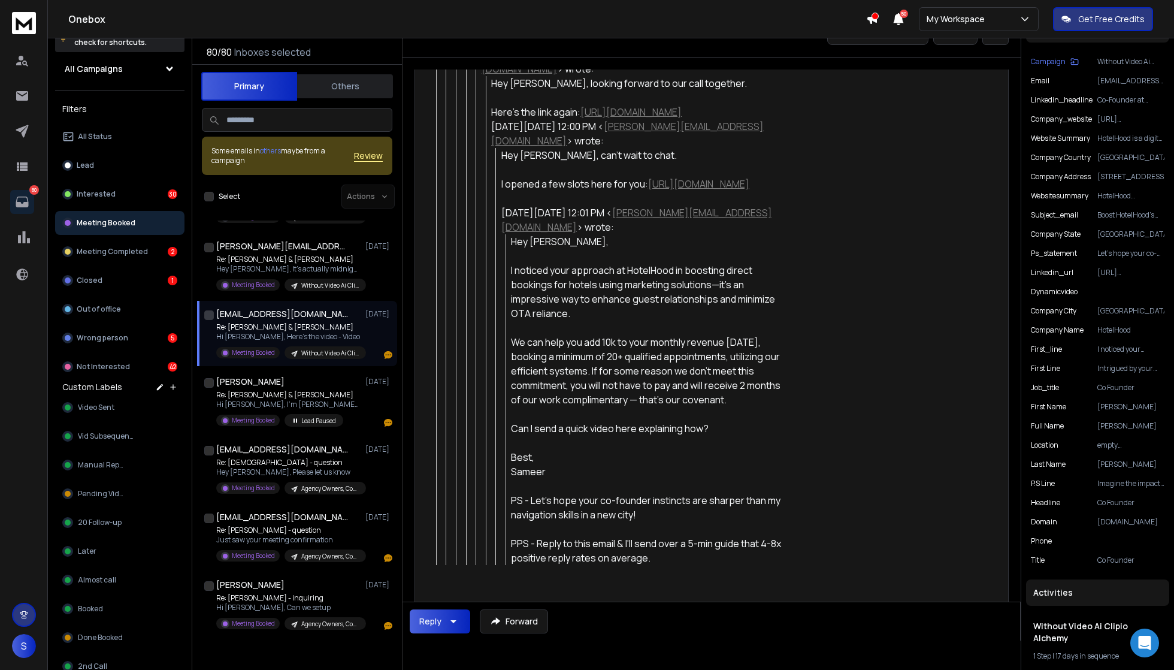
click at [719, 502] on span "10" at bounding box center [720, 625] width 8 height 10
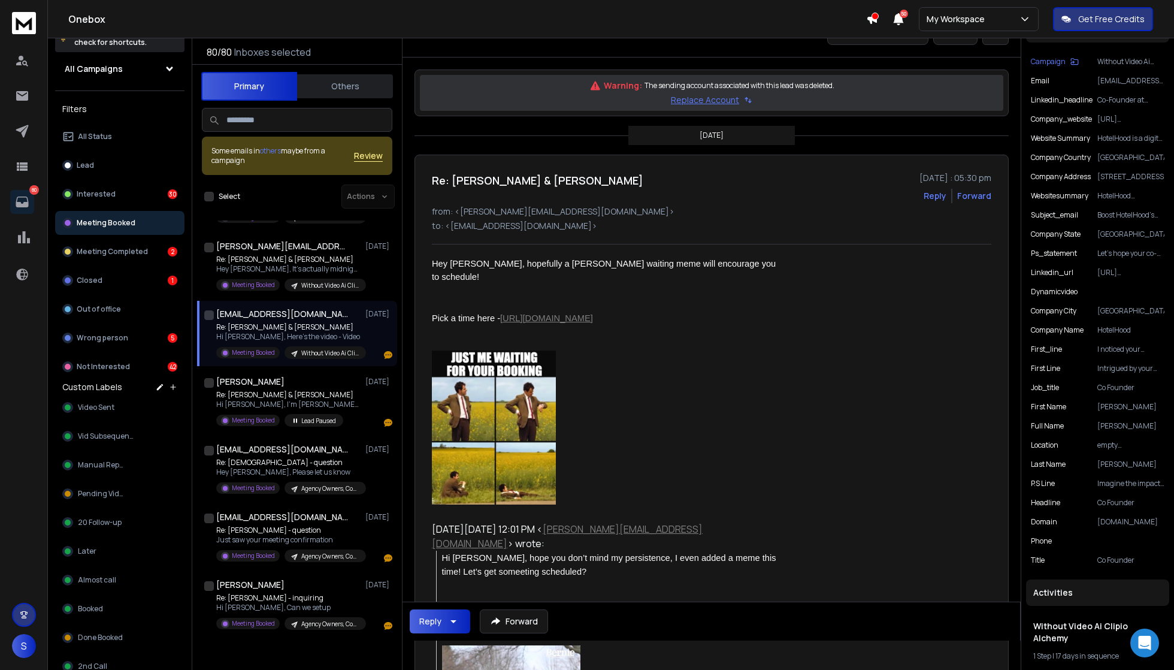
scroll to position [0, 0]
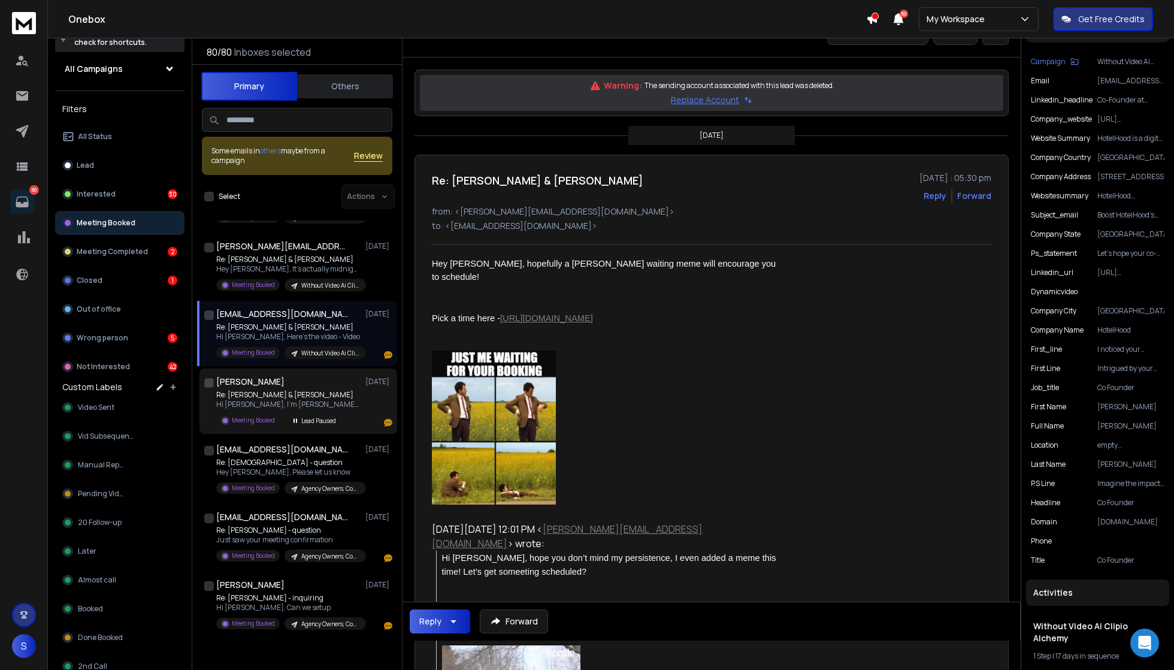
click at [346, 390] on p "Re: [PERSON_NAME] & [PERSON_NAME]" at bounding box center [288, 395] width 144 height 10
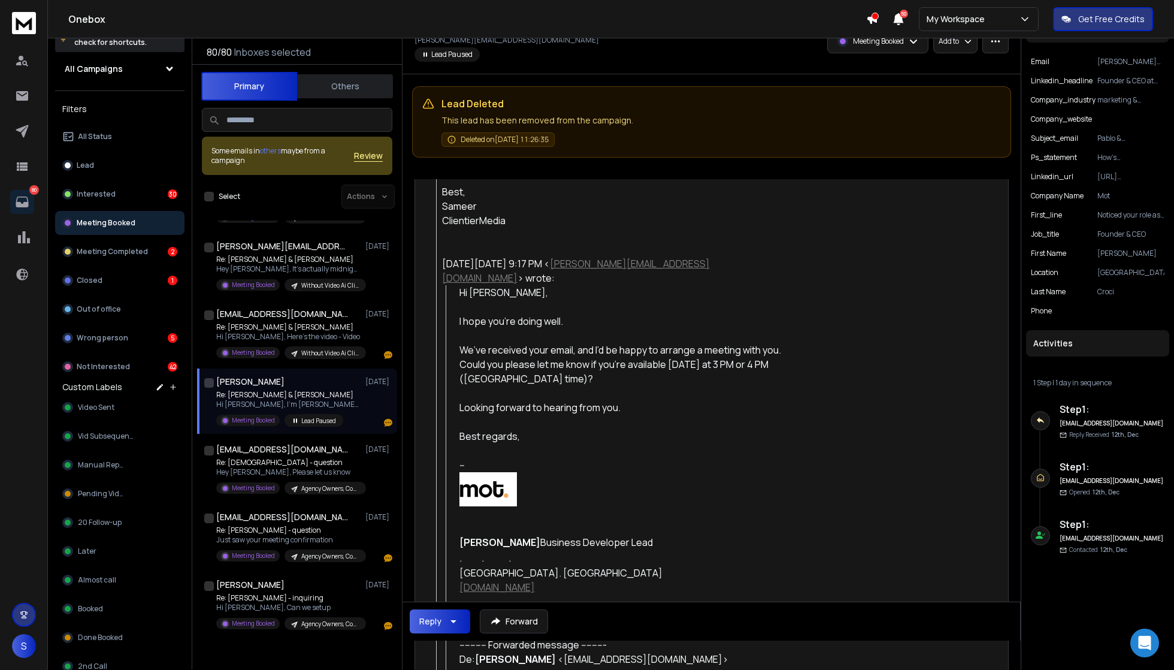
scroll to position [511, 0]
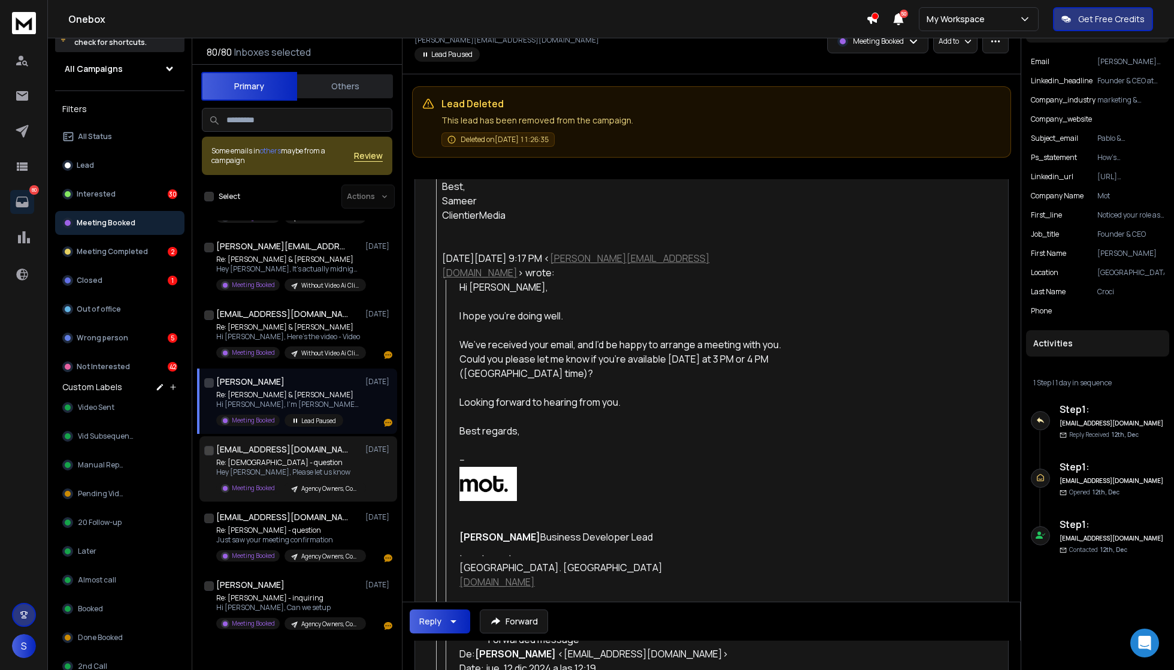
click at [281, 443] on h1 "[EMAIL_ADDRESS][DOMAIN_NAME]" at bounding box center [282, 449] width 132 height 12
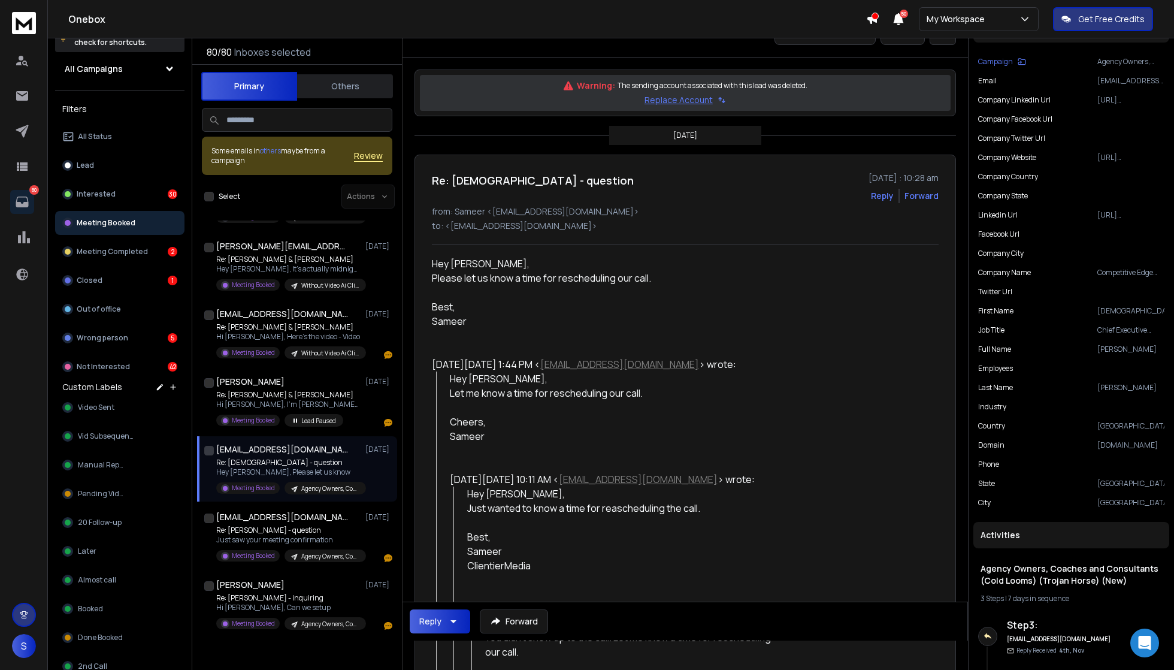
scroll to position [0, 0]
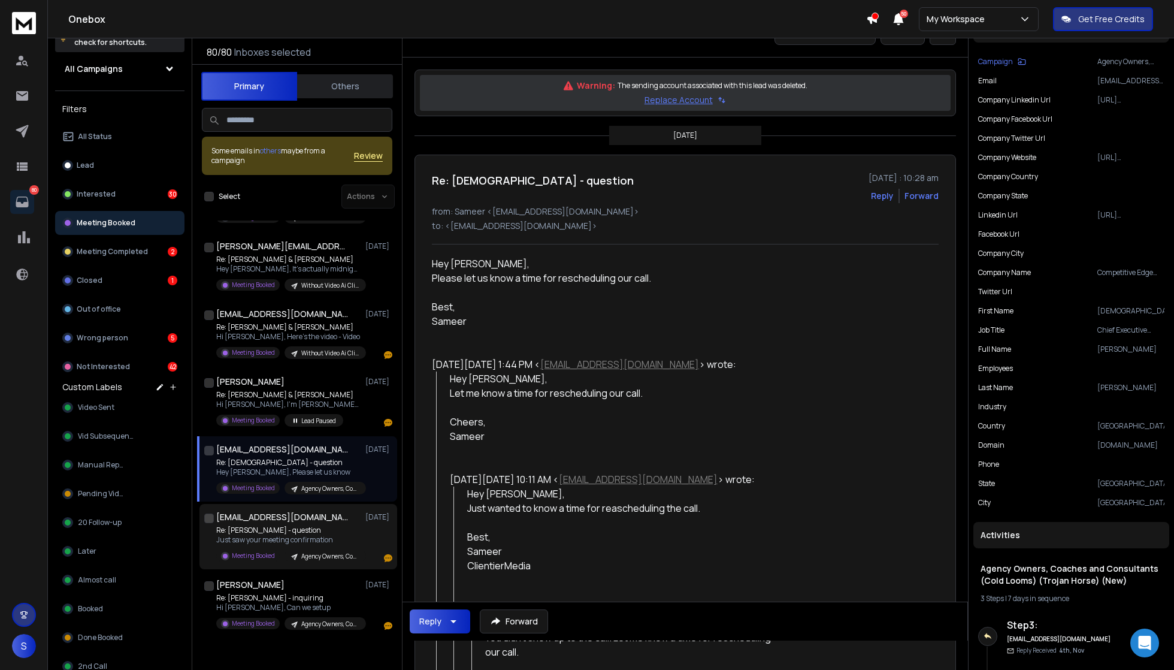
click at [238, 502] on p "Meeting Booked" at bounding box center [253, 555] width 43 height 9
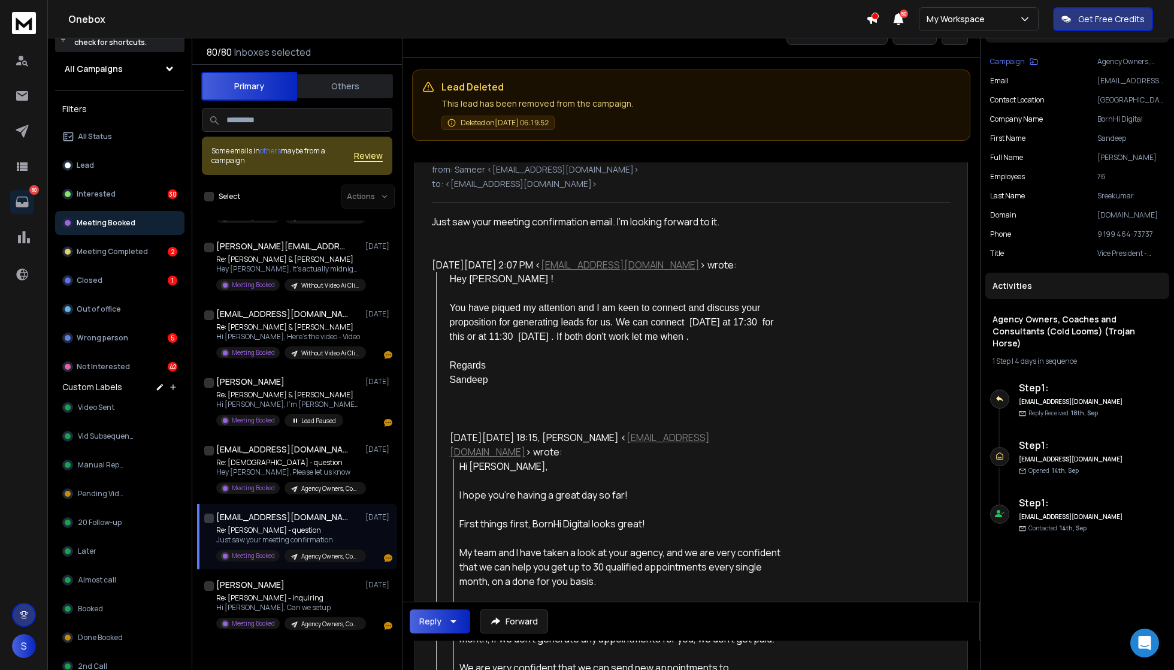
scroll to position [137, 0]
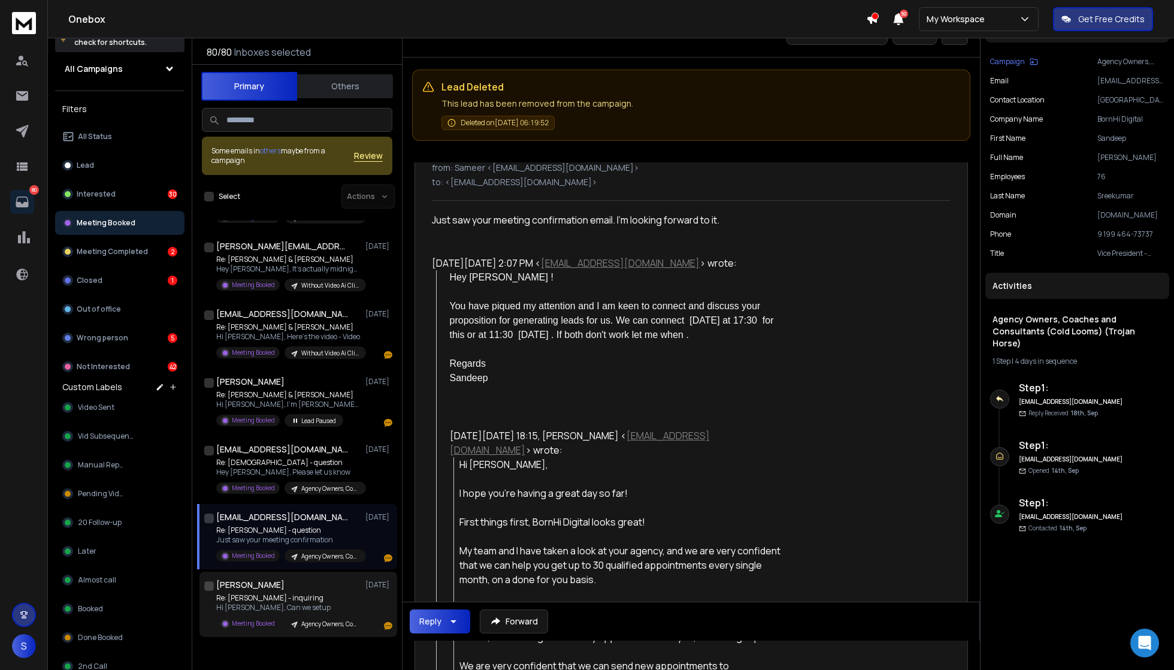
click at [264, 502] on p "Re: [PERSON_NAME] - inquiring" at bounding box center [288, 598] width 144 height 10
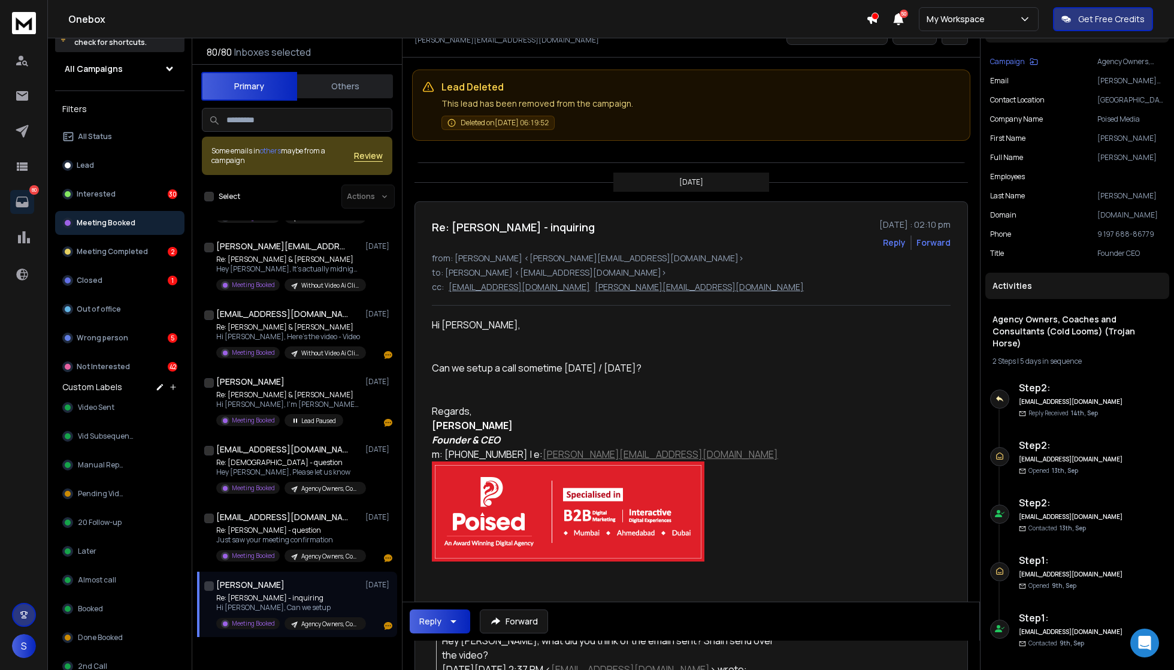
scroll to position [47, 0]
click at [137, 258] on button "Meeting Completed 2" at bounding box center [119, 252] width 129 height 24
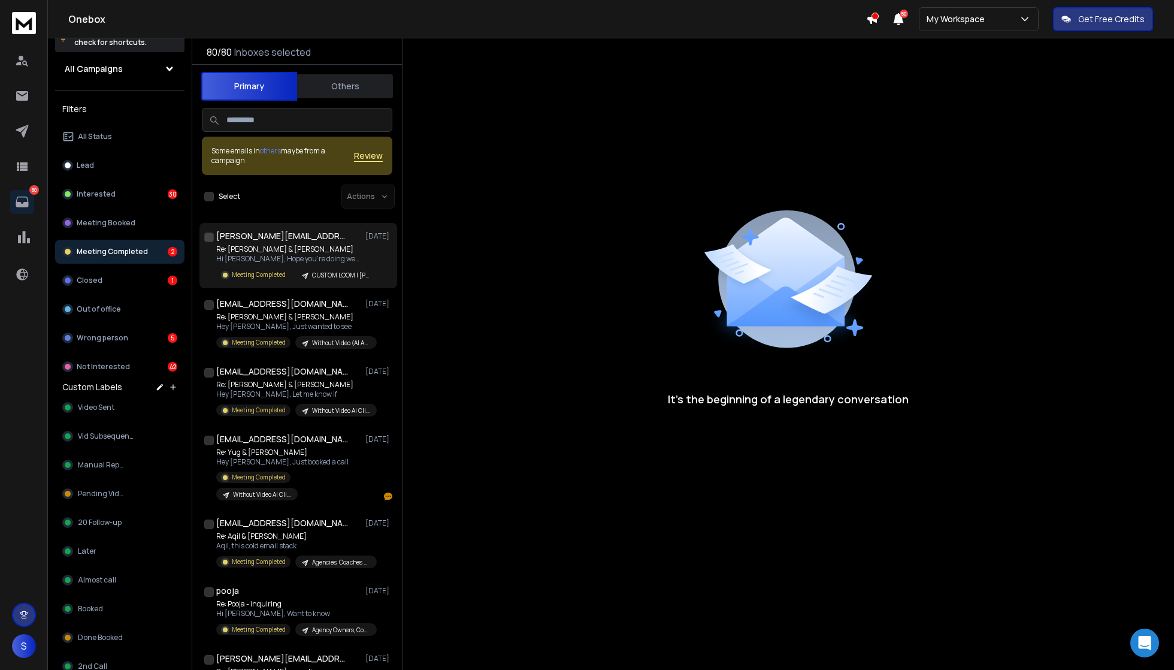
scroll to position [0, 0]
click at [283, 257] on p "Hi [PERSON_NAME], Hope you’re doing well." at bounding box center [288, 259] width 144 height 10
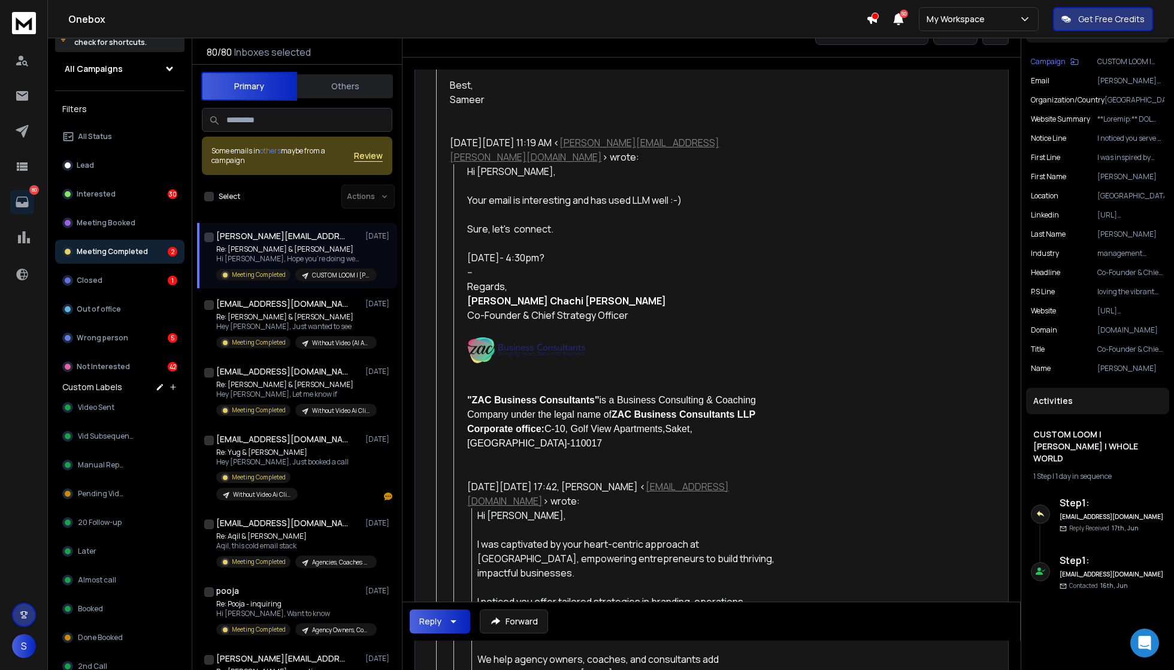
scroll to position [709, 0]
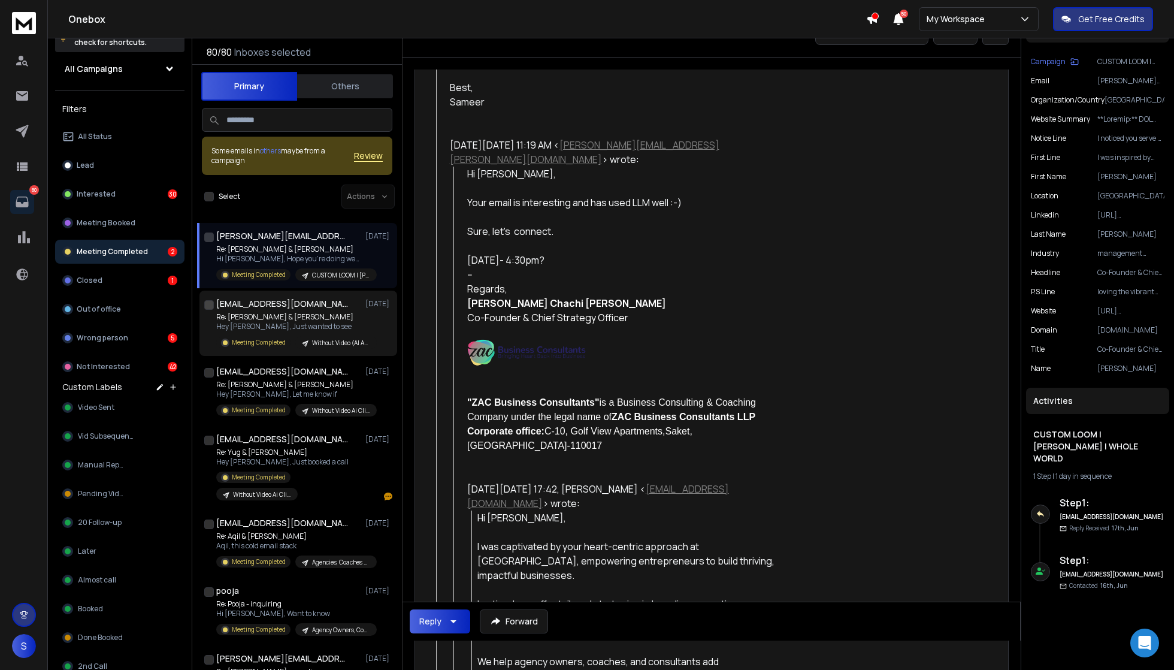
click at [273, 304] on h1 "[EMAIL_ADDRESS][DOMAIN_NAME]" at bounding box center [282, 304] width 132 height 12
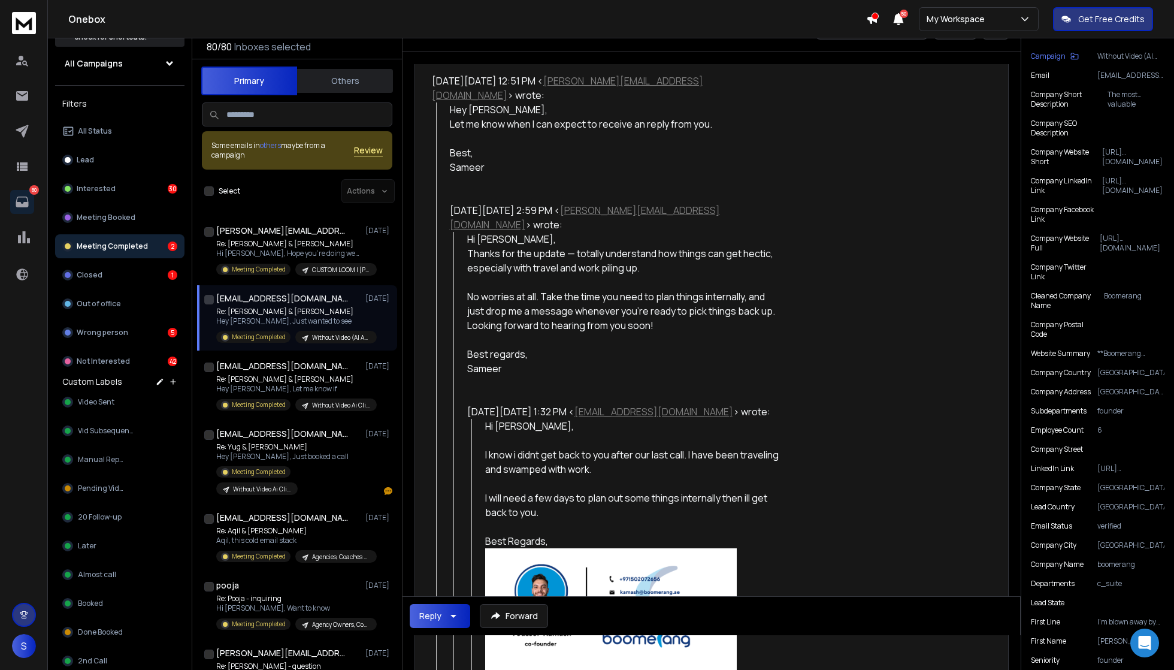
scroll to position [329, 0]
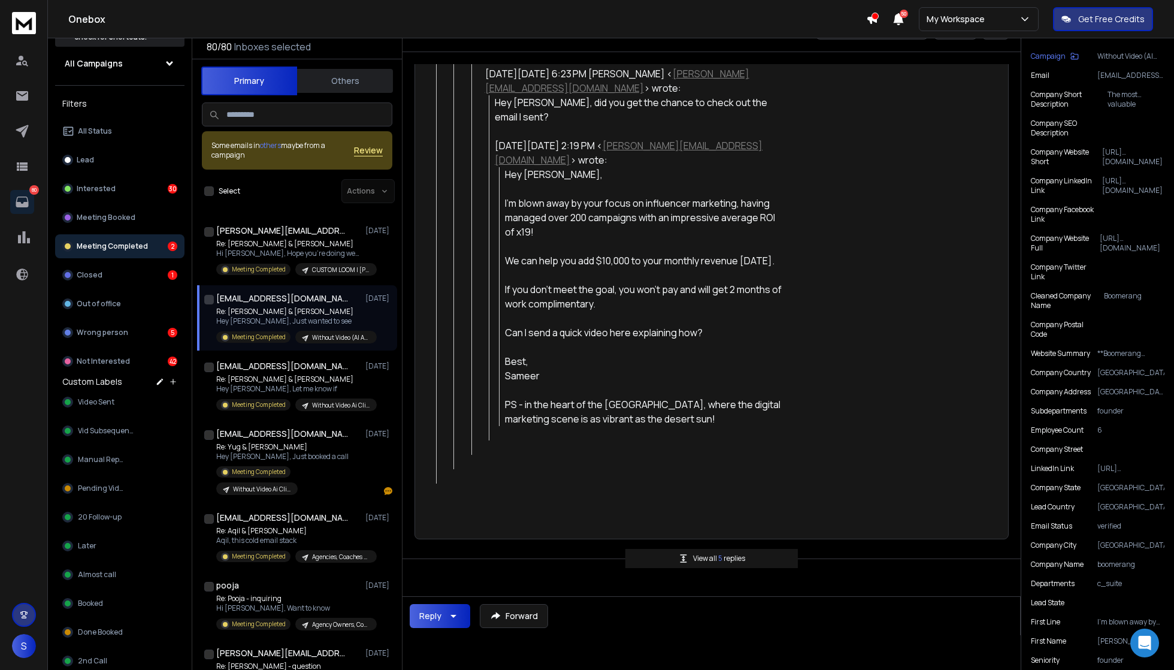
click at [707, 502] on div "View all 5 replies" at bounding box center [711, 558] width 173 height 19
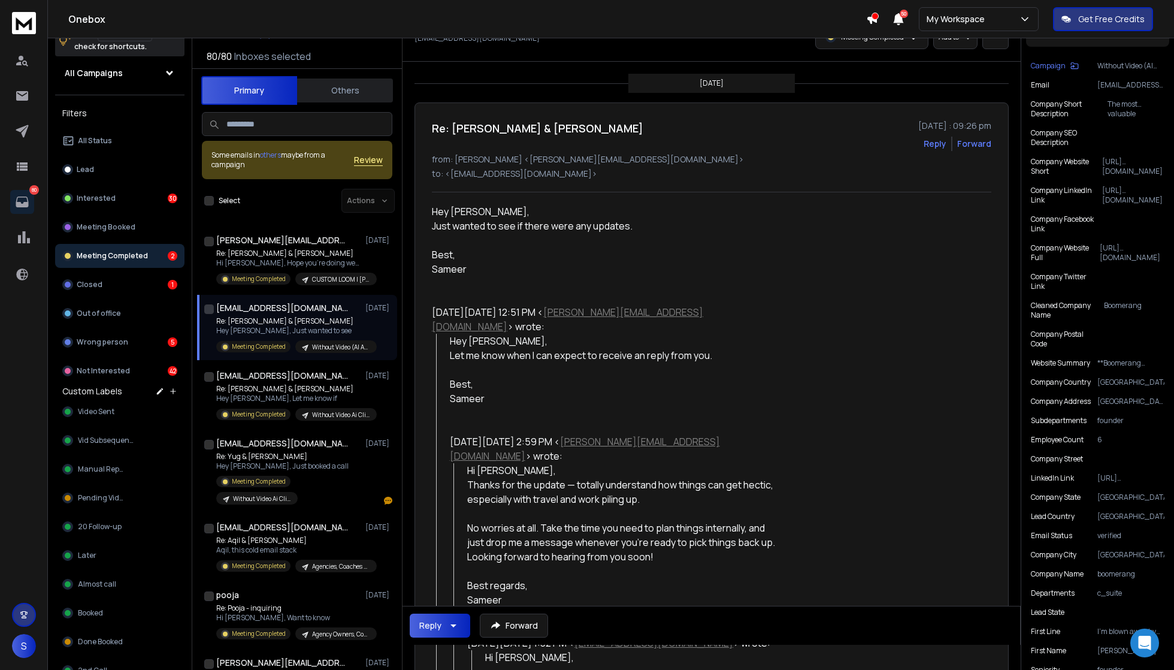
scroll to position [0, 0]
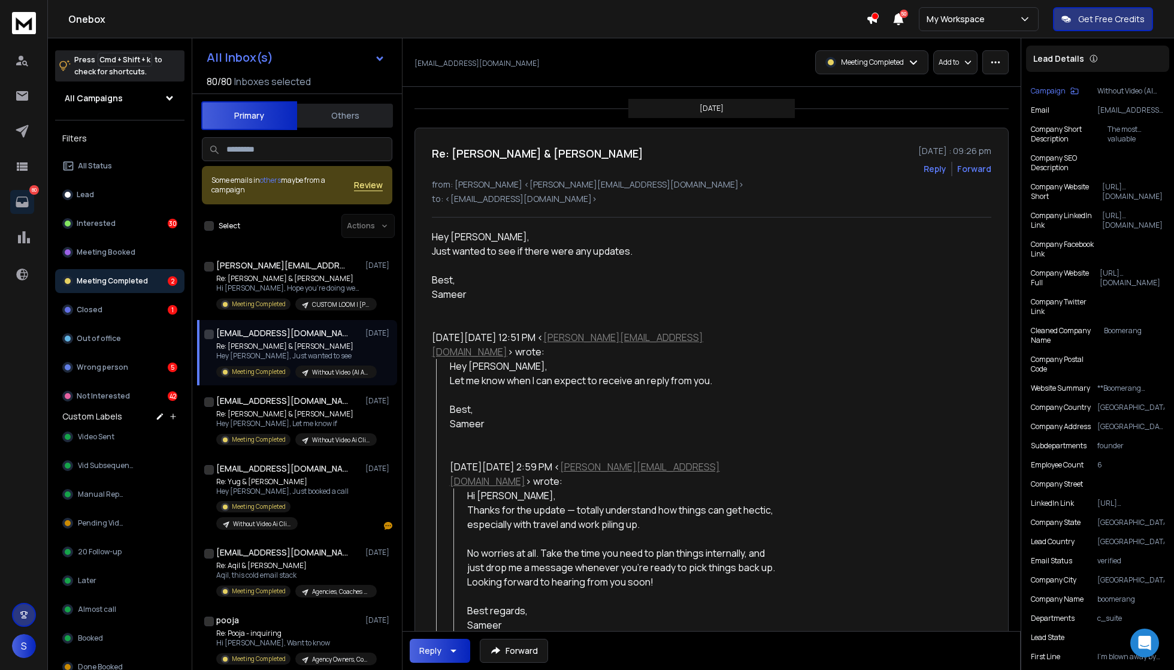
click at [870, 38] on div "[EMAIL_ADDRESS][DOMAIN_NAME] Meeting Completed Add to Meeting Completed Add to" at bounding box center [712, 62] width 618 height 49
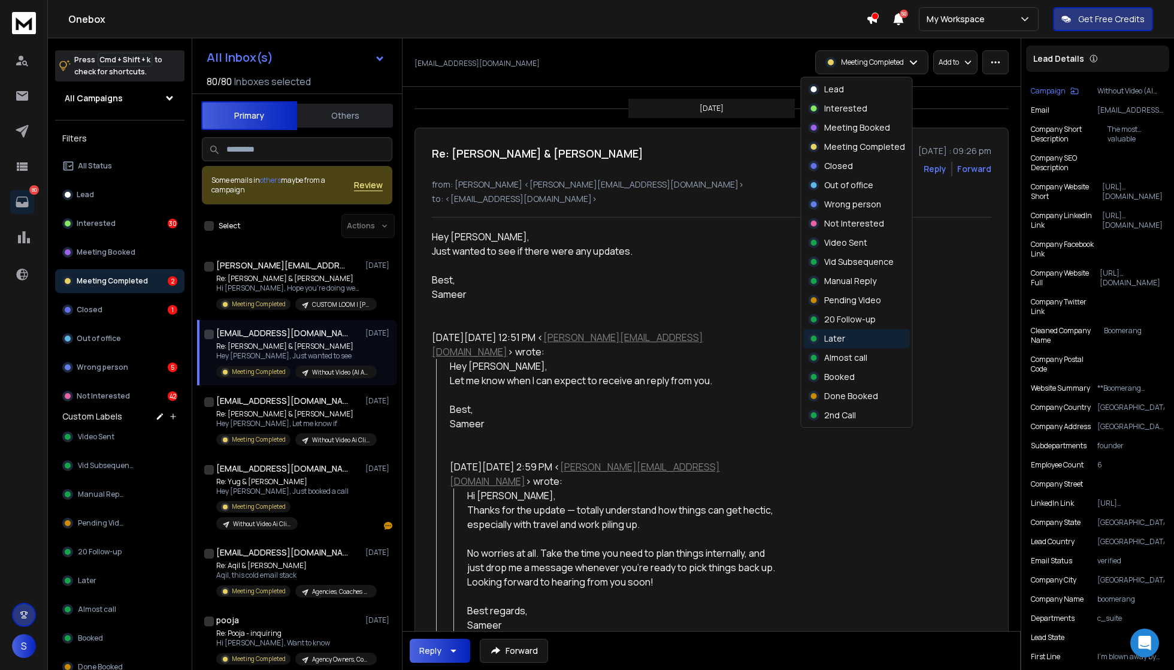
click at [844, 341] on p "Later" at bounding box center [834, 338] width 21 height 12
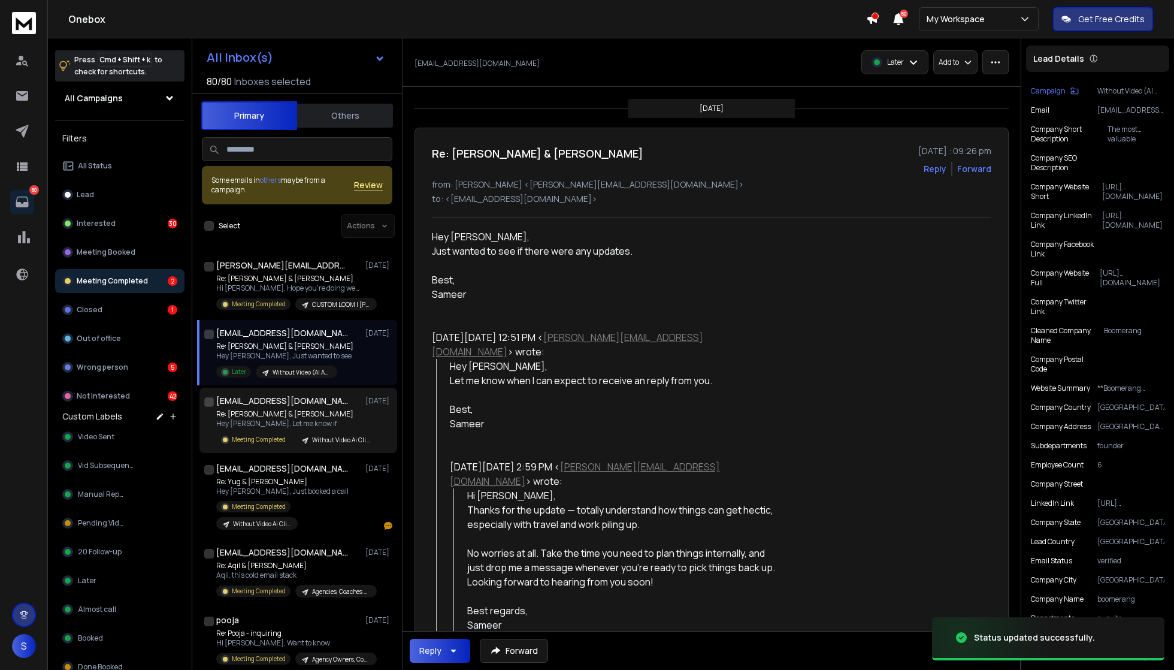
click at [326, 413] on p "Re: [PERSON_NAME] & [PERSON_NAME]" at bounding box center [288, 414] width 144 height 10
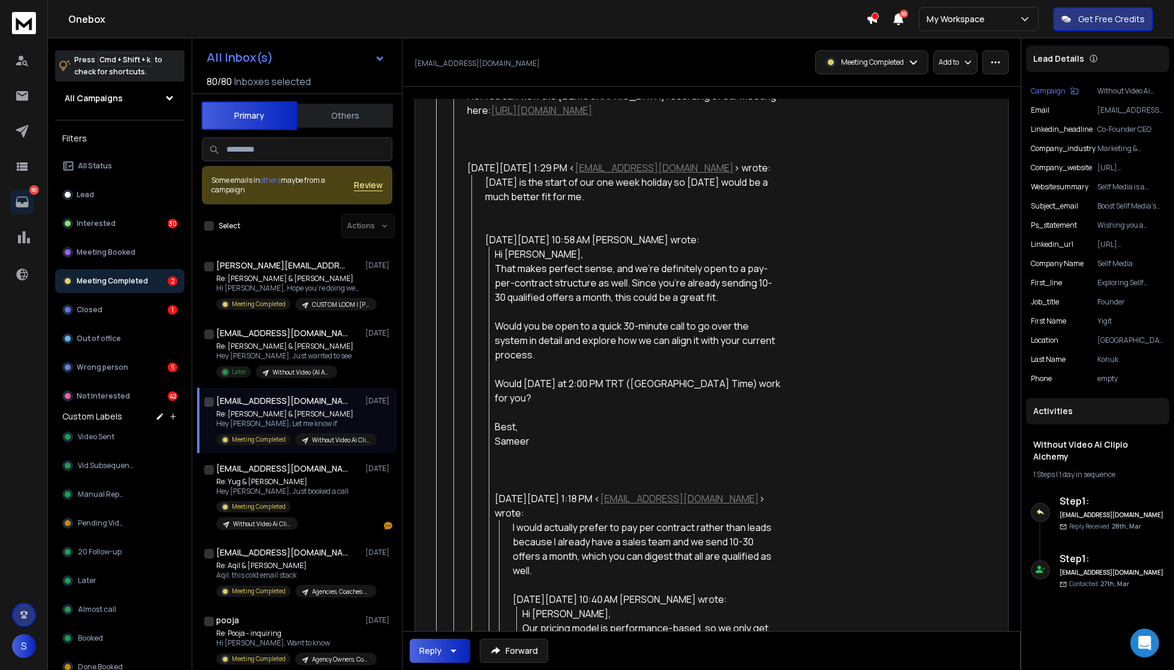
scroll to position [1028, 0]
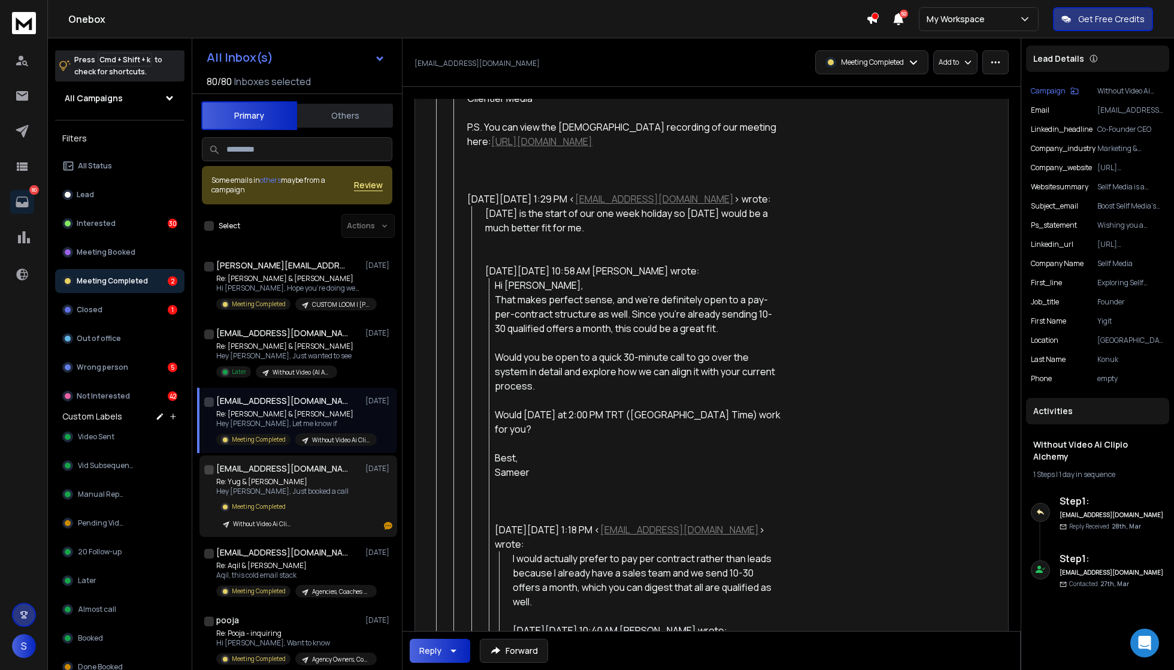
click at [389, 475] on div "[EMAIL_ADDRESS][DOMAIN_NAME] [DATE] Re: Yug & [PERSON_NAME], Just booked a call…" at bounding box center [298, 495] width 198 height 81
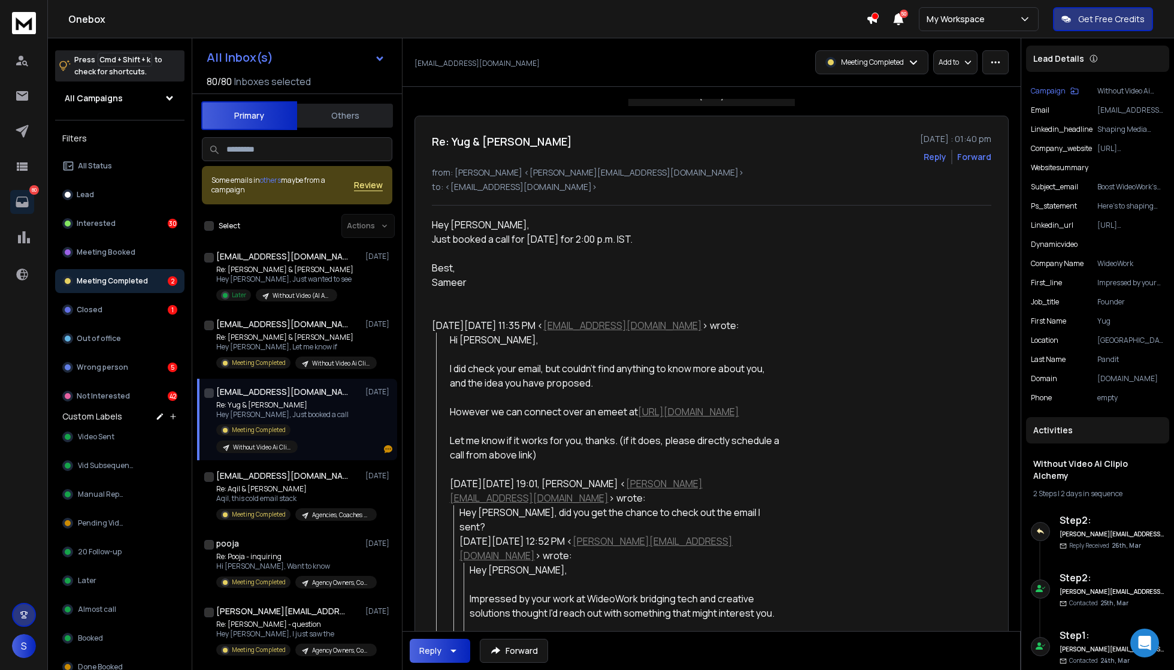
scroll to position [63, 0]
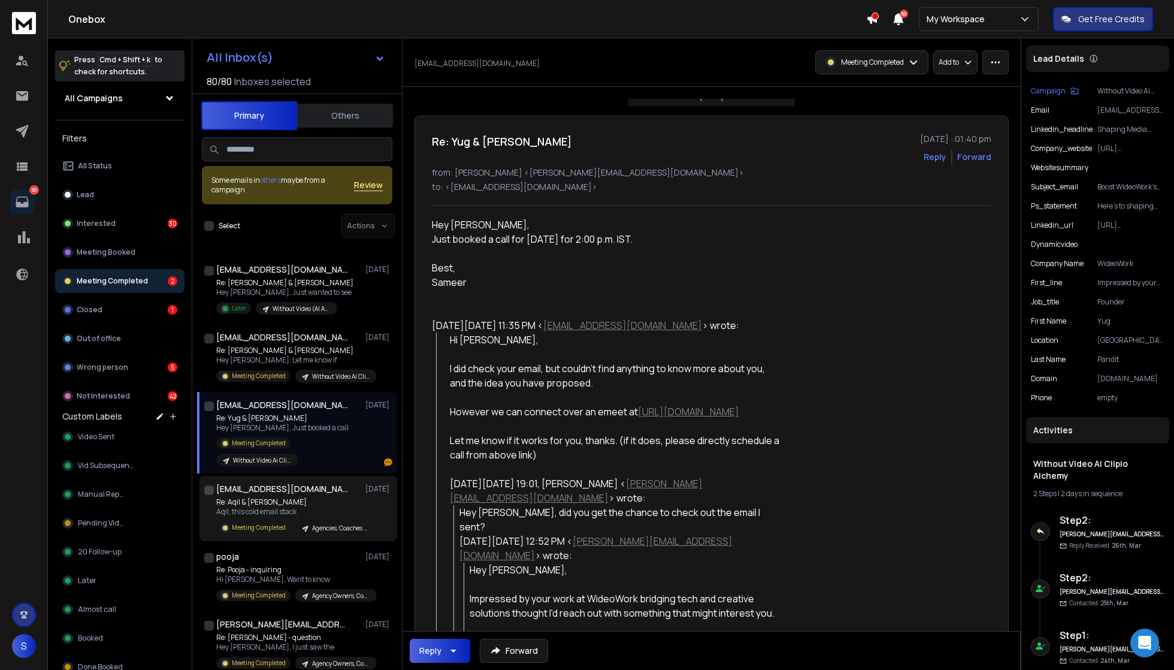
click at [288, 502] on p "Aqil, this cold email stack" at bounding box center [288, 512] width 144 height 10
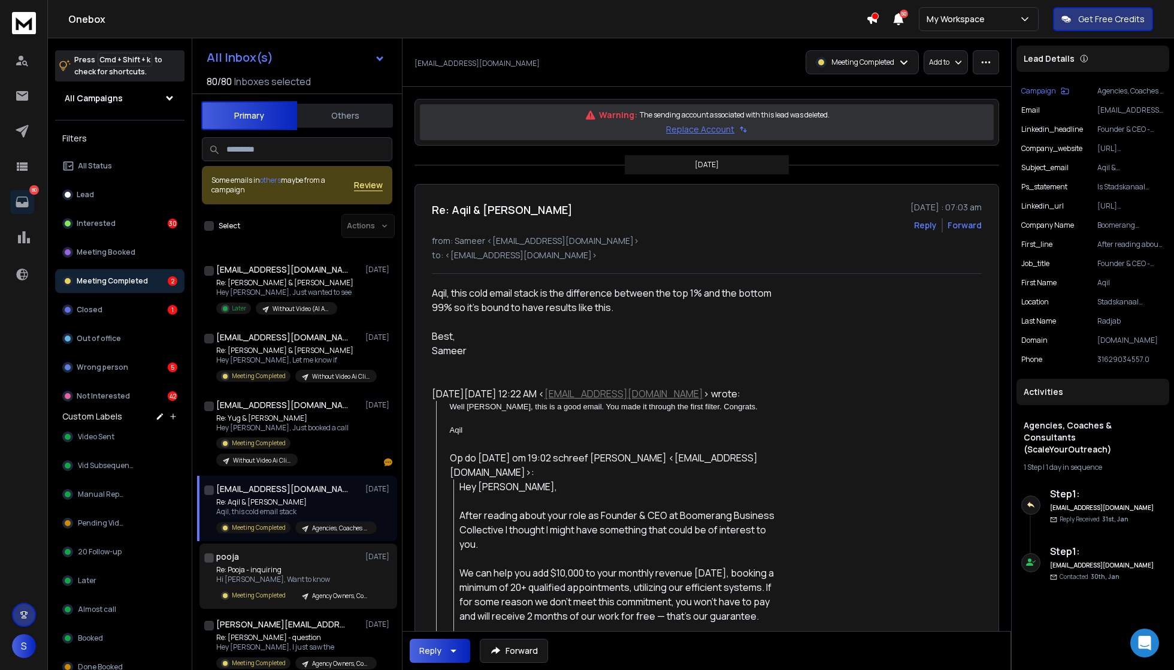
scroll to position [0, 0]
click at [325, 502] on div "pooja [DATE]" at bounding box center [304, 556] width 176 height 12
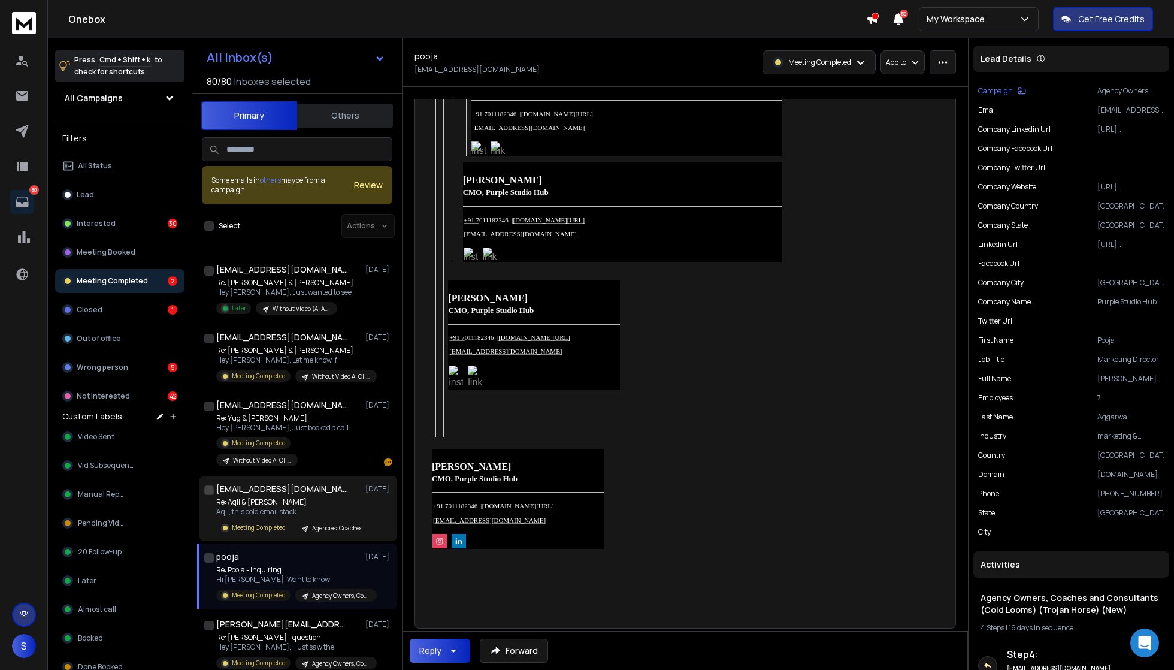
scroll to position [2476, 0]
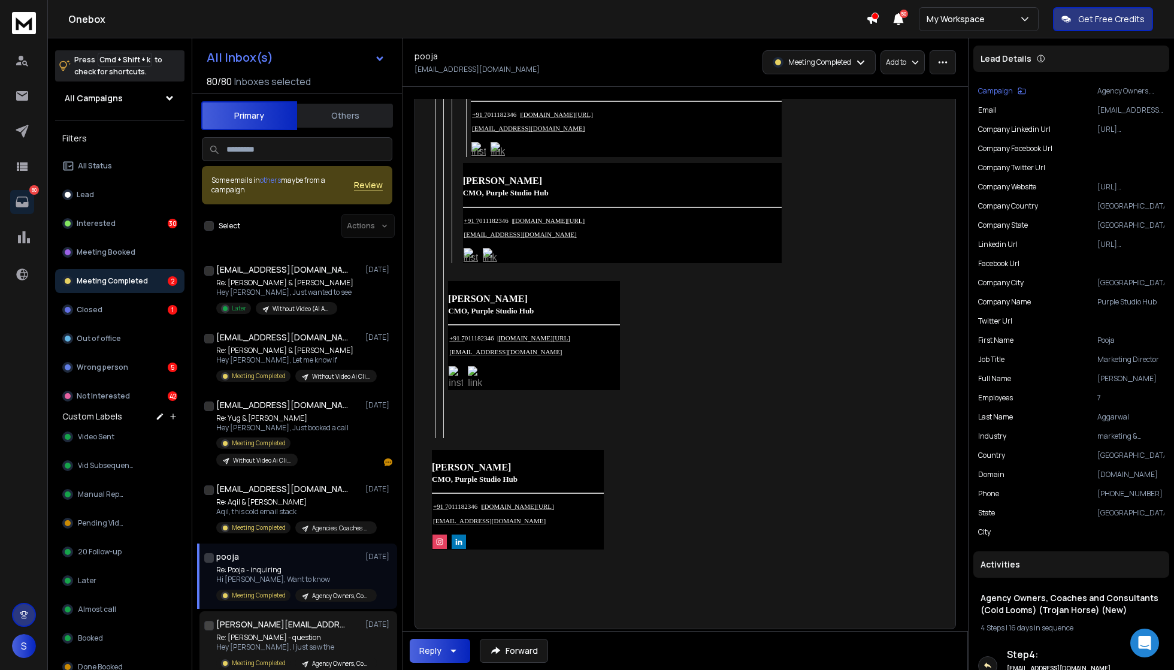
click at [313, 502] on div "[PERSON_NAME][EMAIL_ADDRESS][DOMAIN_NAME] [DATE]" at bounding box center [304, 624] width 176 height 12
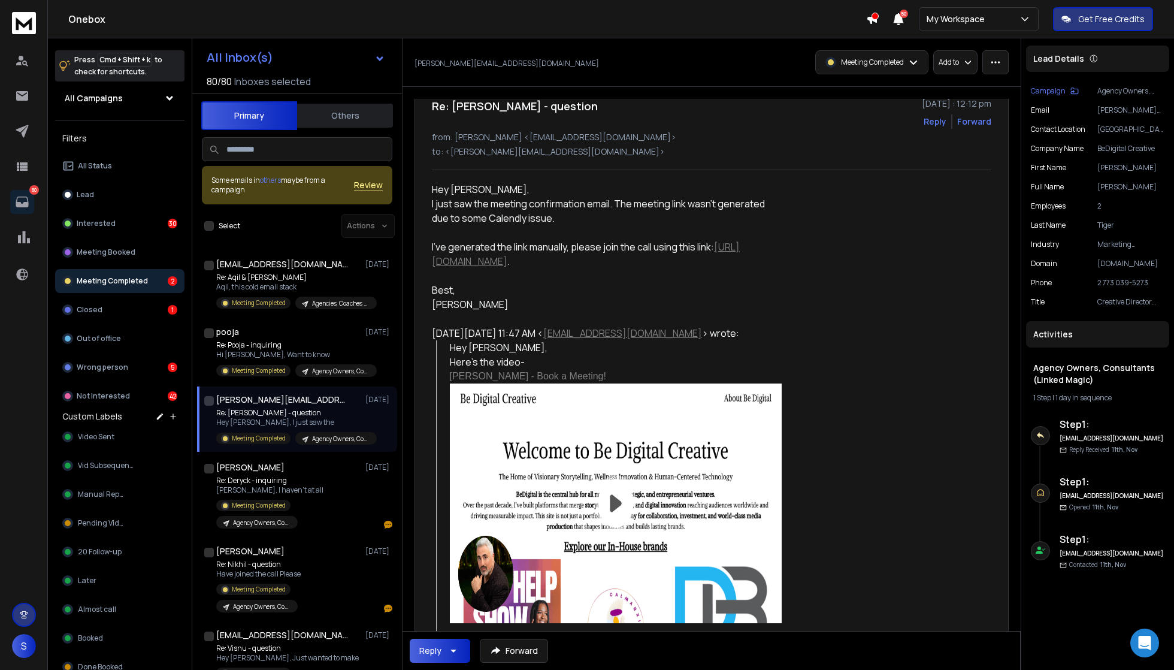
scroll to position [101, 0]
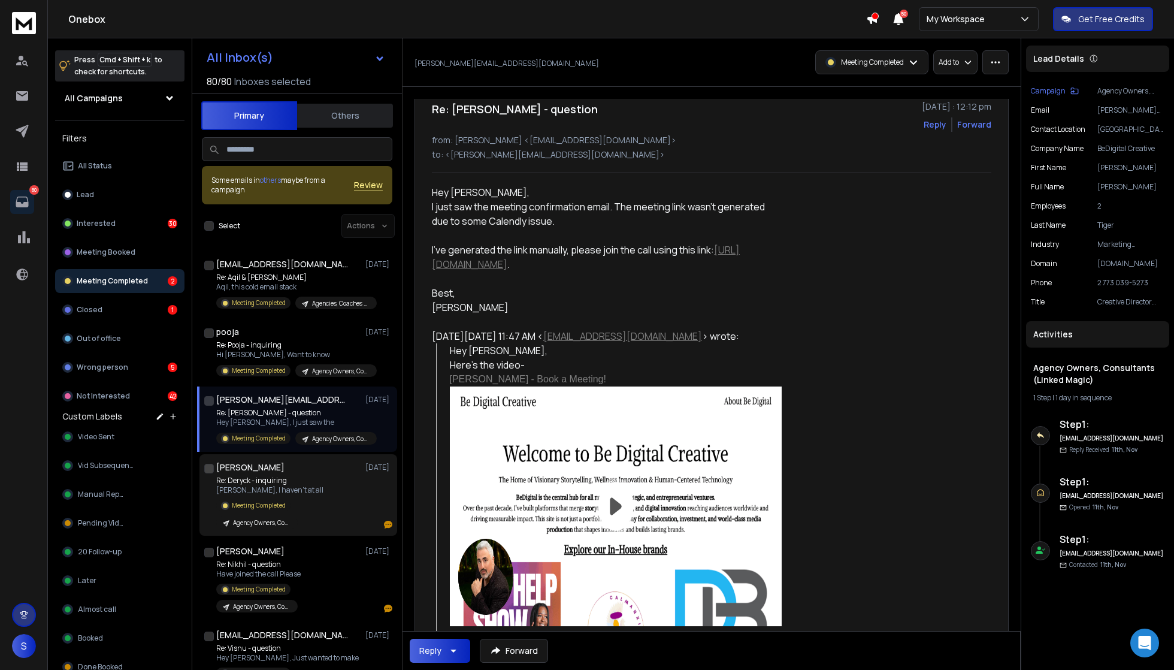
click at [327, 485] on p "Re: Deryck - inquiring" at bounding box center [288, 481] width 144 height 10
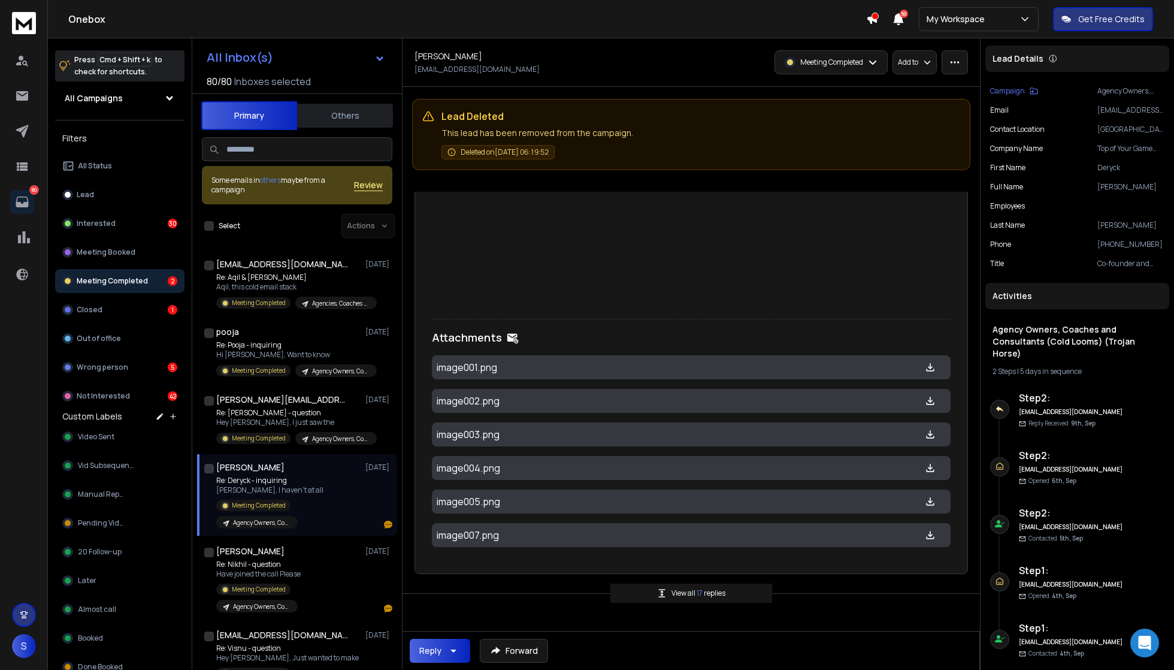
scroll to position [18836, 0]
click at [706, 502] on p "View all 17 replies" at bounding box center [698, 593] width 54 height 10
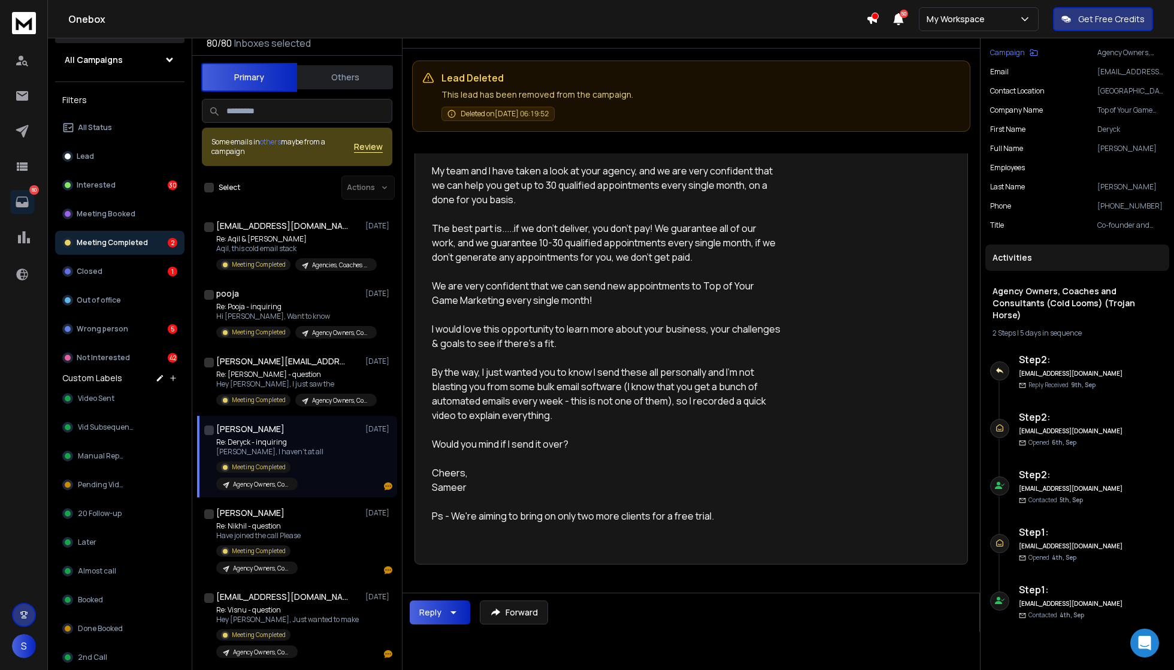
scroll to position [155388, 0]
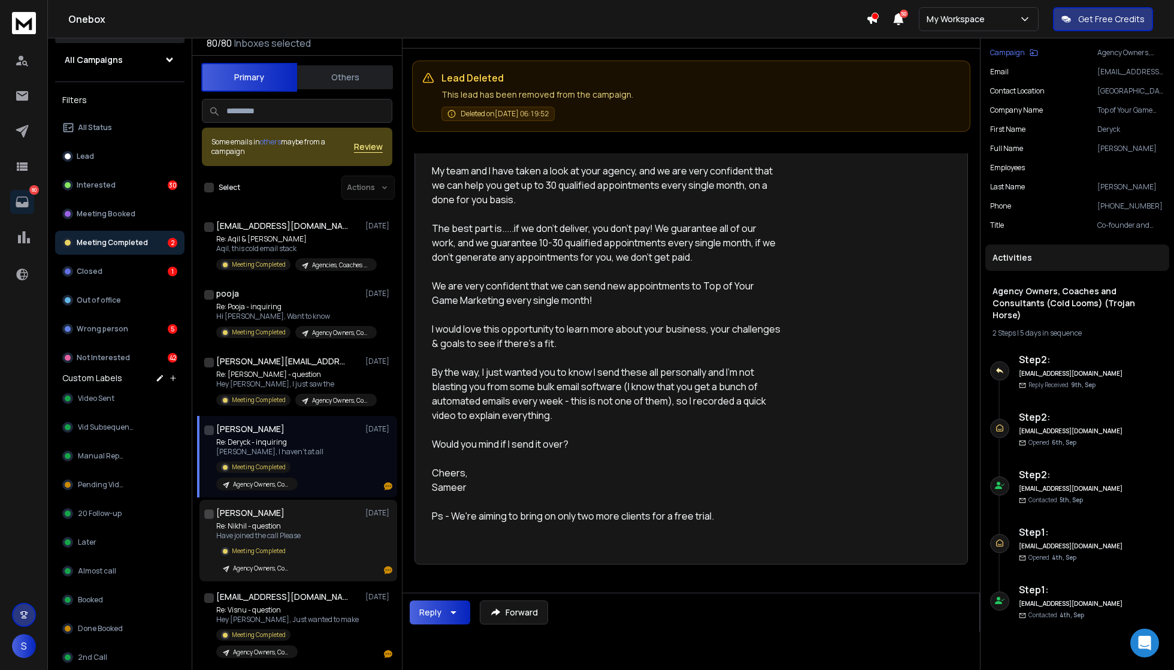
click at [353, 502] on div "[PERSON_NAME] [DATE]" at bounding box center [304, 513] width 176 height 12
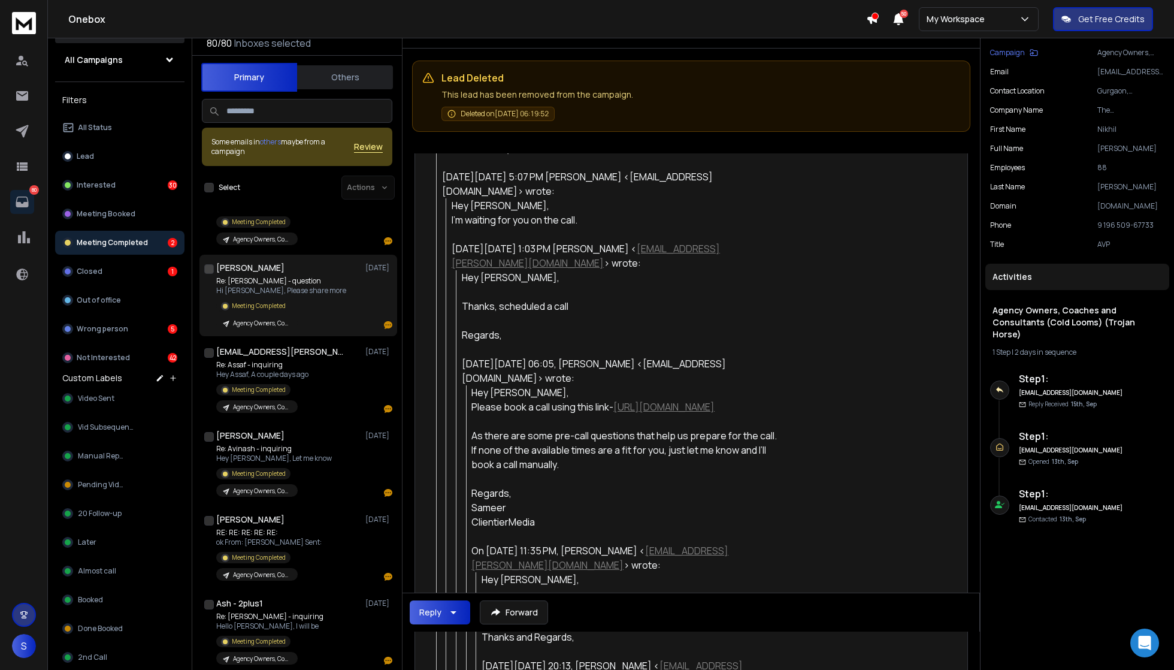
scroll to position [562, 0]
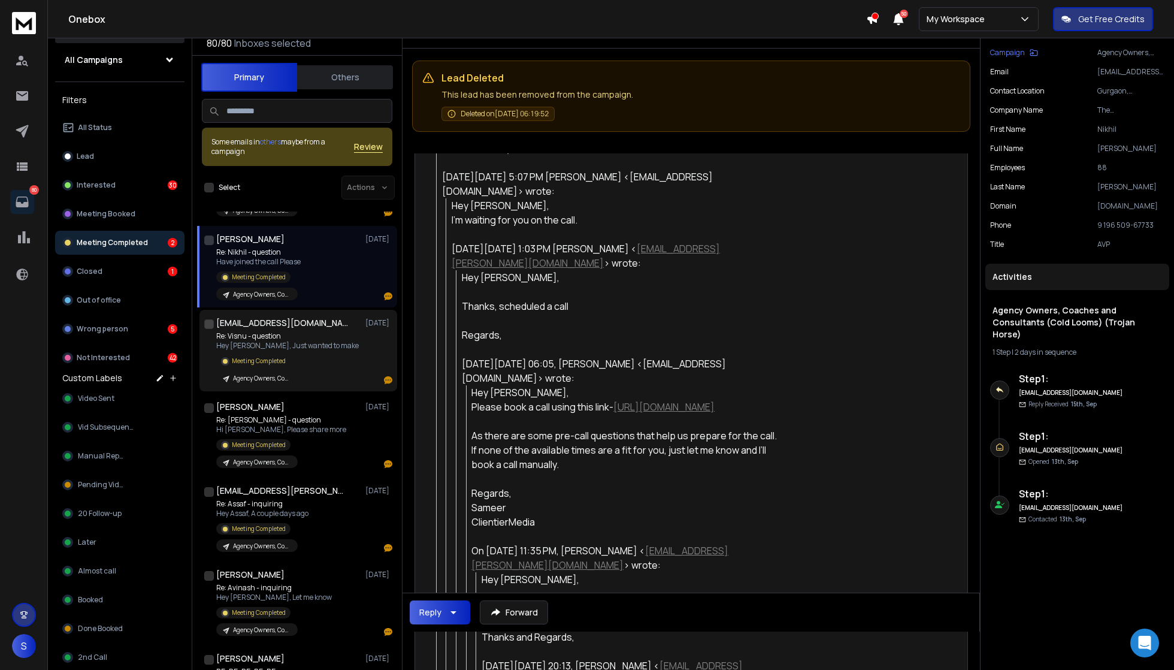
click at [304, 384] on div "Meeting Completed Agency Owners, Coaches and Consultants" at bounding box center [295, 369] width 158 height 29
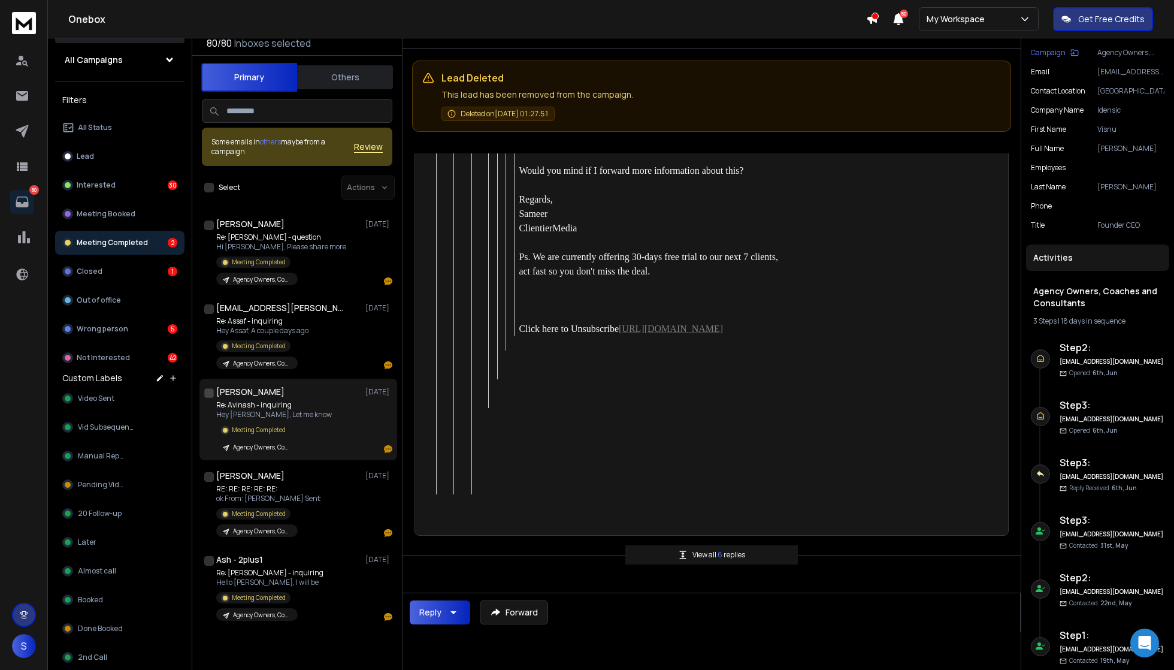
scroll to position [777, 0]
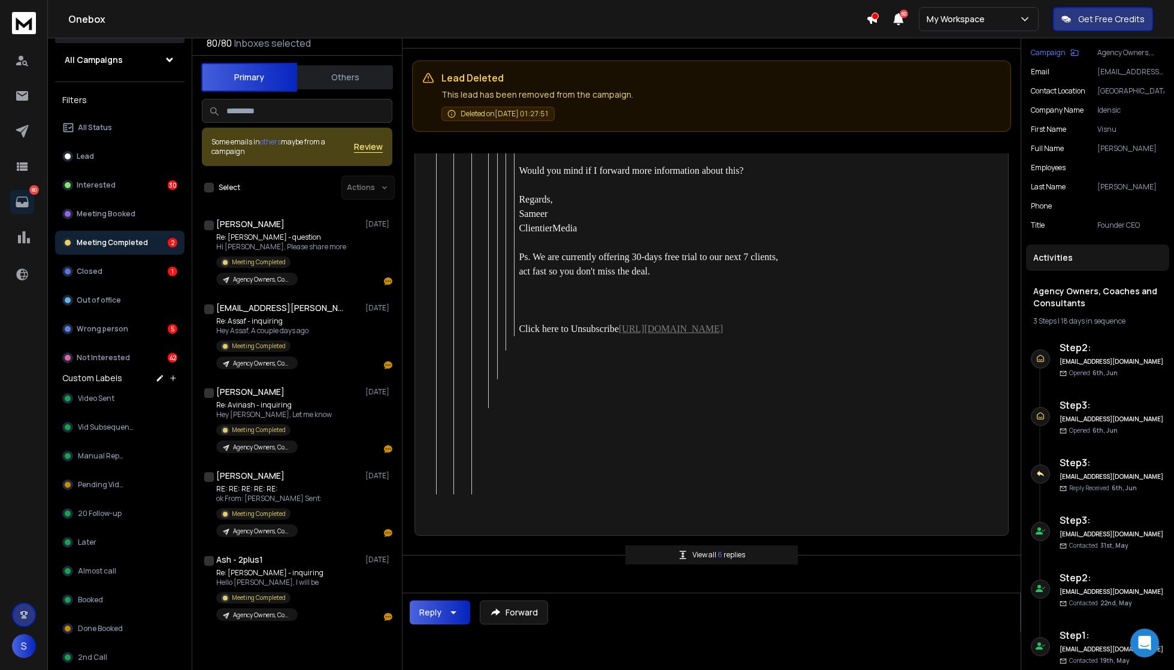
click at [708, 502] on p "View all 6 replies" at bounding box center [718, 555] width 53 height 10
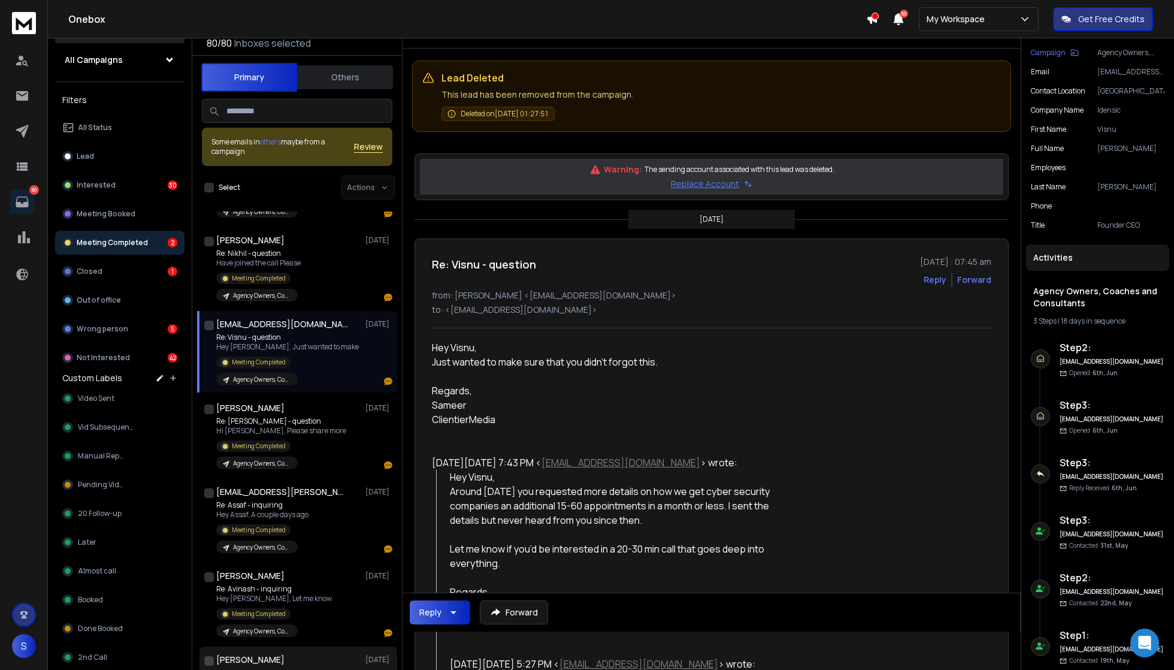
scroll to position [537, 0]
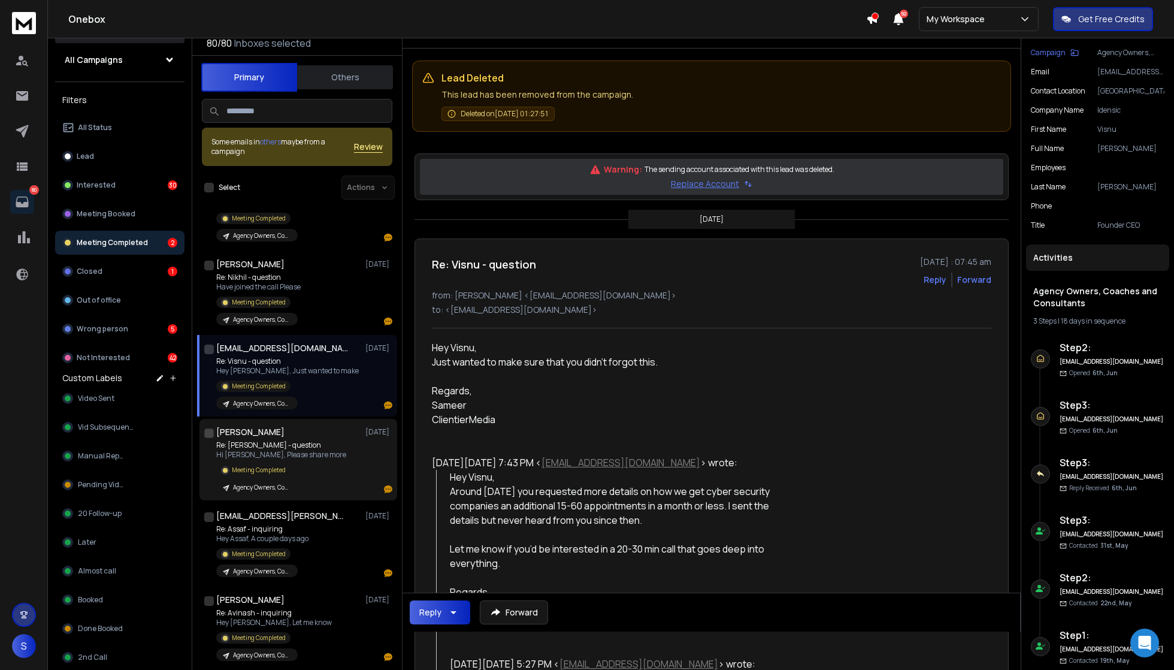
click at [326, 459] on p "Hi [PERSON_NAME], Please share more" at bounding box center [288, 455] width 144 height 10
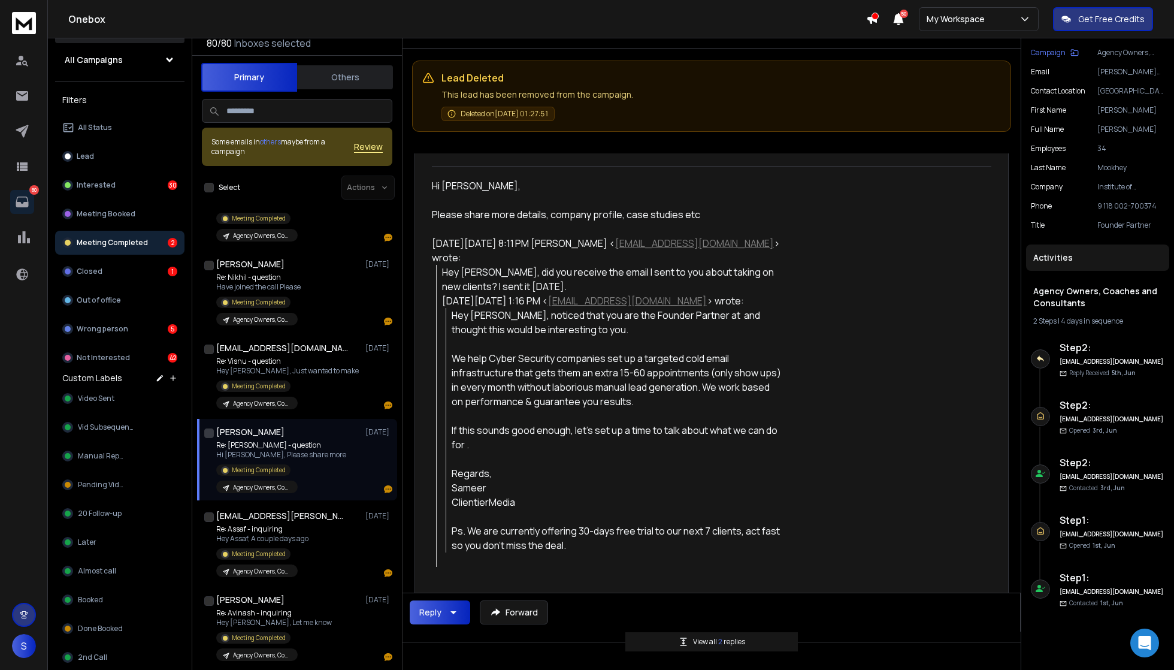
scroll to position [171, 0]
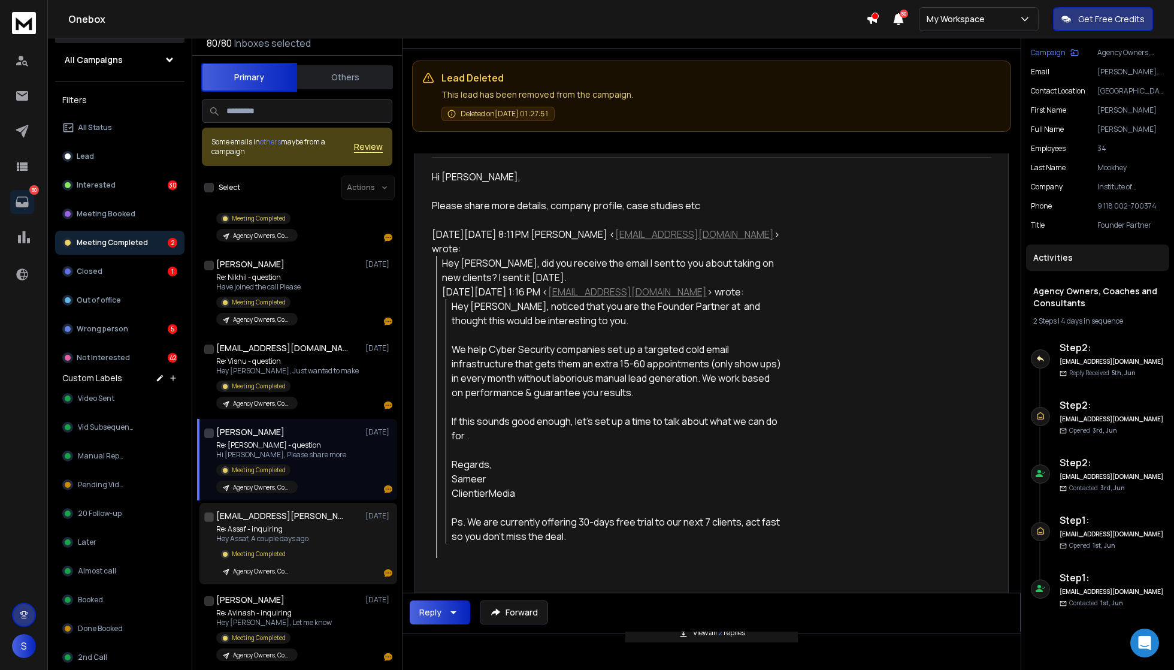
click at [388, 502] on div "[EMAIL_ADDRESS][PERSON_NAME][DOMAIN_NAME] [DATE] Re: Assaf - inquiring Hey Assa…" at bounding box center [304, 543] width 176 height 67
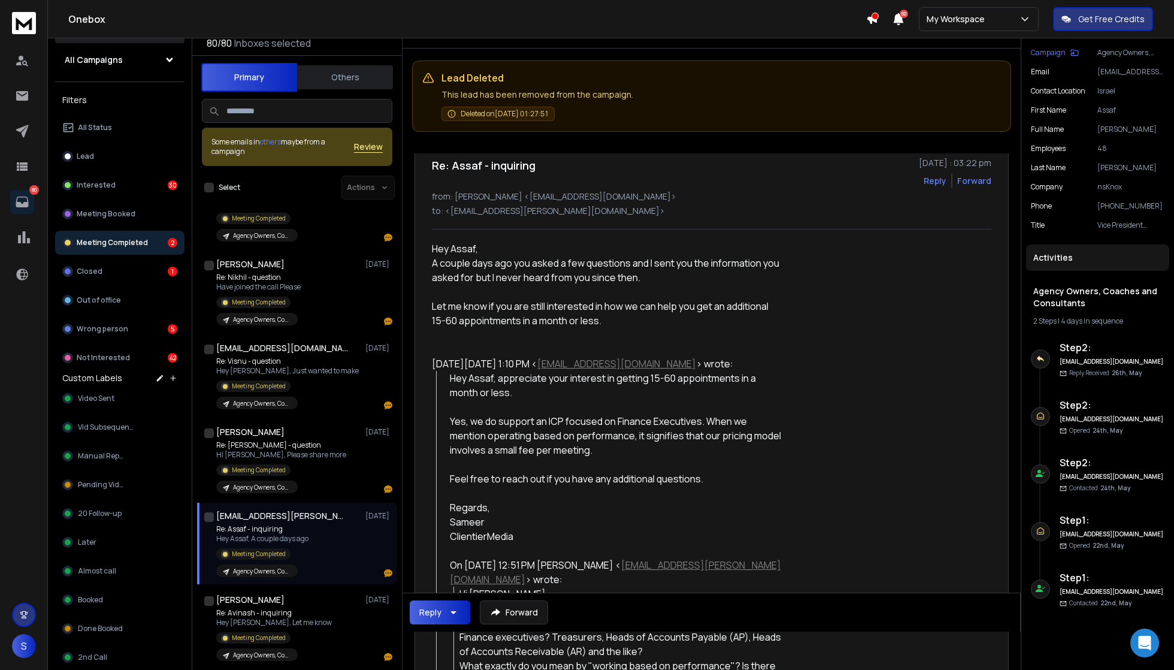
scroll to position [146, 0]
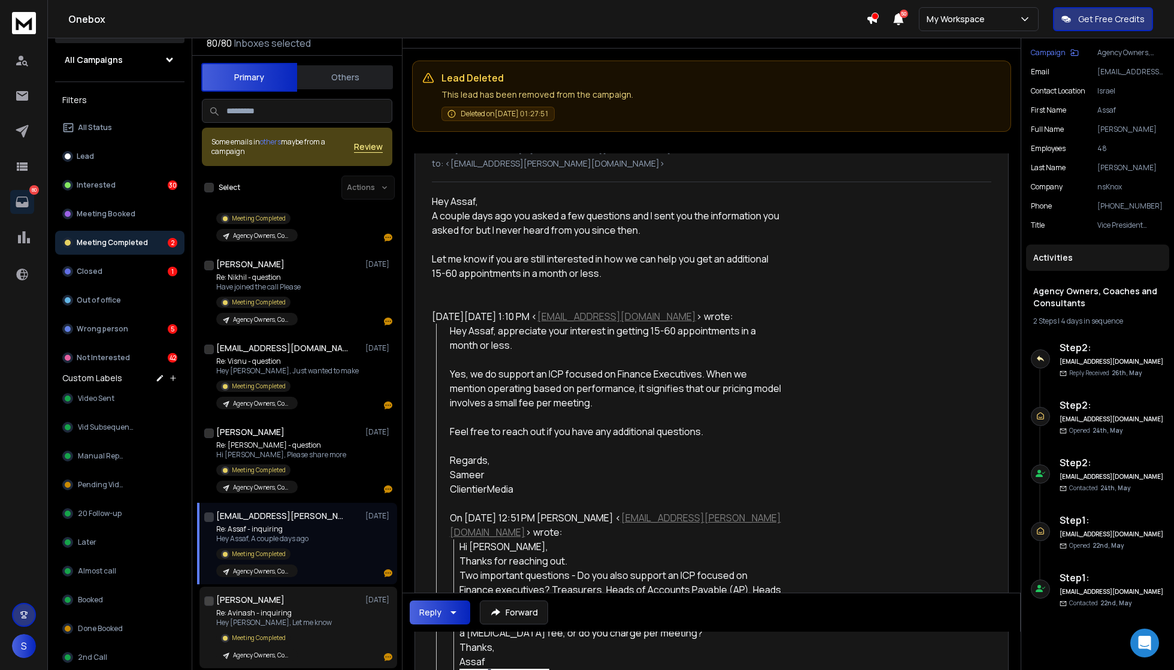
click at [286, 502] on p "Re: Avinash - inquiring" at bounding box center [288, 613] width 144 height 10
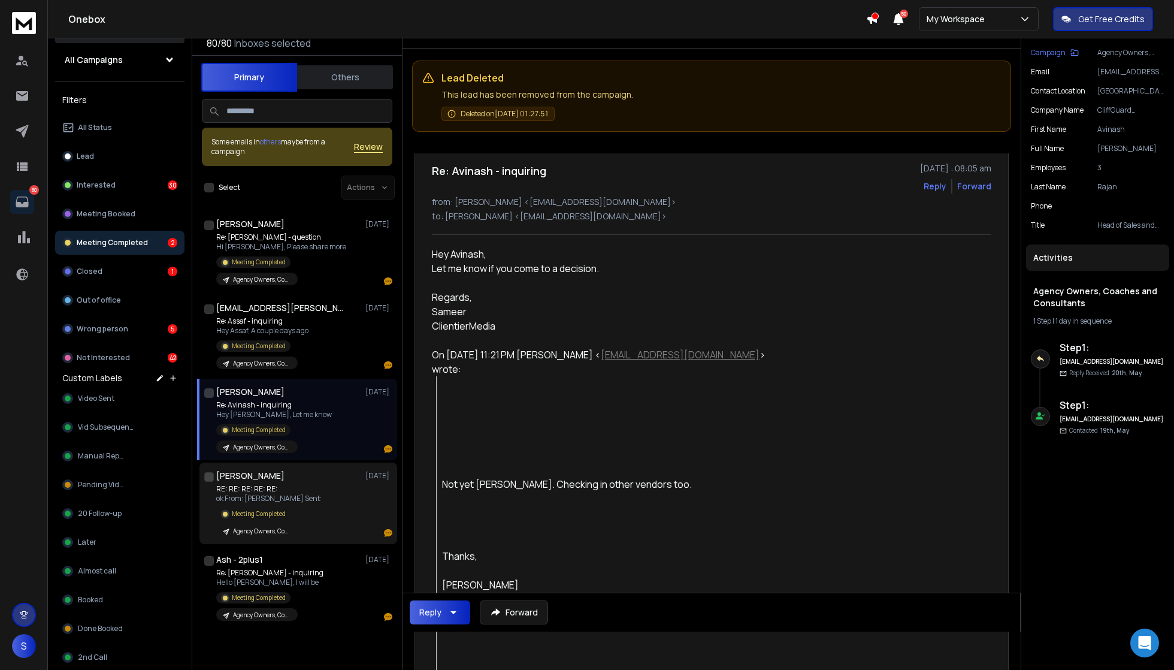
scroll to position [777, 0]
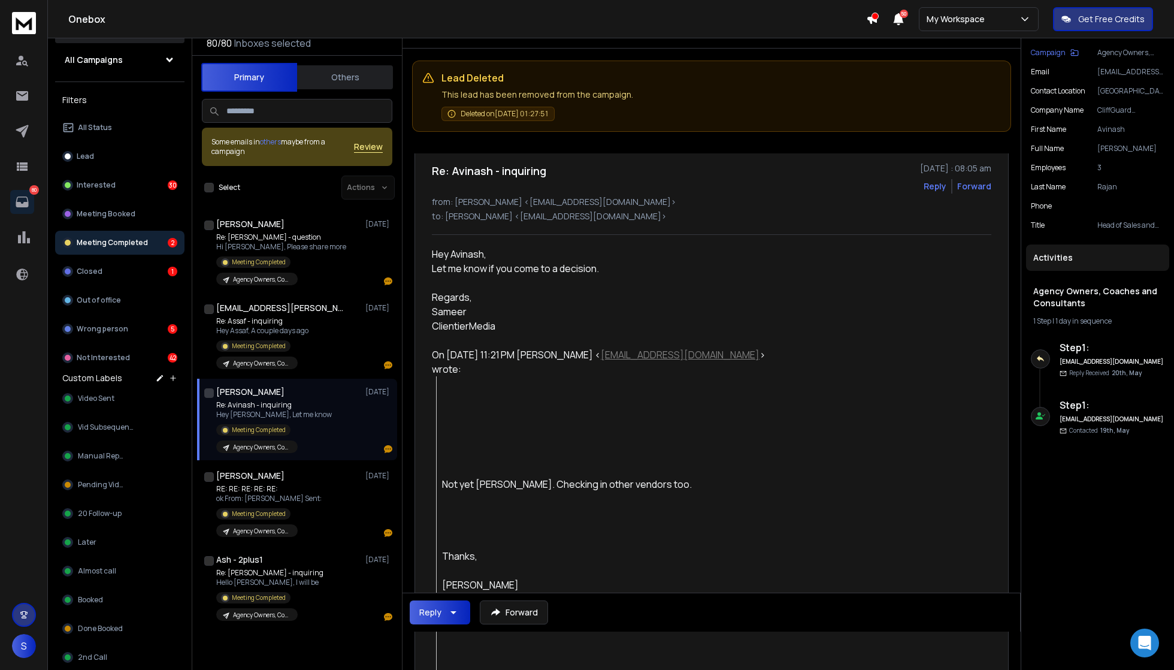
click at [308, 451] on div "[PERSON_NAME] [DATE] Re: [GEOGRAPHIC_DATA] - inquiring Hey Avinash, Let me know…" at bounding box center [298, 419] width 198 height 81
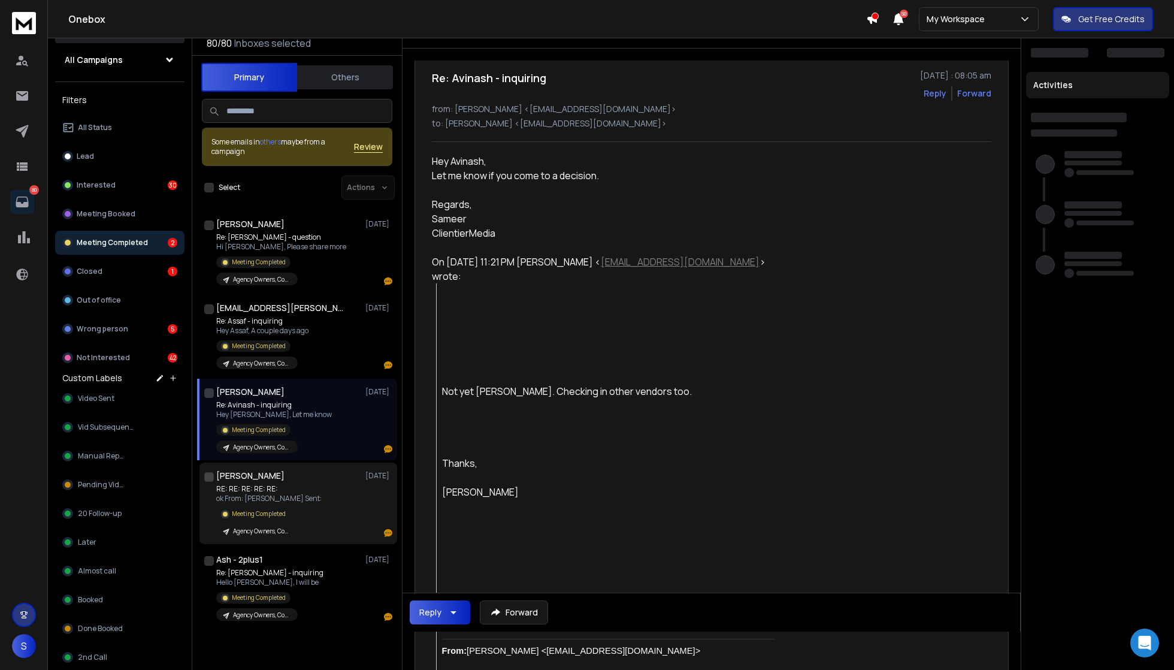
click at [298, 494] on p "ok From: [PERSON_NAME] Sent:" at bounding box center [288, 499] width 144 height 10
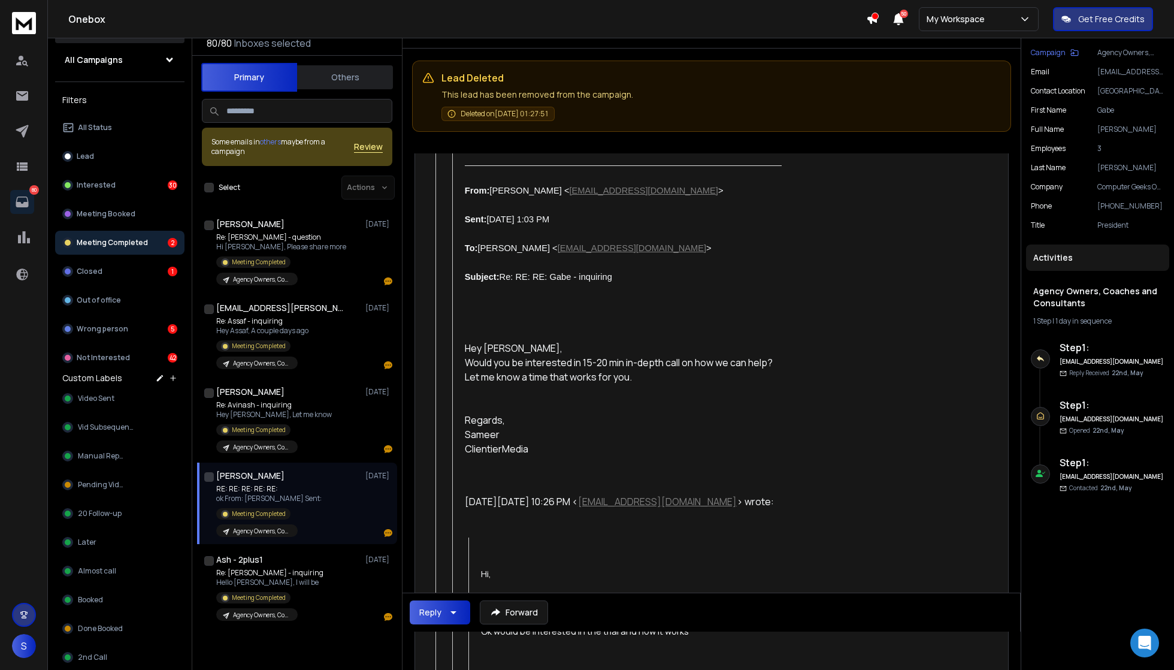
scroll to position [1363, 0]
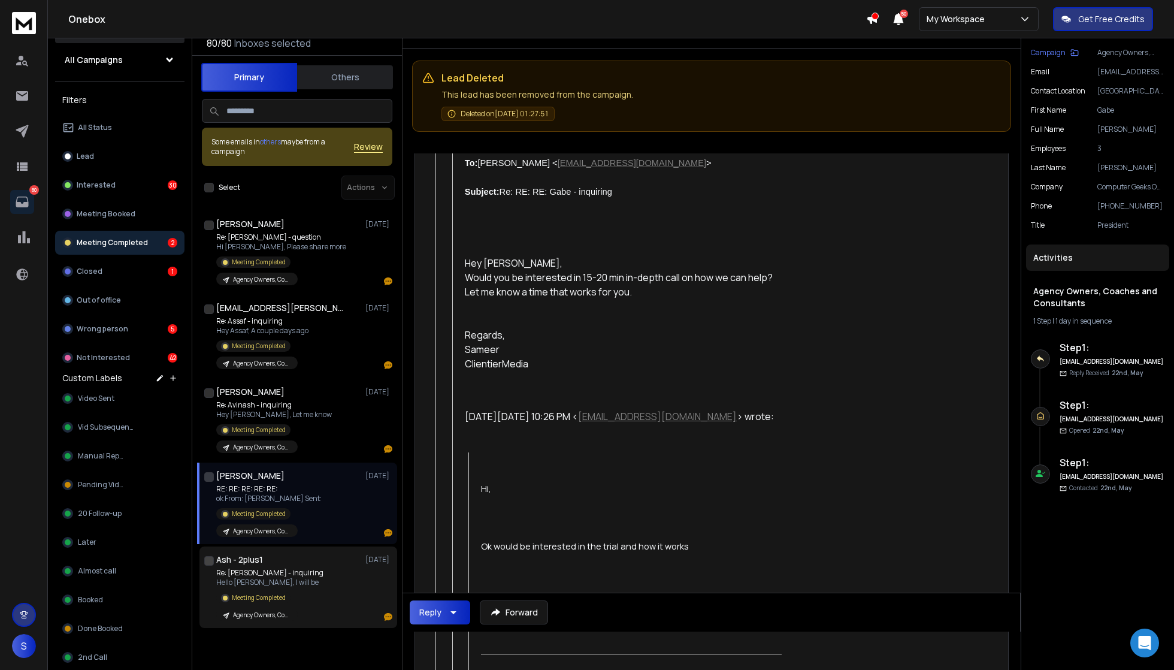
click at [276, 502] on p "Agency Owners, Coaches and Consultants" at bounding box center [262, 614] width 58 height 9
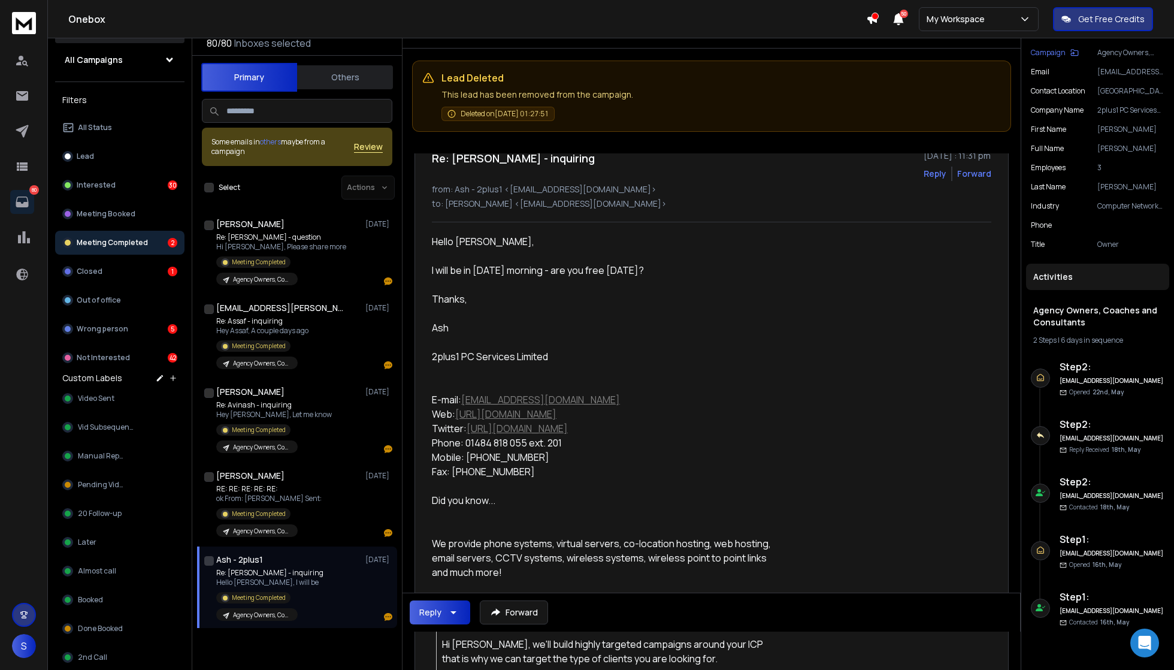
scroll to position [104, 0]
click at [77, 276] on p "Closed" at bounding box center [90, 272] width 26 height 10
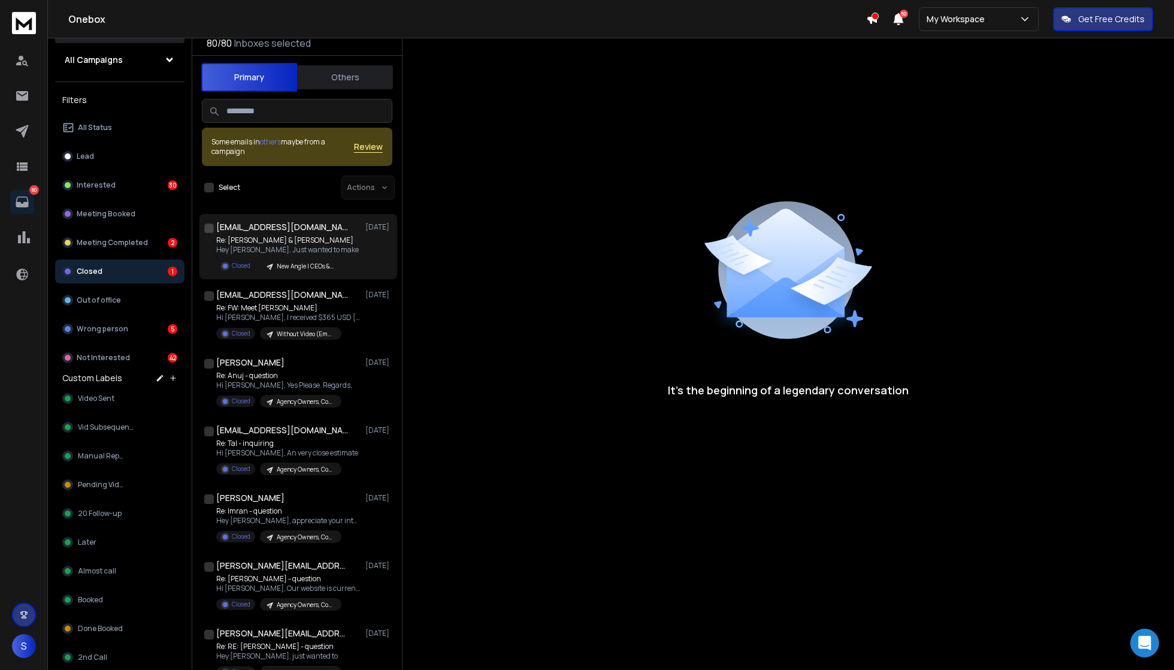
scroll to position [0, 0]
click at [312, 259] on div "New Angle | CEOs & Founders | [GEOGRAPHIC_DATA]" at bounding box center [300, 265] width 81 height 13
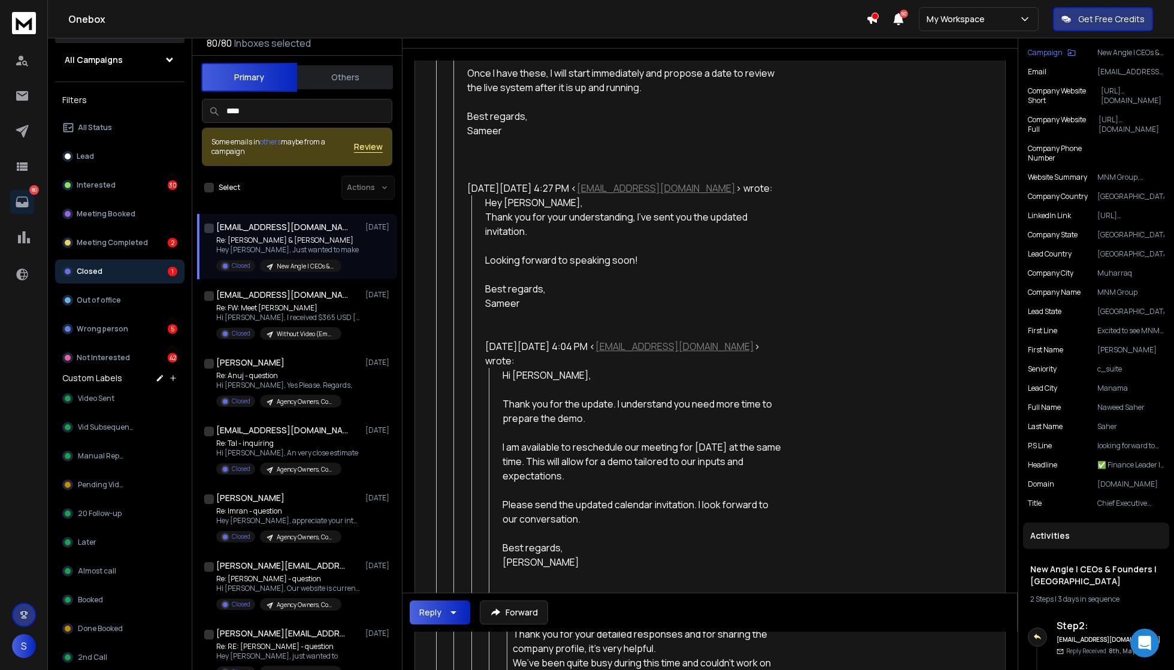
scroll to position [2210, 0]
type input "*"
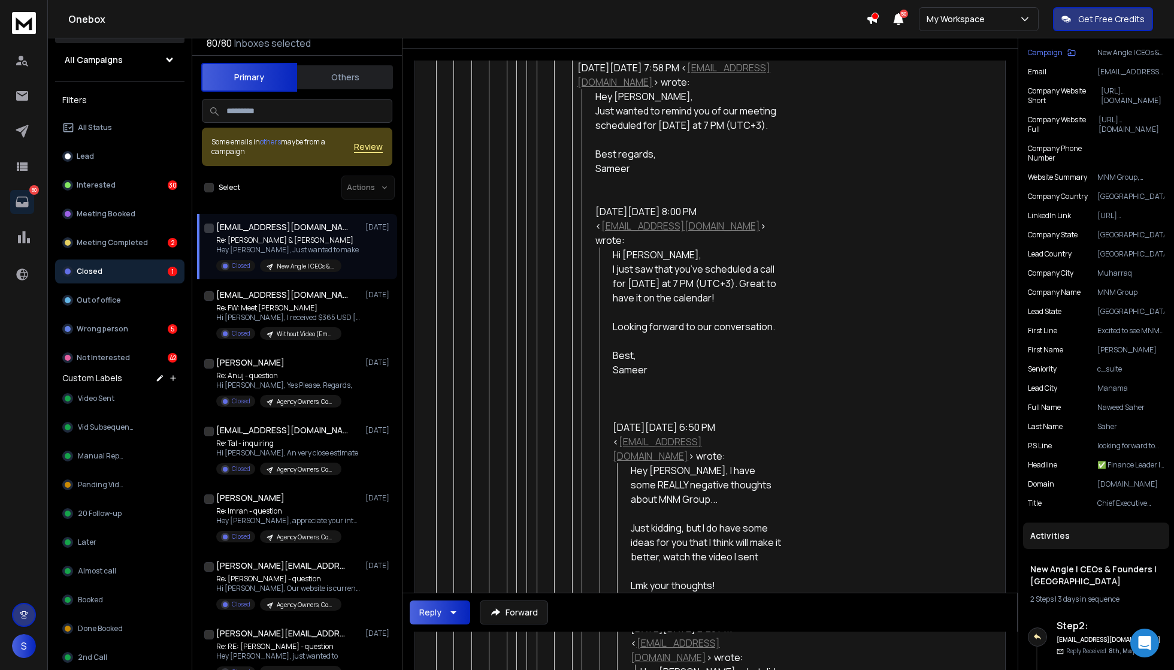
scroll to position [5578, 0]
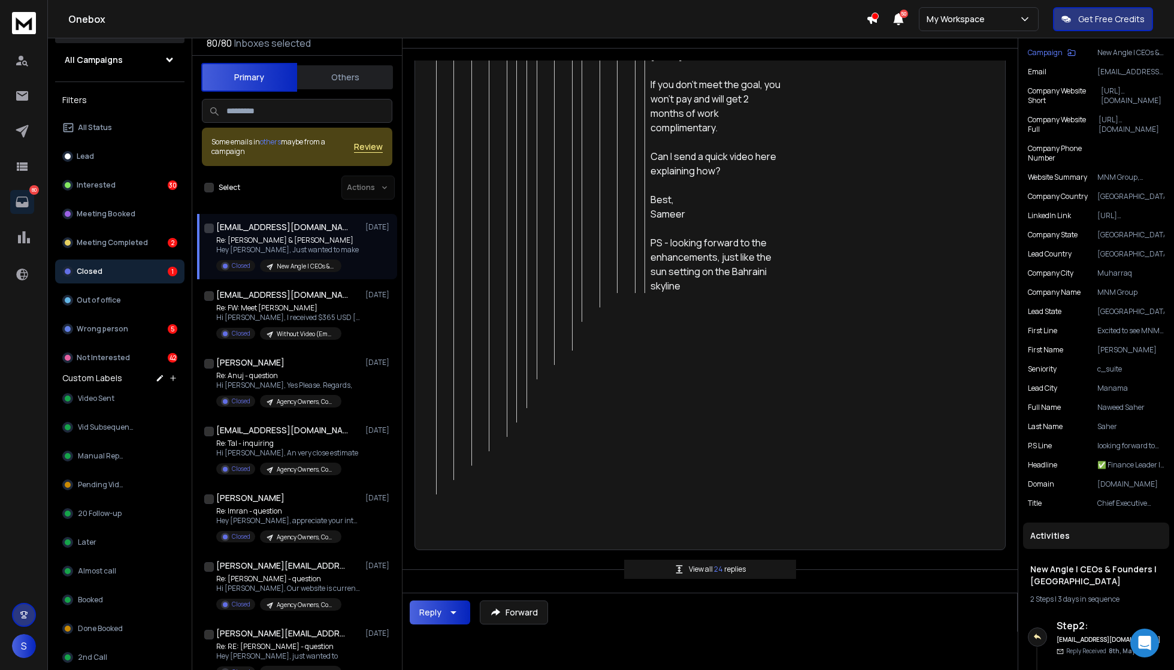
click at [727, 502] on p "View all 24 replies" at bounding box center [717, 569] width 57 height 10
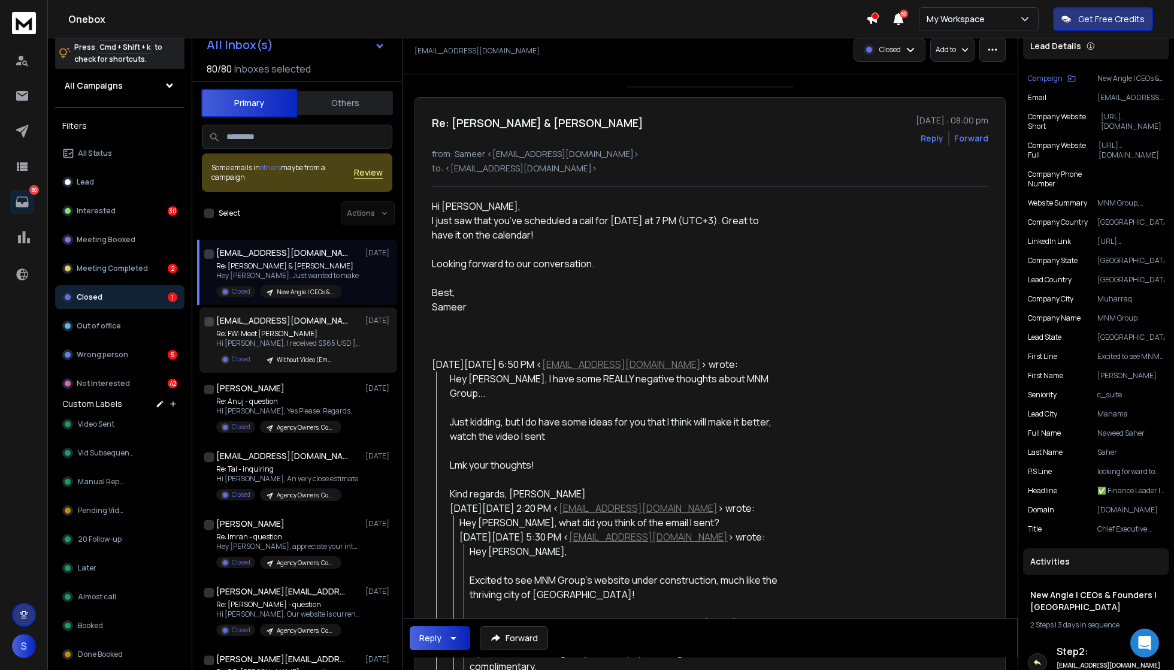
scroll to position [0, 0]
click at [326, 339] on p "Hi [PERSON_NAME], I received $365 USD [DATE]—thank you." at bounding box center [288, 343] width 144 height 10
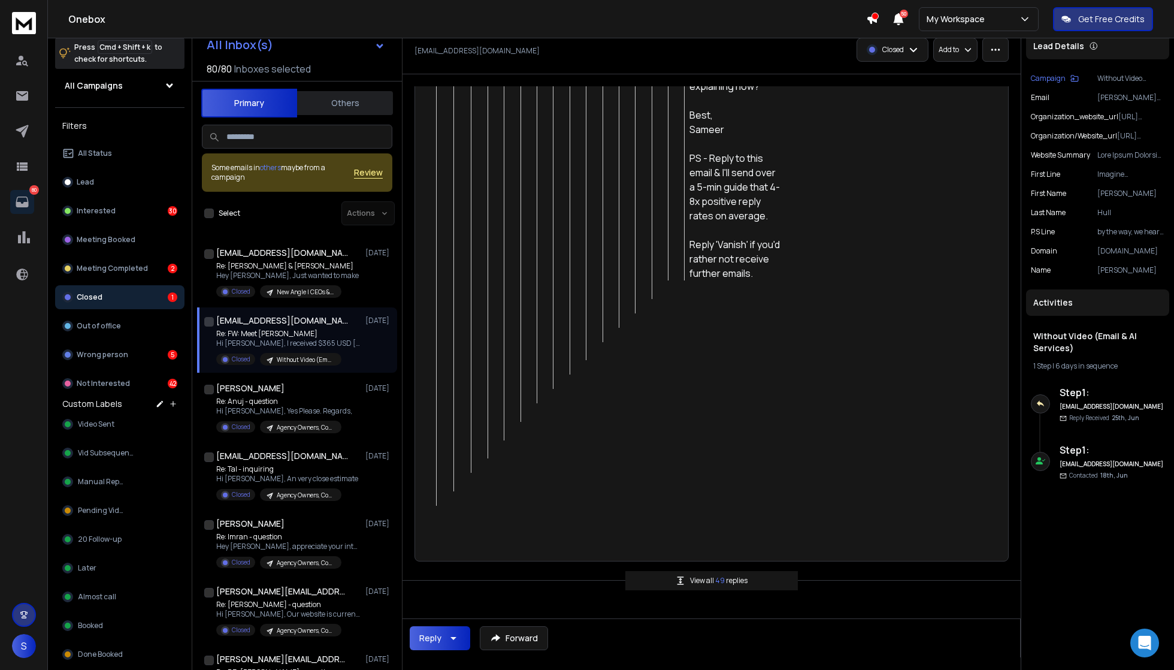
scroll to position [22373, 0]
click at [704, 502] on div "View all 49 replies" at bounding box center [711, 580] width 173 height 19
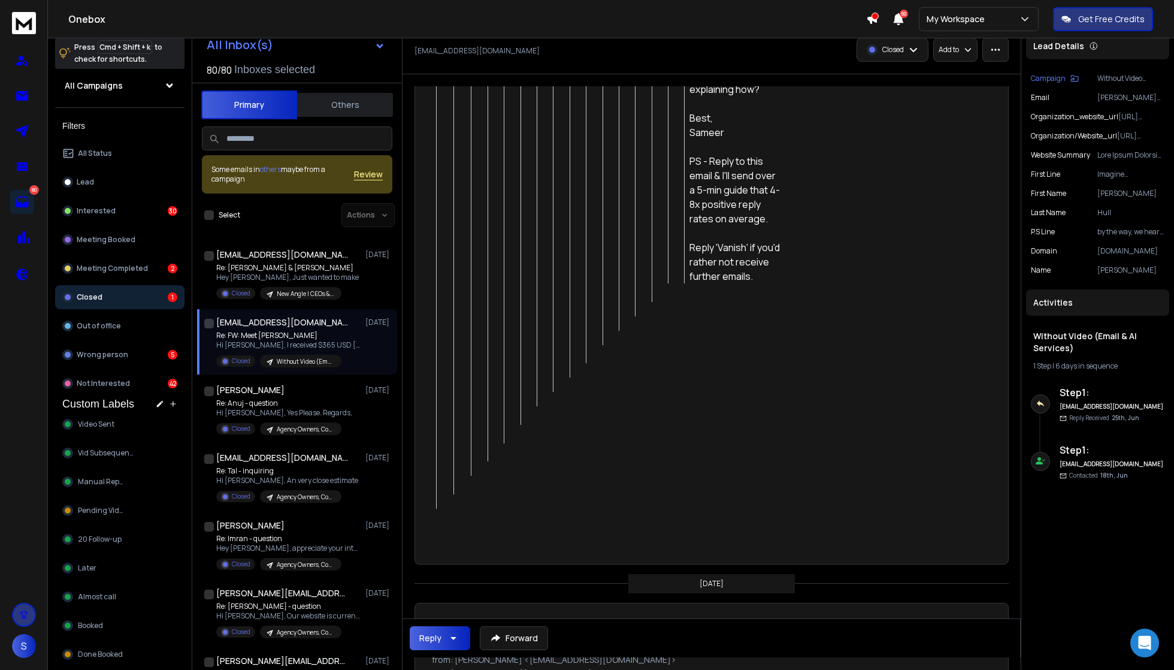
click at [716, 502] on div "[DATE]" at bounding box center [711, 583] width 167 height 19
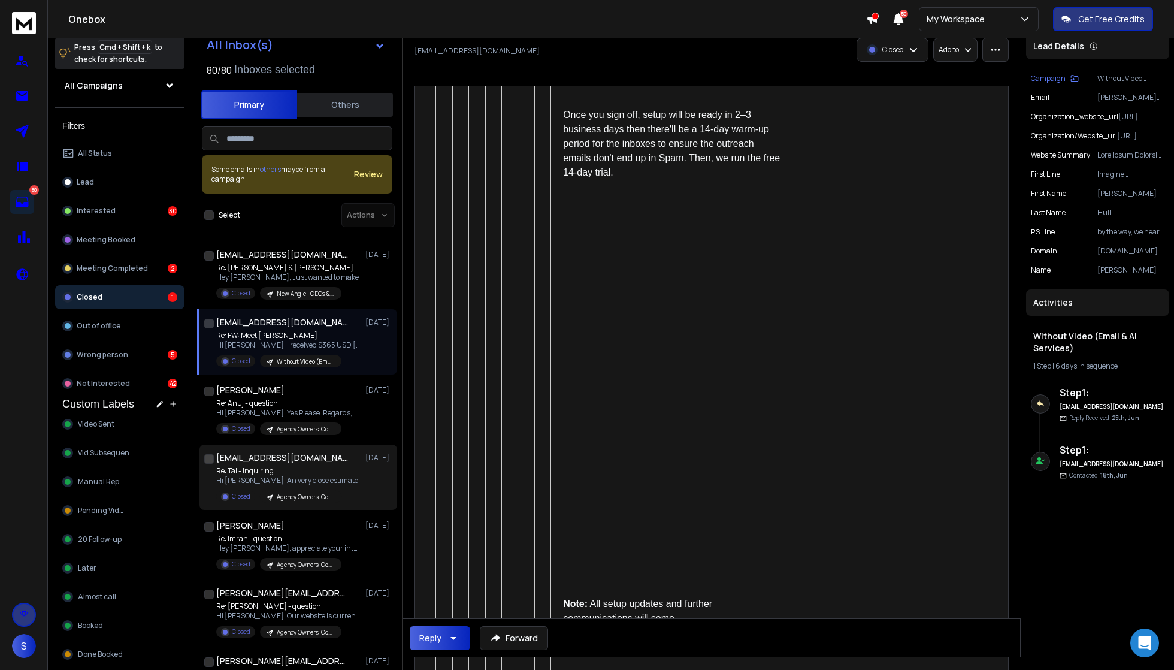
scroll to position [117944, 0]
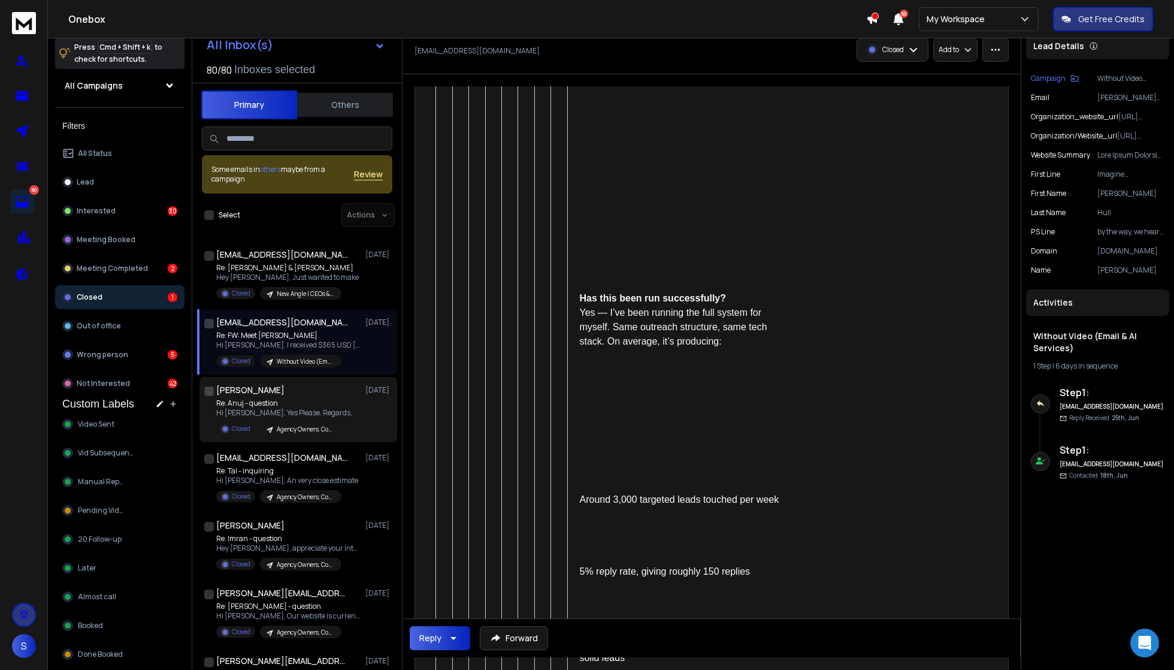
click at [296, 411] on p "Hi [PERSON_NAME], Yes Please. Regards," at bounding box center [284, 413] width 136 height 10
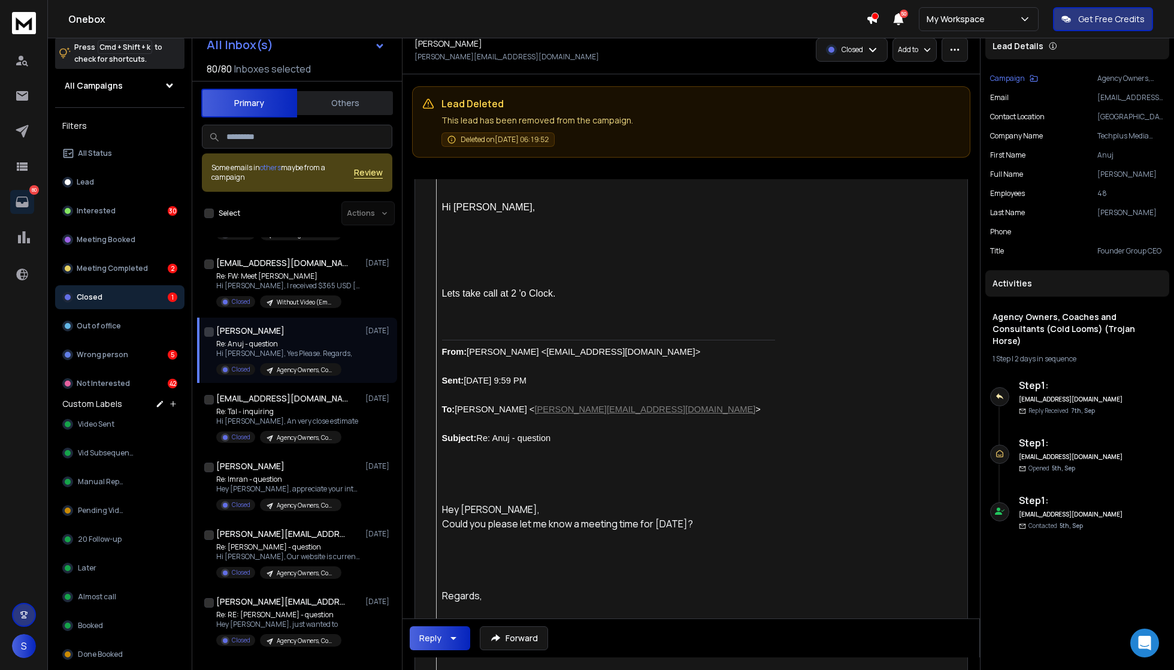
scroll to position [18, 0]
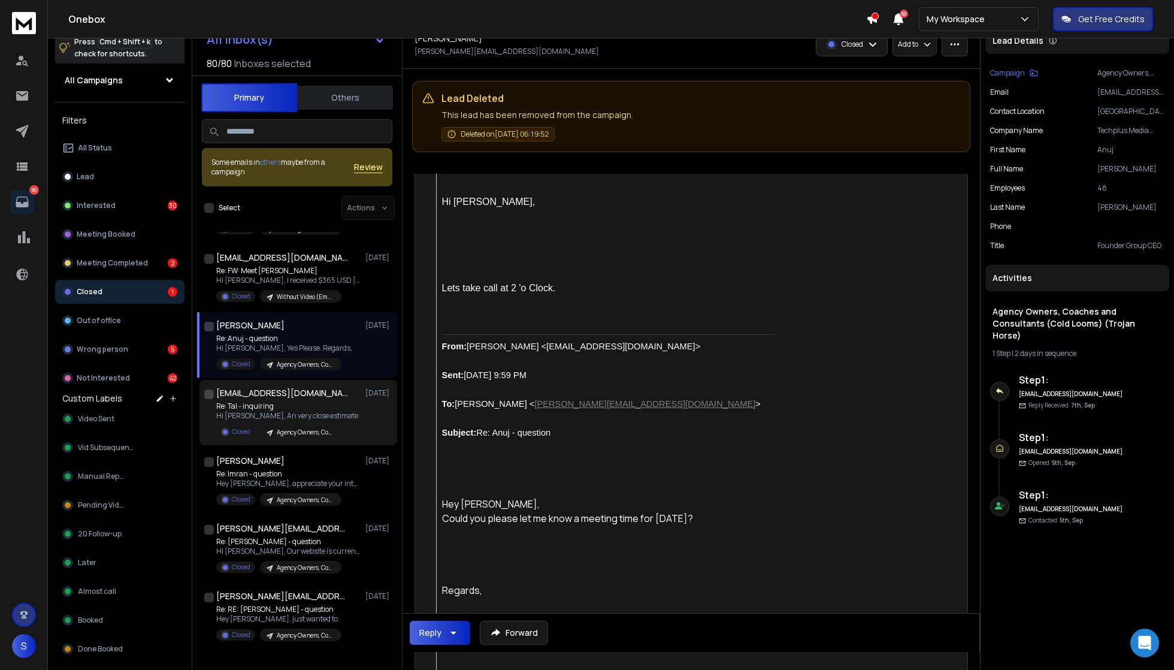
click at [324, 428] on p "Agency Owners, Coaches and Consultants" at bounding box center [306, 432] width 58 height 9
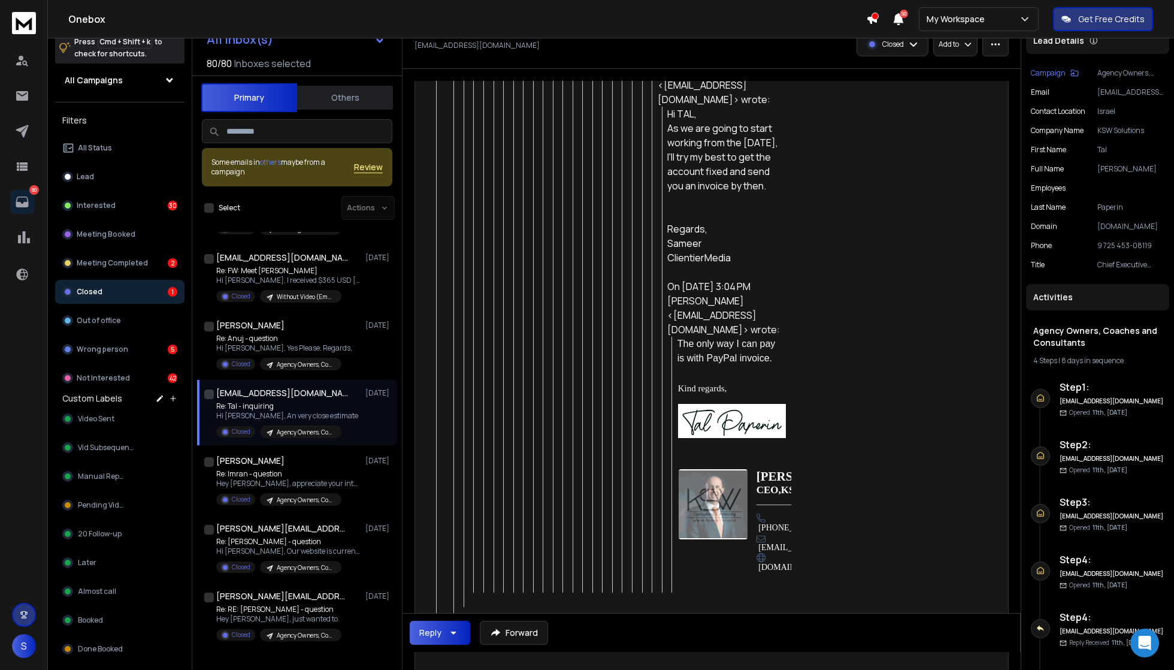
scroll to position [7194, 0]
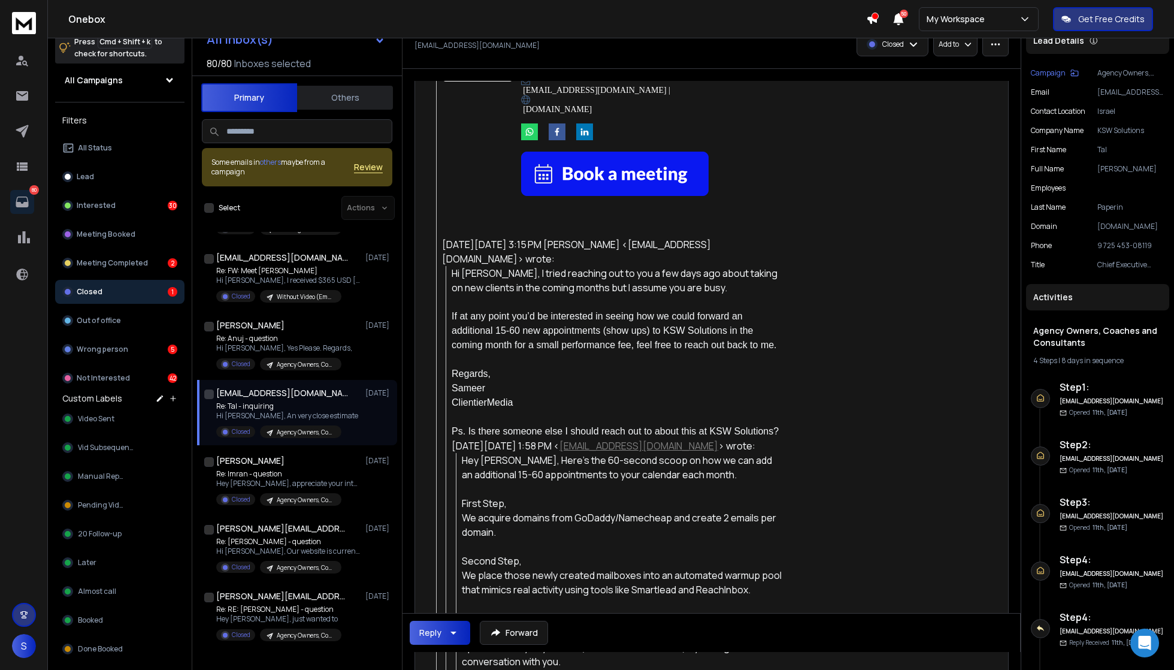
scroll to position [104824, 0]
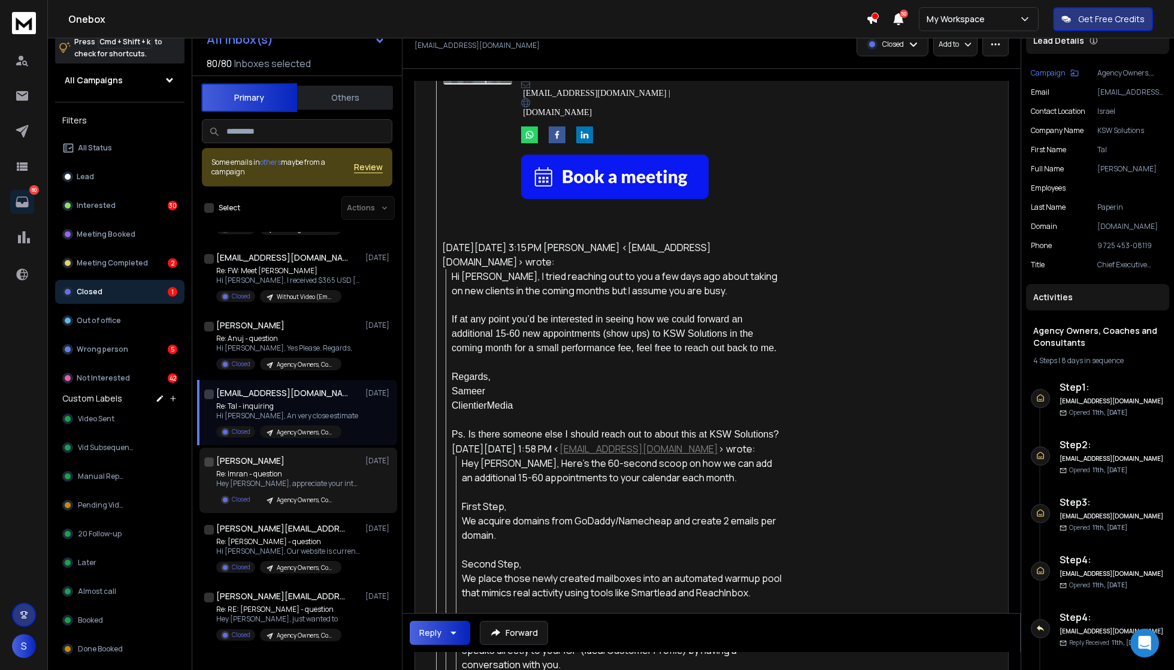
click at [310, 463] on div "[PERSON_NAME] [DATE] Re: Imran - question Hey [PERSON_NAME], appreciate your in…" at bounding box center [304, 480] width 176 height 51
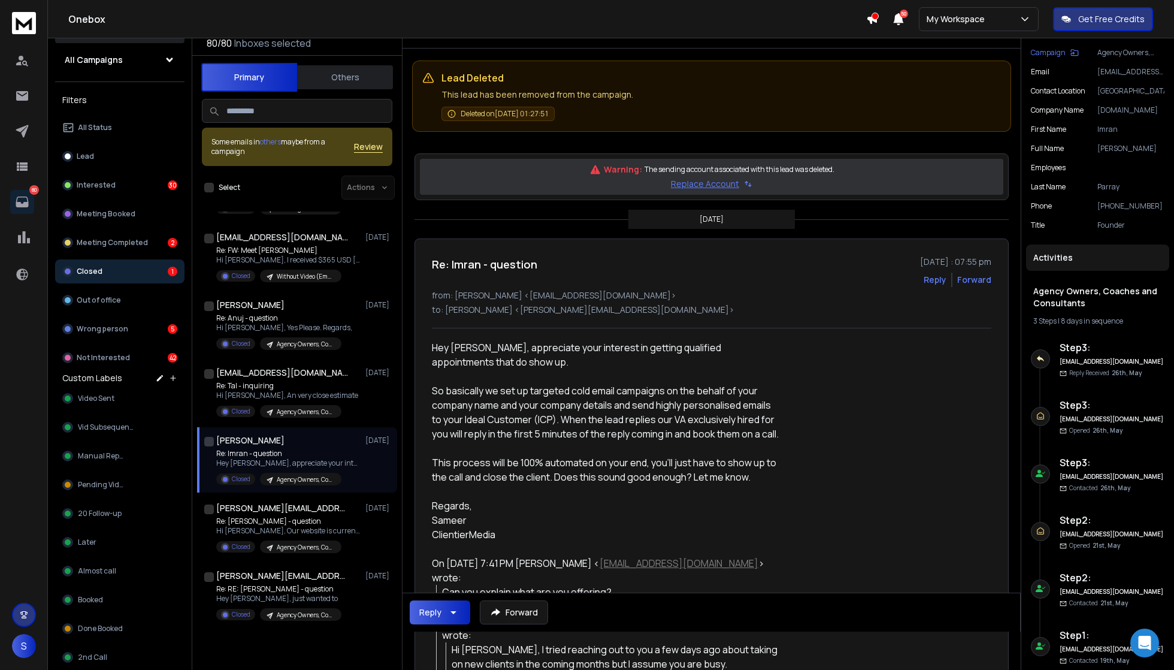
scroll to position [0, 0]
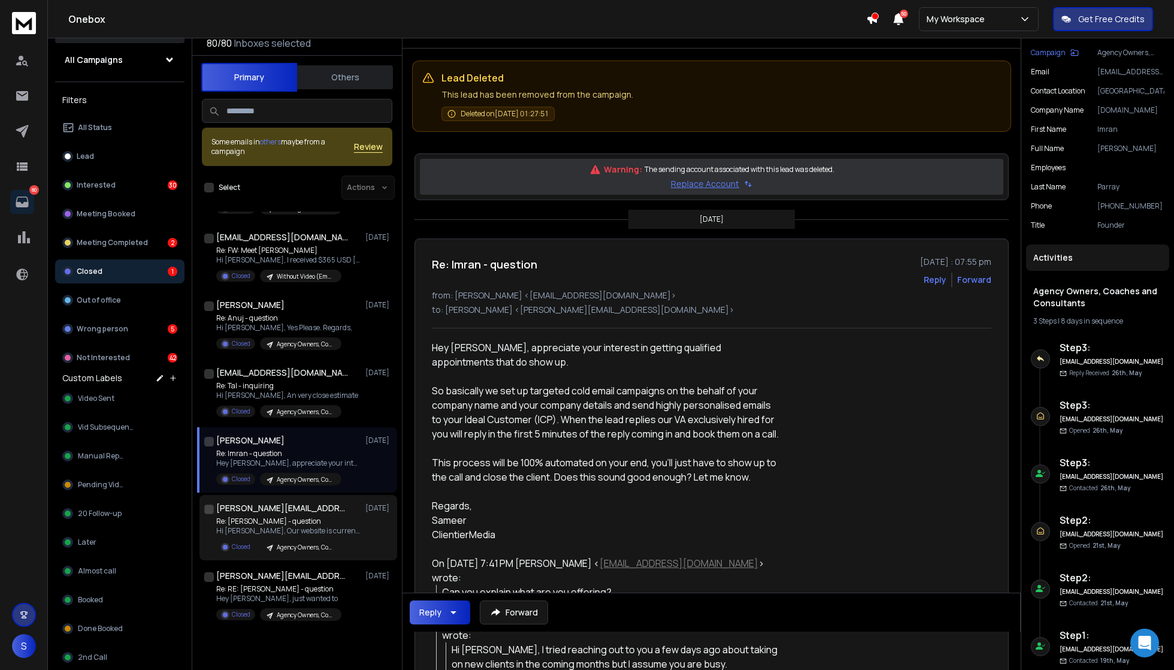
click at [269, 502] on h1 "[PERSON_NAME][EMAIL_ADDRESS][DOMAIN_NAME]" at bounding box center [282, 508] width 132 height 12
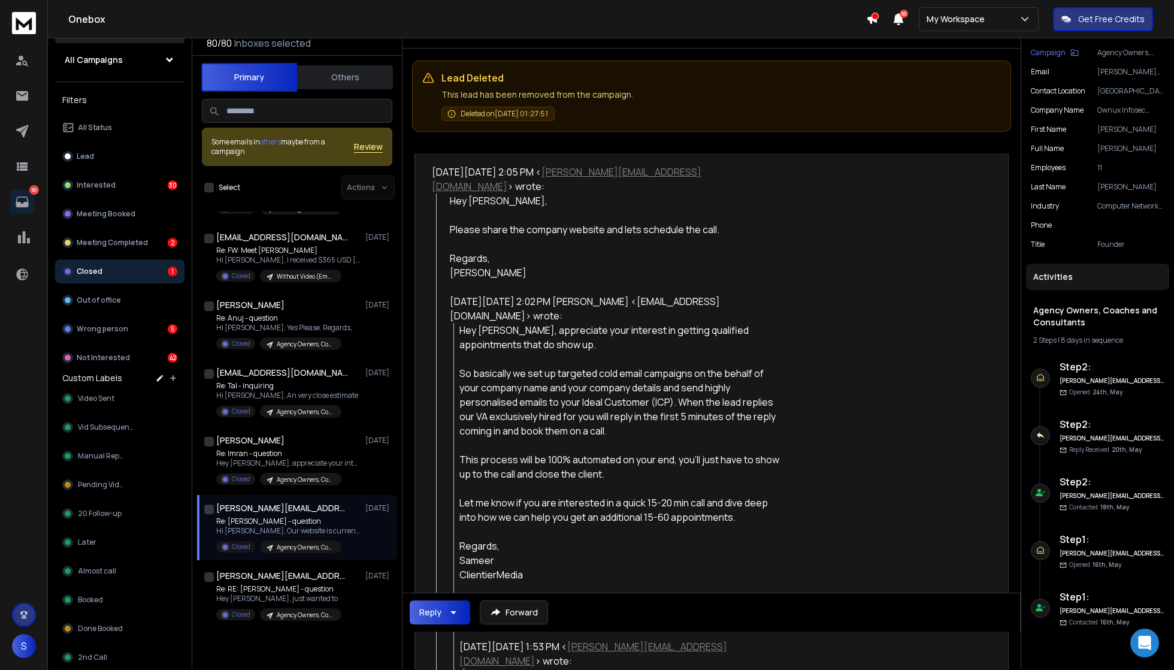
scroll to position [291, 0]
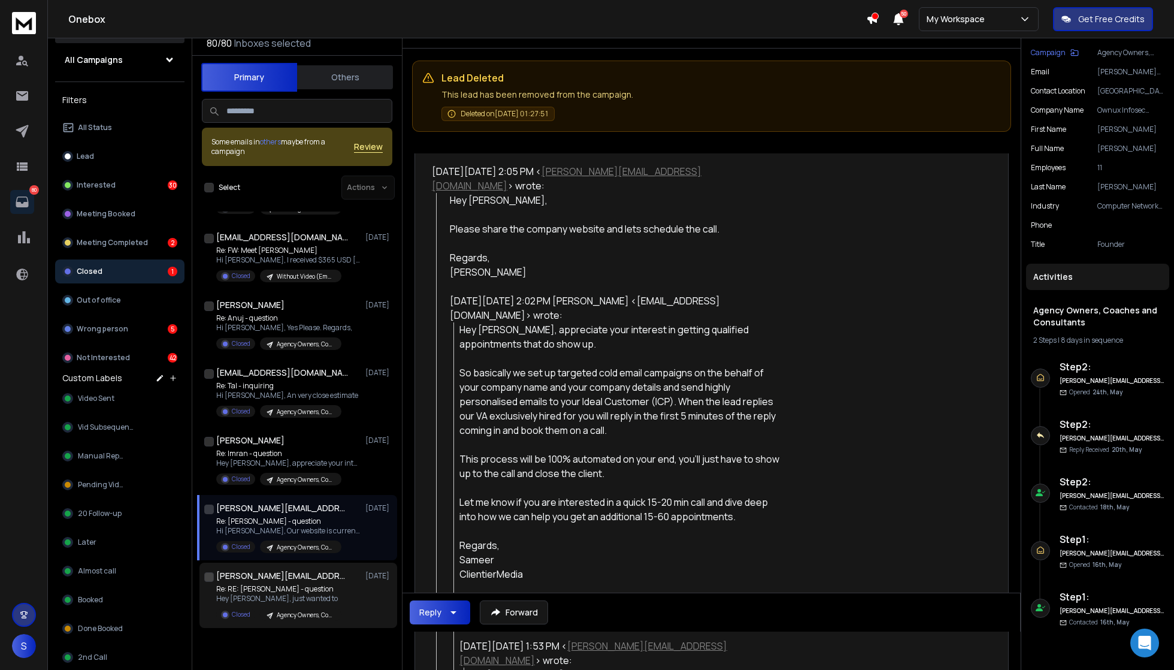
click at [362, 502] on div "Re: RE: [PERSON_NAME] - question Hey [PERSON_NAME], just wanted to Closed Agenc…" at bounding box center [304, 602] width 176 height 37
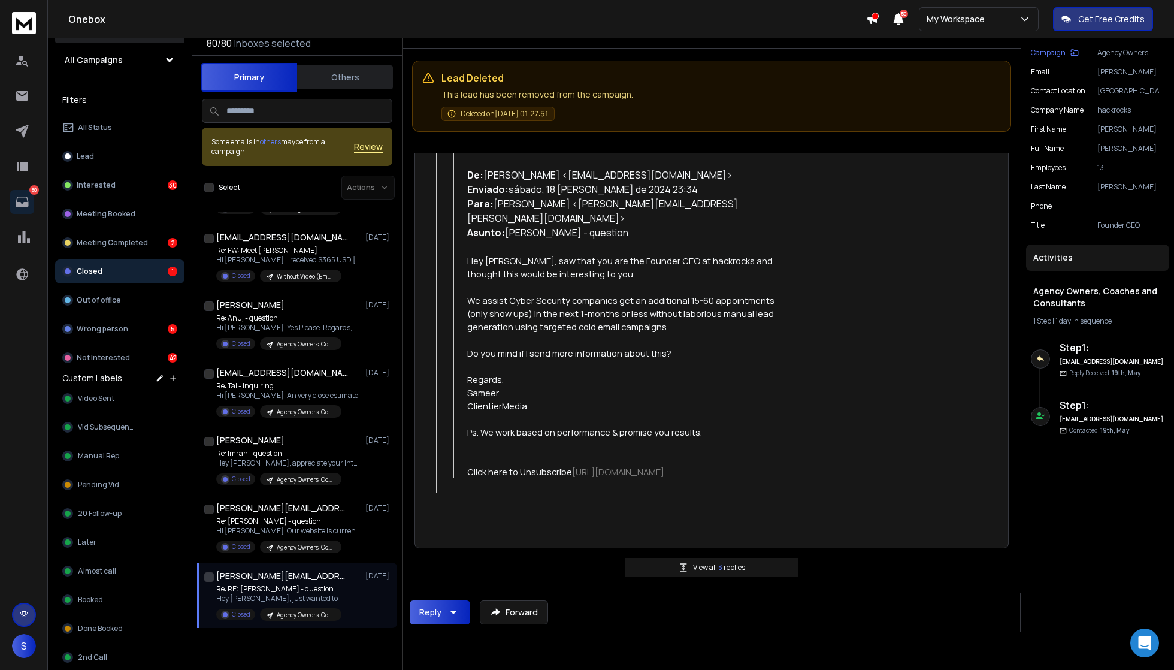
scroll to position [1145, 0]
